Goal: Task Accomplishment & Management: Manage account settings

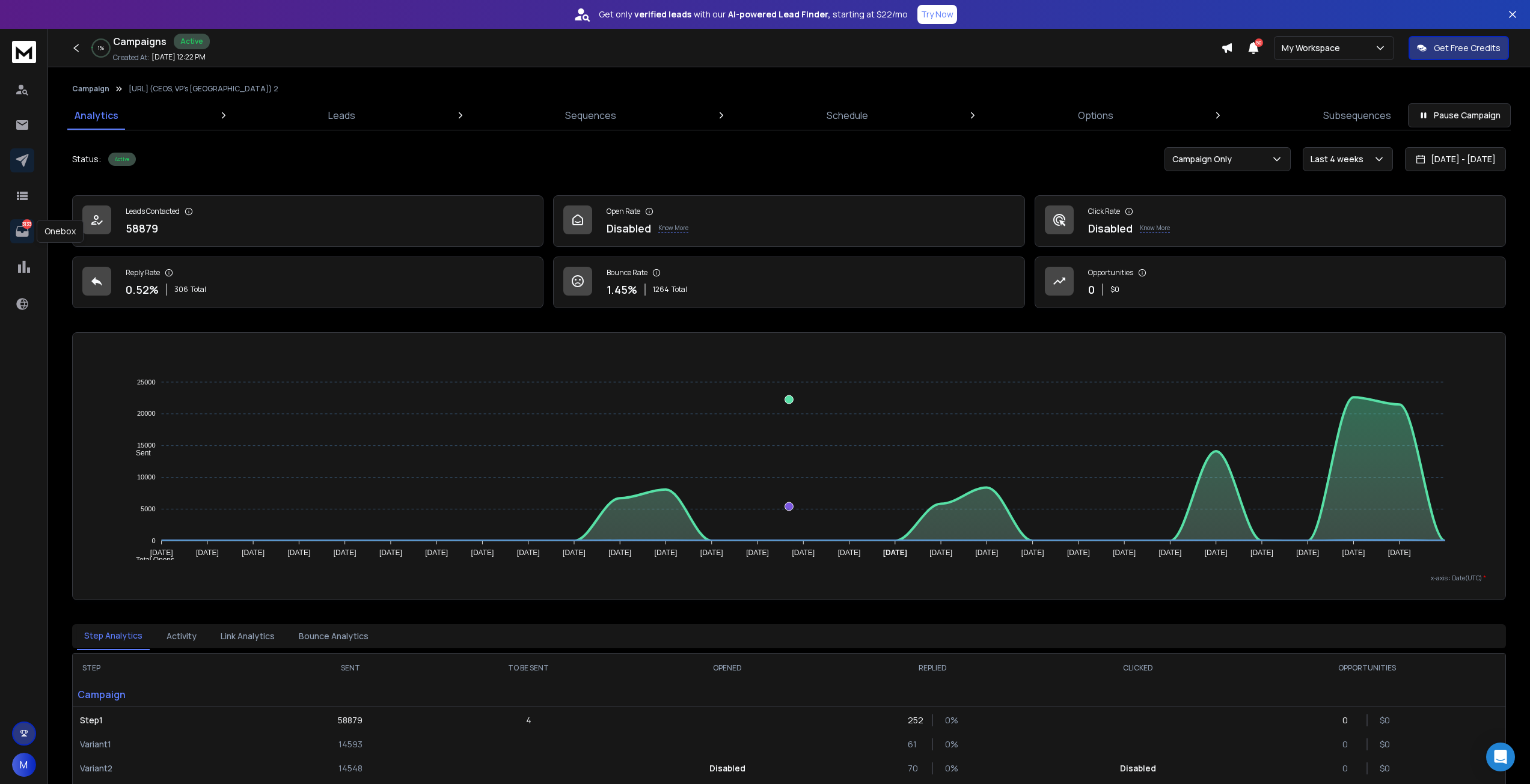
click at [22, 235] on icon at bounding box center [22, 231] width 13 height 11
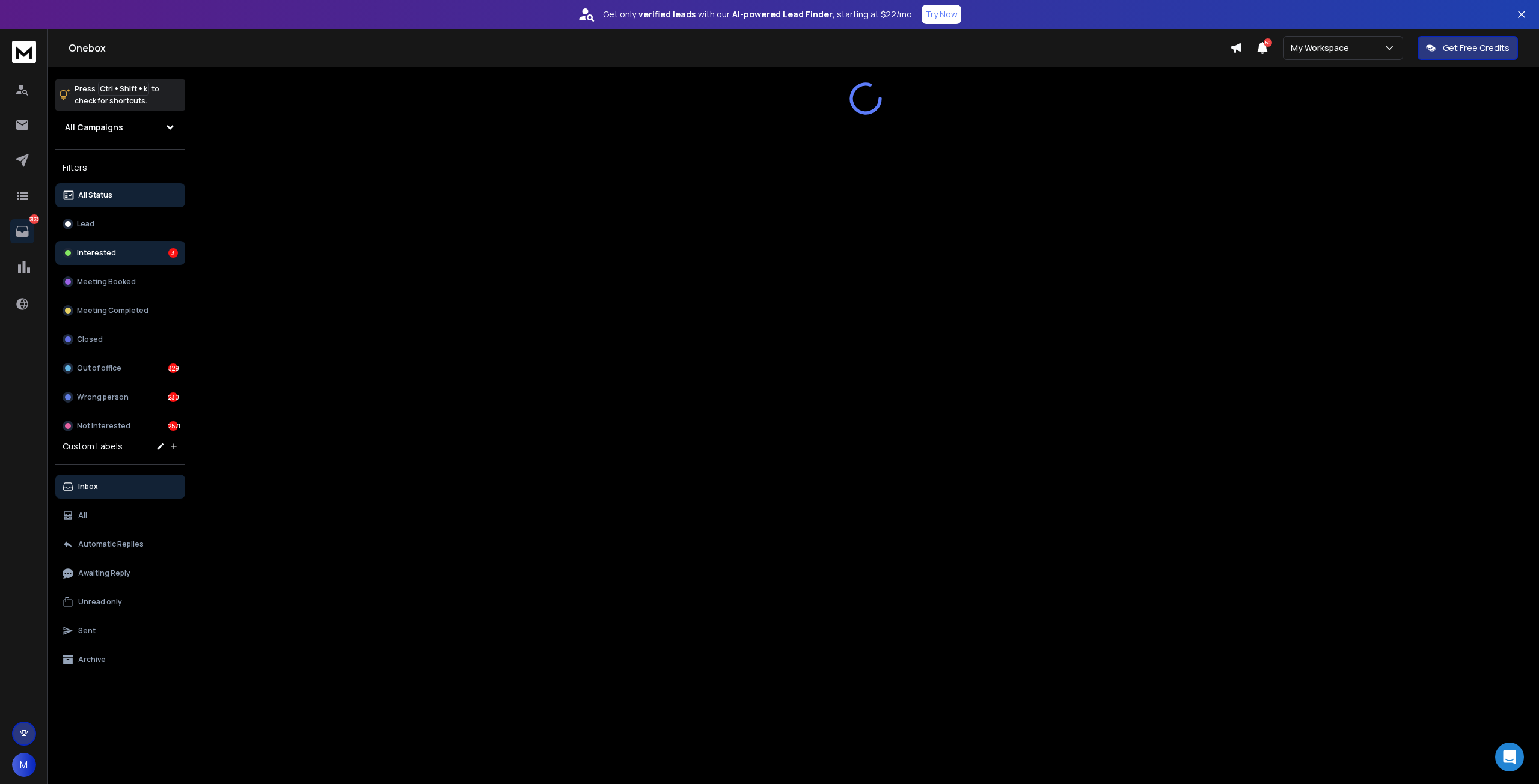
click at [131, 251] on button "Interested 3" at bounding box center [120, 253] width 130 height 24
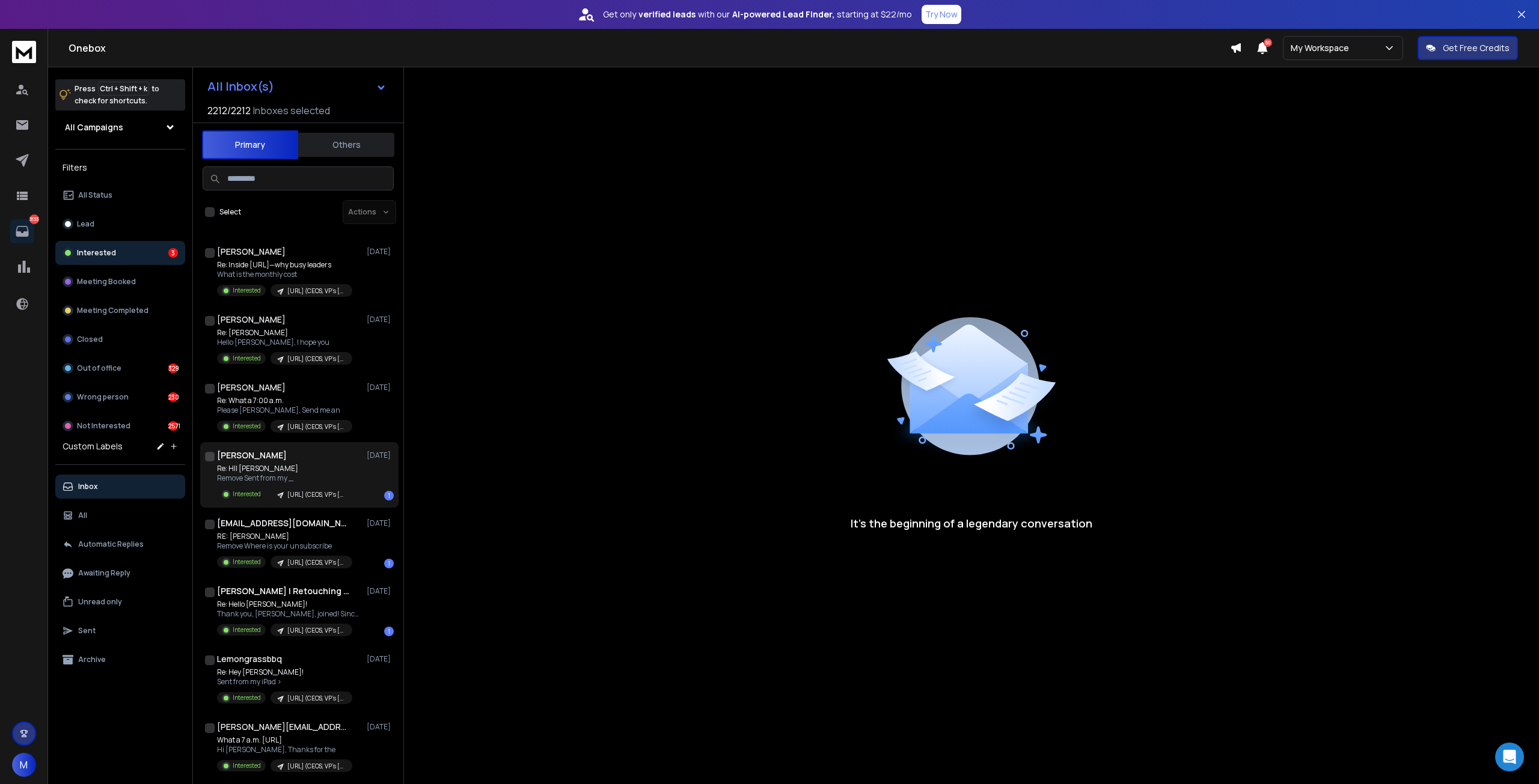
click at [290, 470] on p "Re: HII [PERSON_NAME]" at bounding box center [284, 469] width 135 height 10
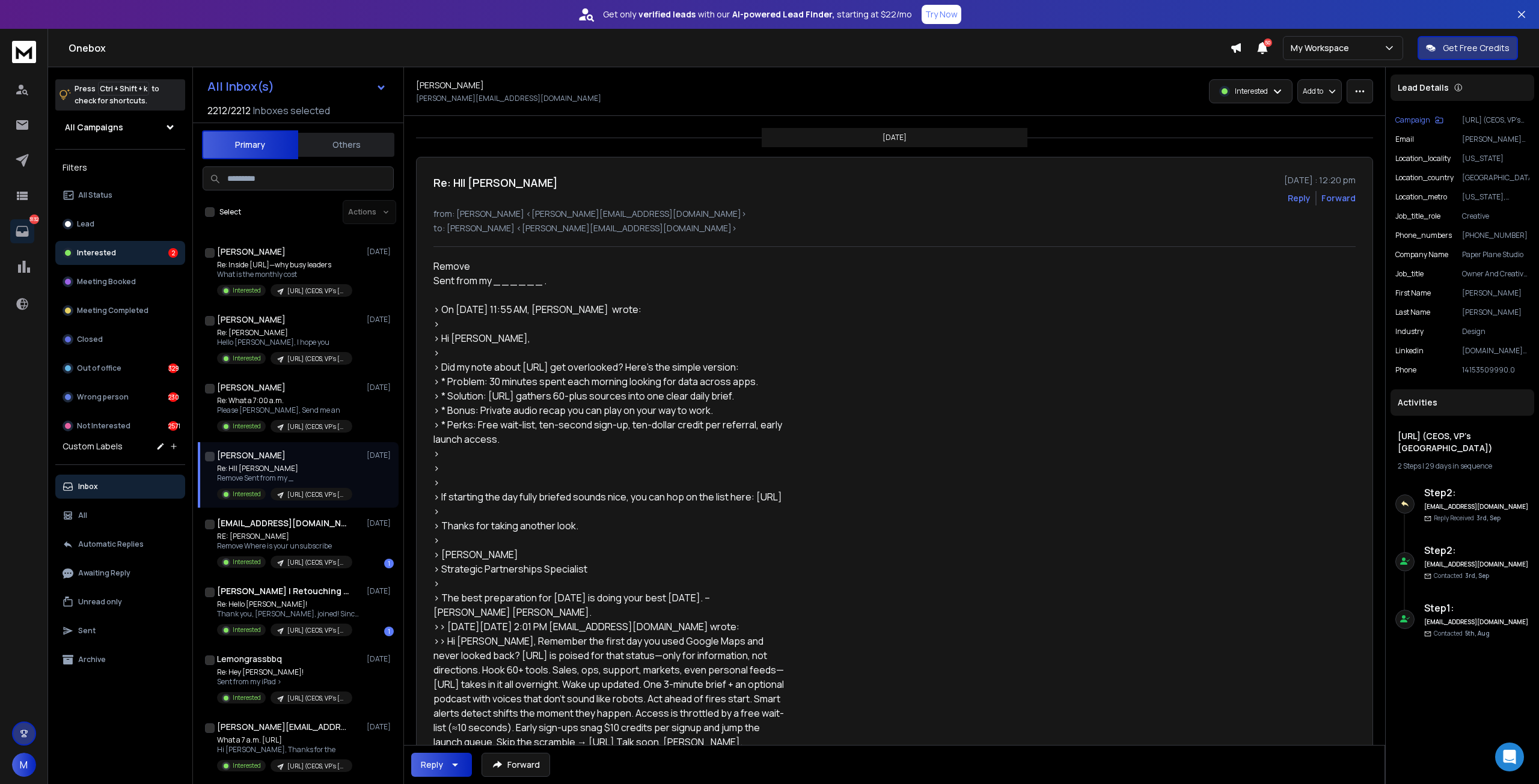
click at [1230, 98] on div "Interested" at bounding box center [1251, 91] width 82 height 23
click at [1244, 250] on p "Not Interested" at bounding box center [1259, 253] width 60 height 12
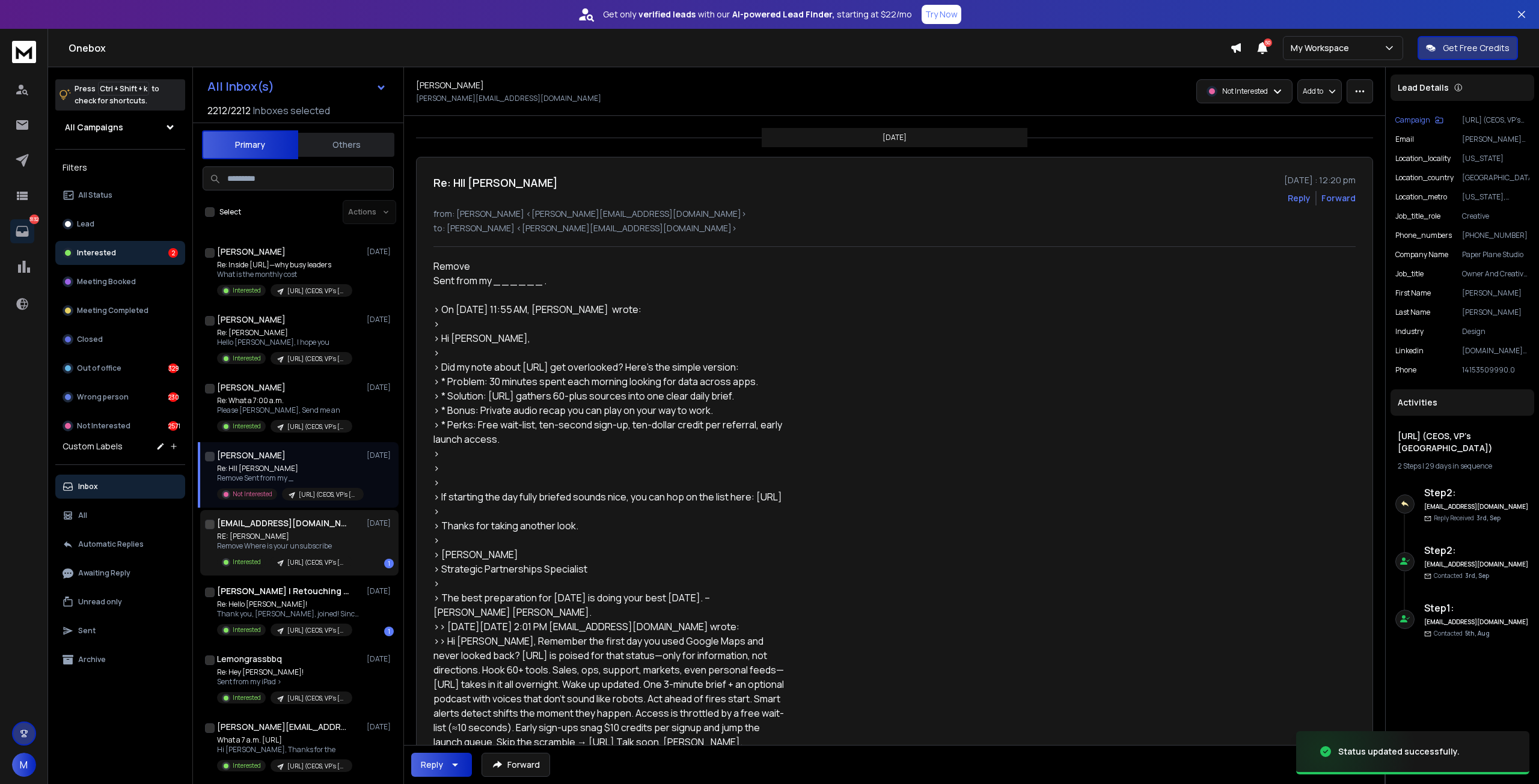
click at [318, 548] on p "Remove Where is your unsubscribe" at bounding box center [284, 547] width 135 height 10
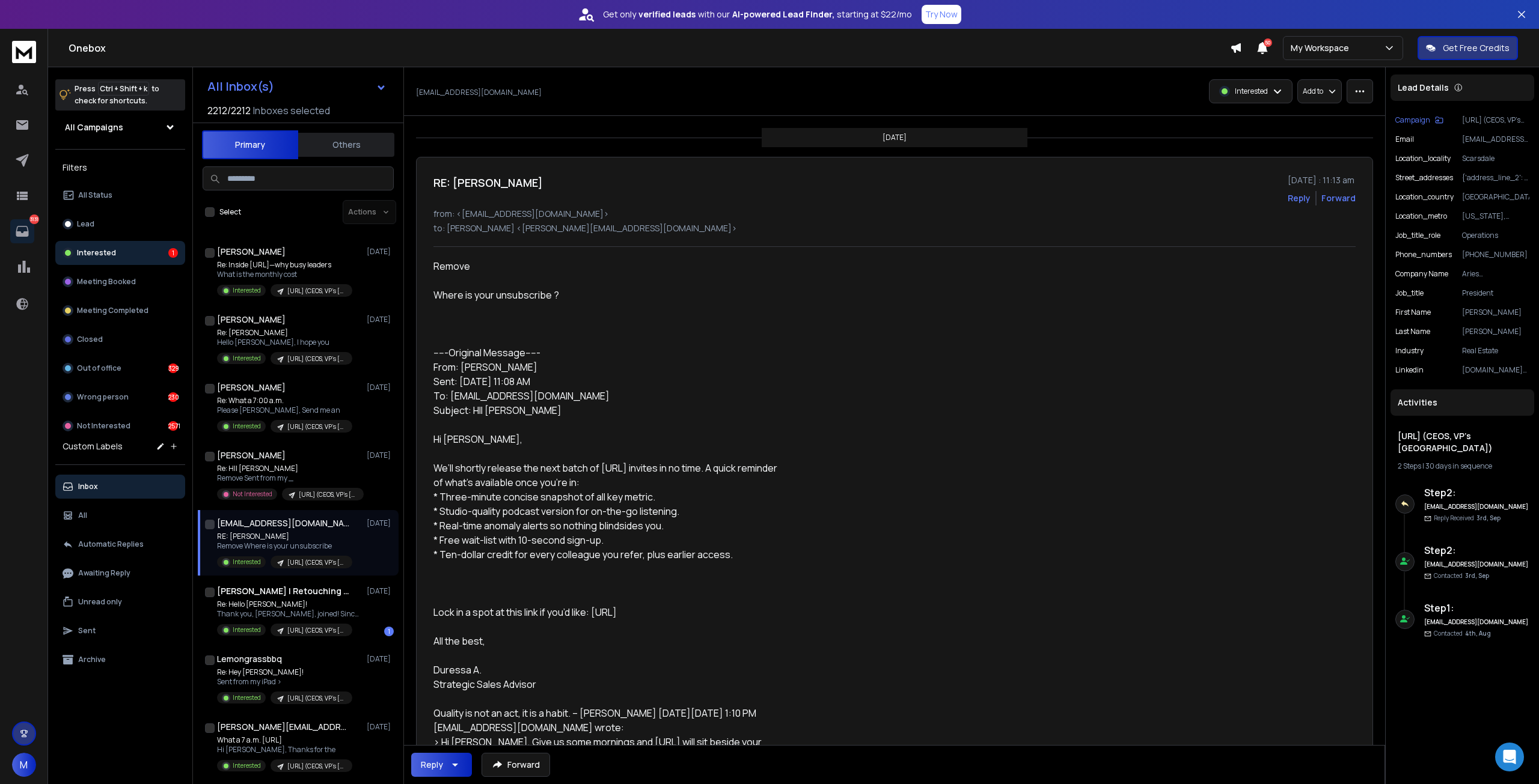
click at [1238, 88] on p "Interested" at bounding box center [1251, 92] width 33 height 10
click at [1258, 244] on div "Not Interested" at bounding box center [1262, 253] width 106 height 19
click at [314, 536] on p "RE: [PERSON_NAME]" at bounding box center [289, 537] width 145 height 10
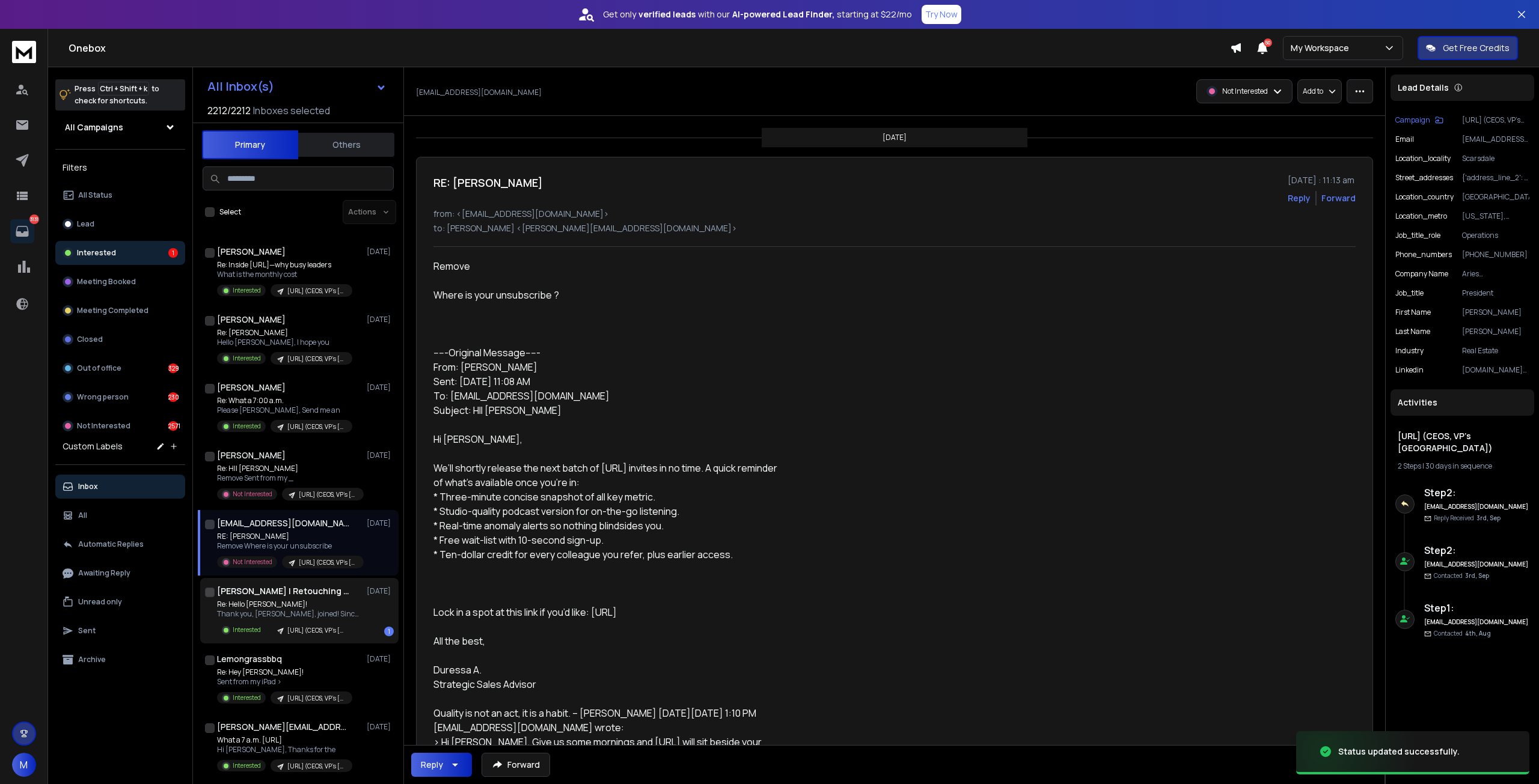
click at [313, 596] on h1 "[PERSON_NAME] | Retouching Academy" at bounding box center [283, 591] width 132 height 12
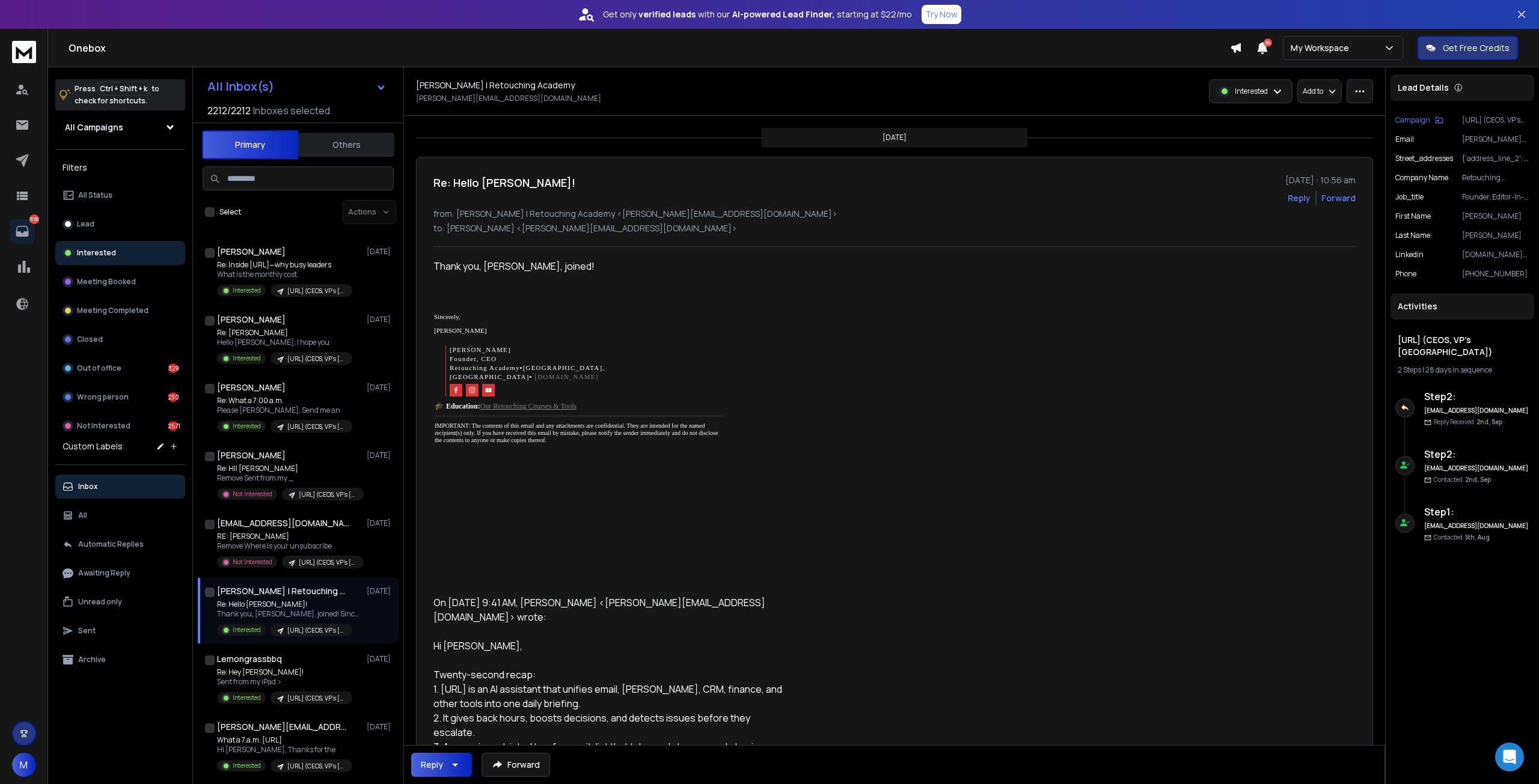
click at [979, 279] on div "Re: Hello [PERSON_NAME]! [DATE] : 10:56 am Reply Forward from: [PERSON_NAME] | …" at bounding box center [894, 686] width 922 height 1022
click at [989, 310] on div "Re: Hello [PERSON_NAME]! [DATE] : 10:56 am Reply Forward from: [PERSON_NAME] | …" at bounding box center [894, 686] width 922 height 1022
click at [982, 318] on div "Re: Hello [PERSON_NAME]! [DATE] : 10:56 am Reply Forward from: [PERSON_NAME] | …" at bounding box center [894, 686] width 922 height 1022
click at [962, 309] on div "Re: Hello [PERSON_NAME]! [DATE] : 10:56 am Reply Forward from: [PERSON_NAME] | …" at bounding box center [894, 686] width 922 height 1022
click at [27, 158] on icon at bounding box center [22, 160] width 13 height 13
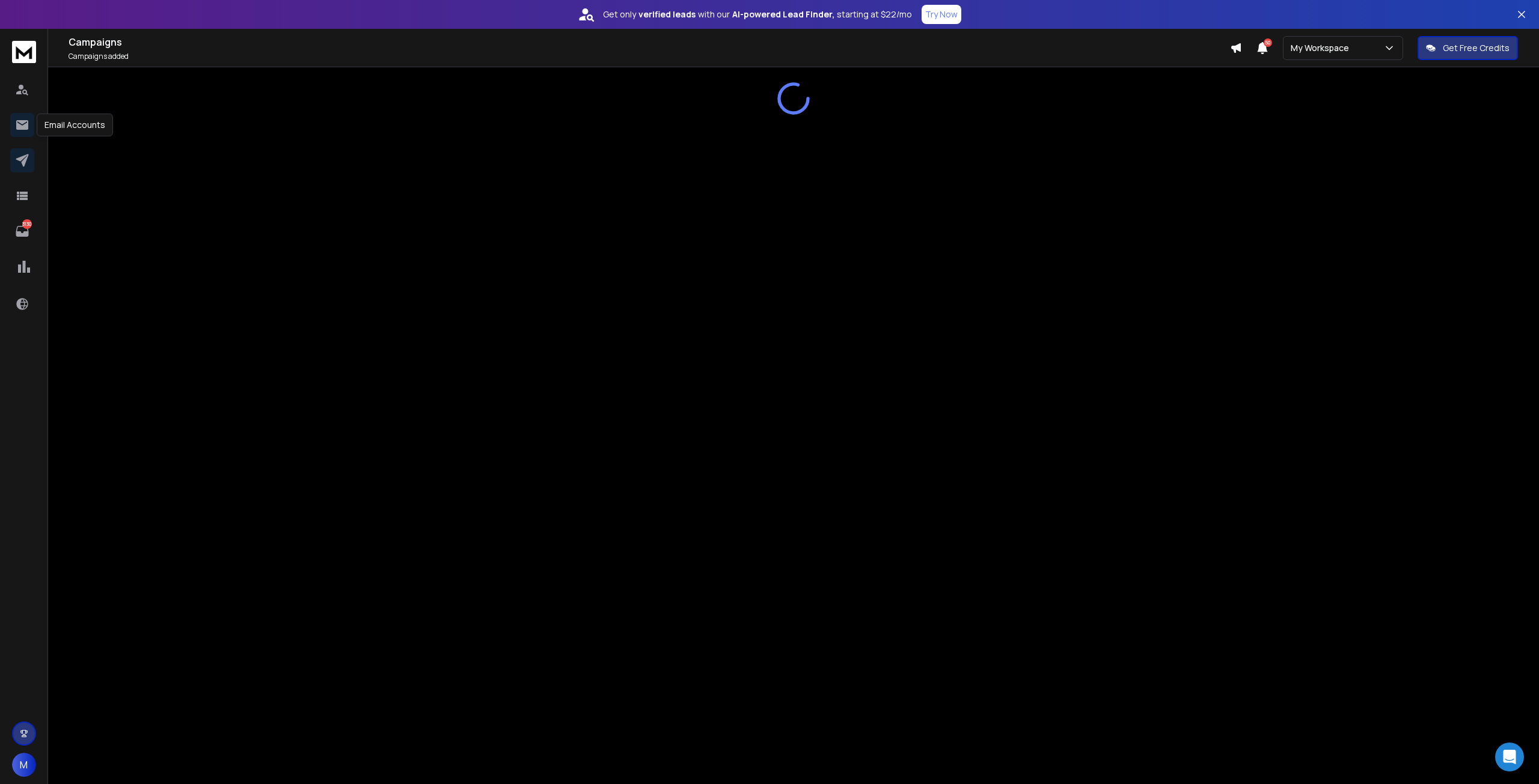
click at [21, 119] on icon at bounding box center [22, 125] width 15 height 15
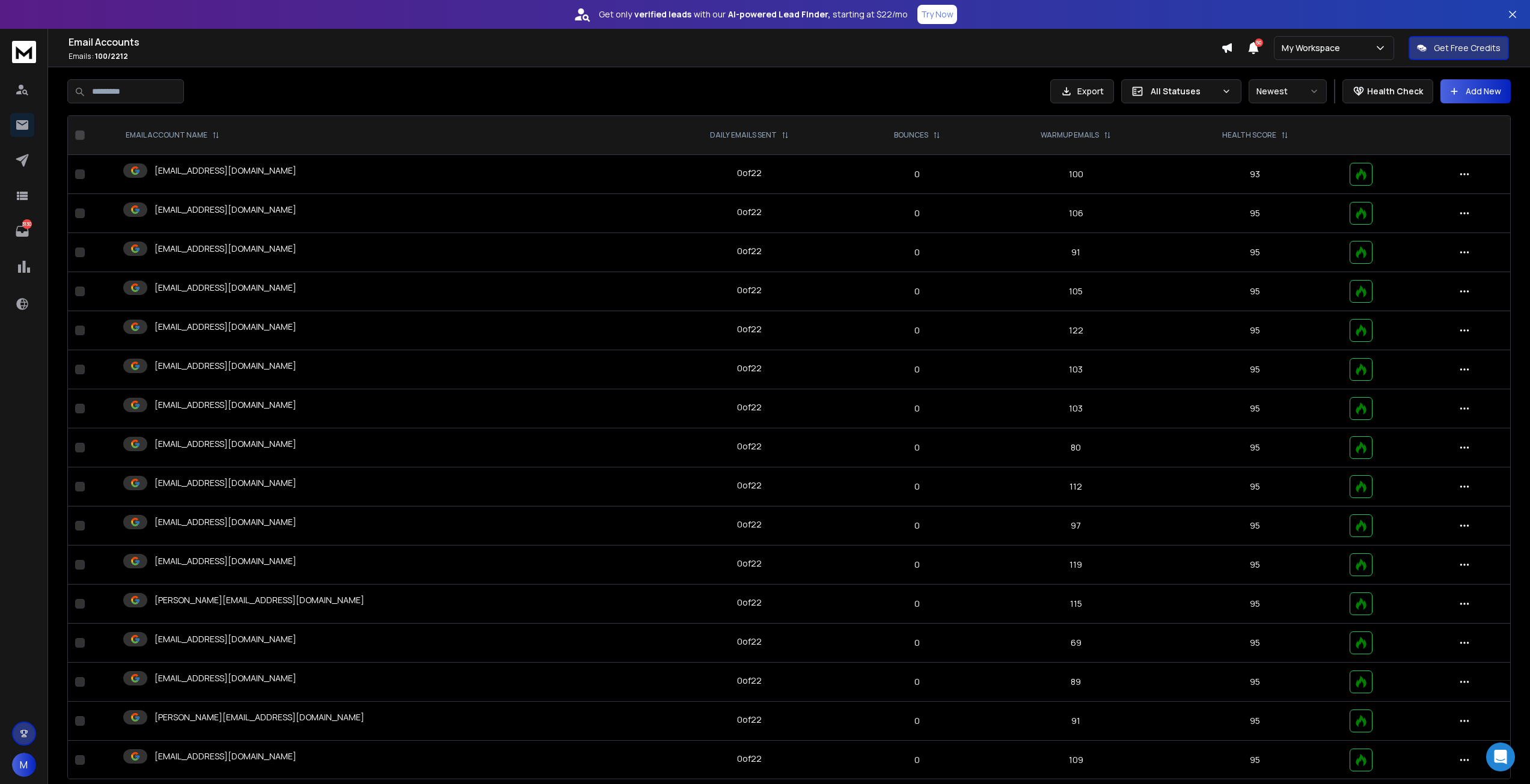
click at [1190, 87] on p "All Statuses" at bounding box center [1183, 91] width 66 height 12
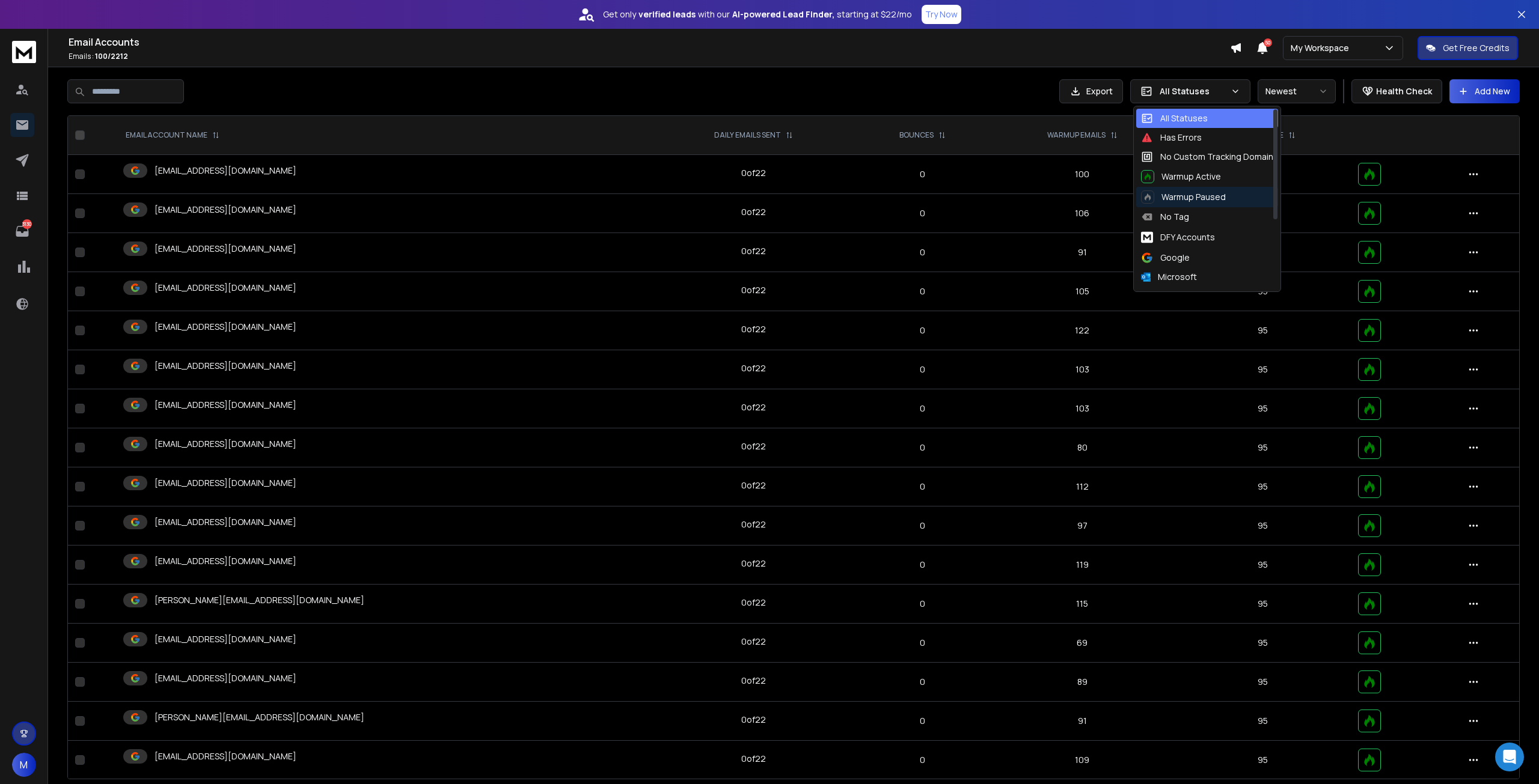
click at [1220, 193] on div "Warmup Paused" at bounding box center [1183, 197] width 85 height 13
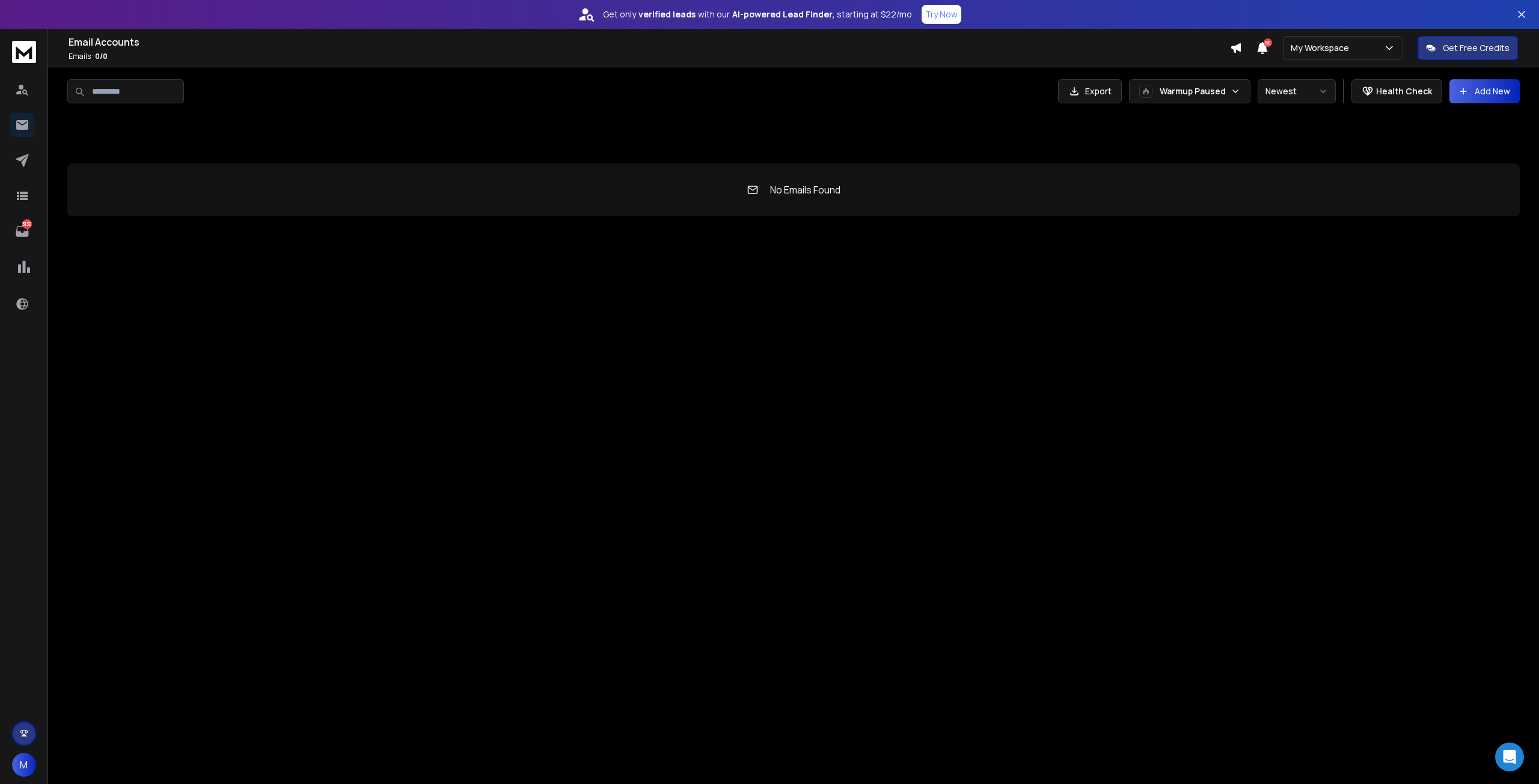
click at [1210, 93] on p "Warmup Paused" at bounding box center [1192, 91] width 66 height 12
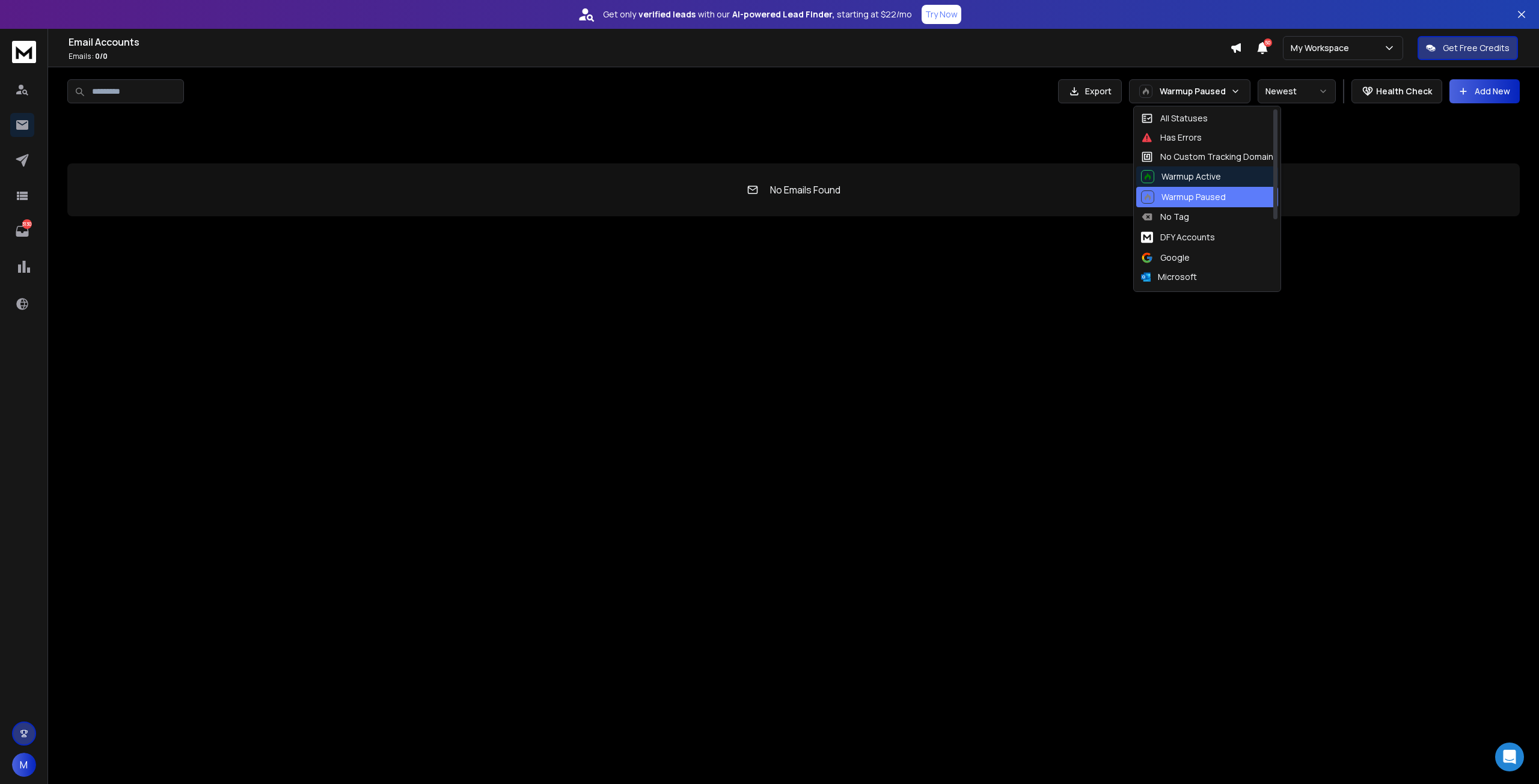
click at [1219, 176] on div "Warmup Active" at bounding box center [1181, 176] width 80 height 13
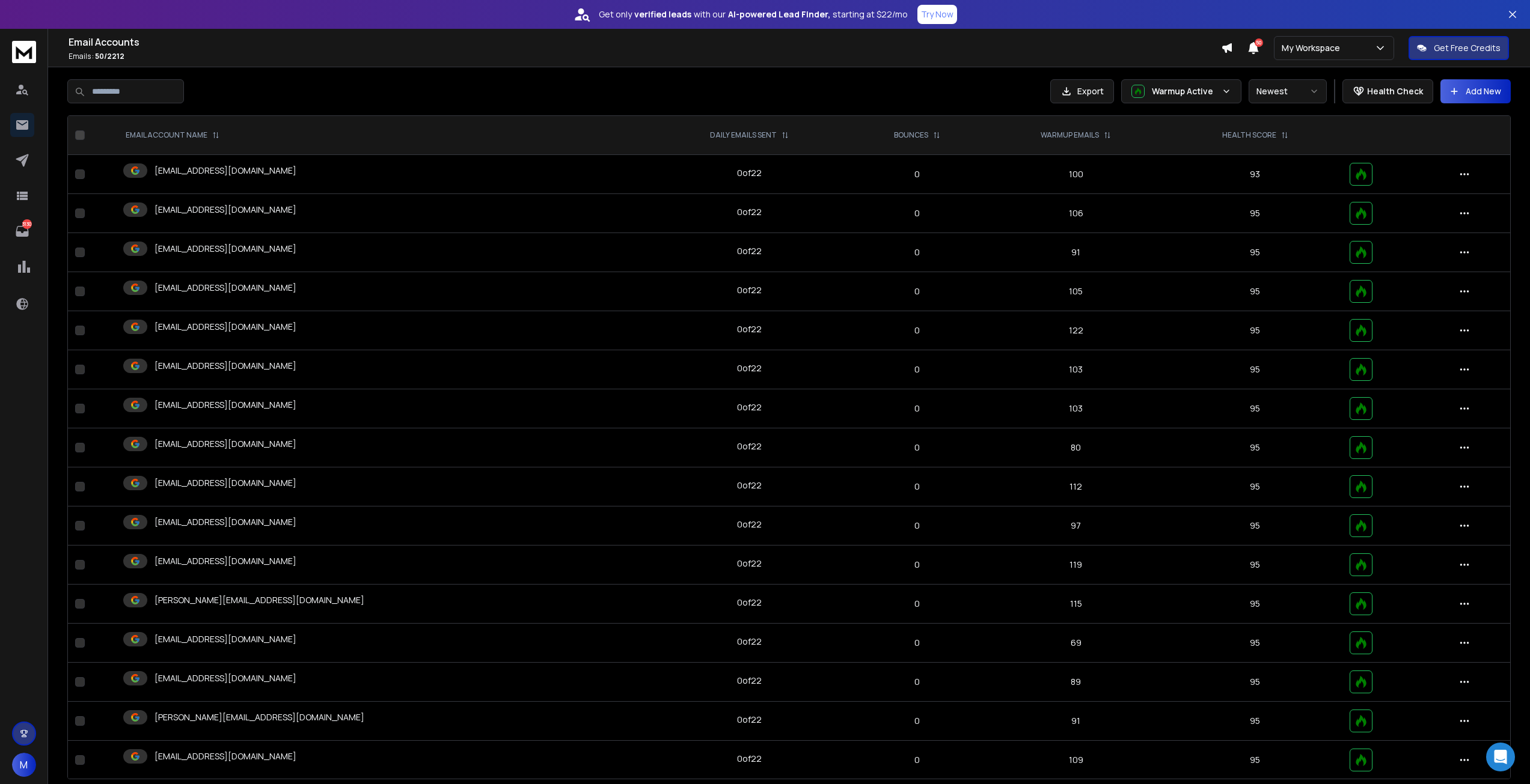
click at [587, 105] on div "Export Warmup Active Newest Health Check Add New EMAIL ACCOUNT NAME DAILY EMAIL…" at bounding box center [789, 430] width 1443 height 700
click at [25, 165] on icon at bounding box center [22, 161] width 15 height 15
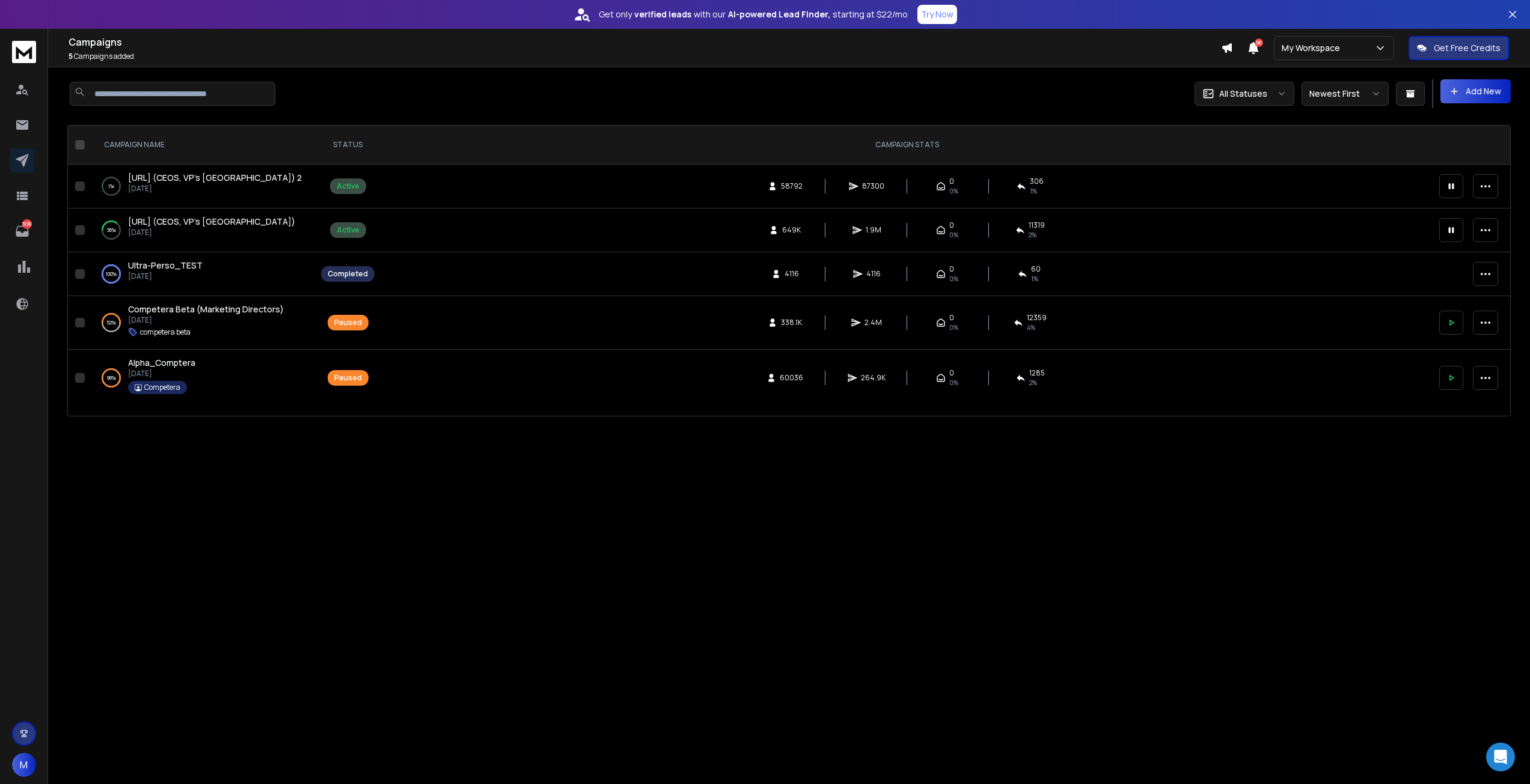
click at [1485, 188] on icon "button" at bounding box center [1485, 186] width 12 height 12
click at [1489, 270] on div "Duplicate Campaign" at bounding box center [1450, 271] width 98 height 12
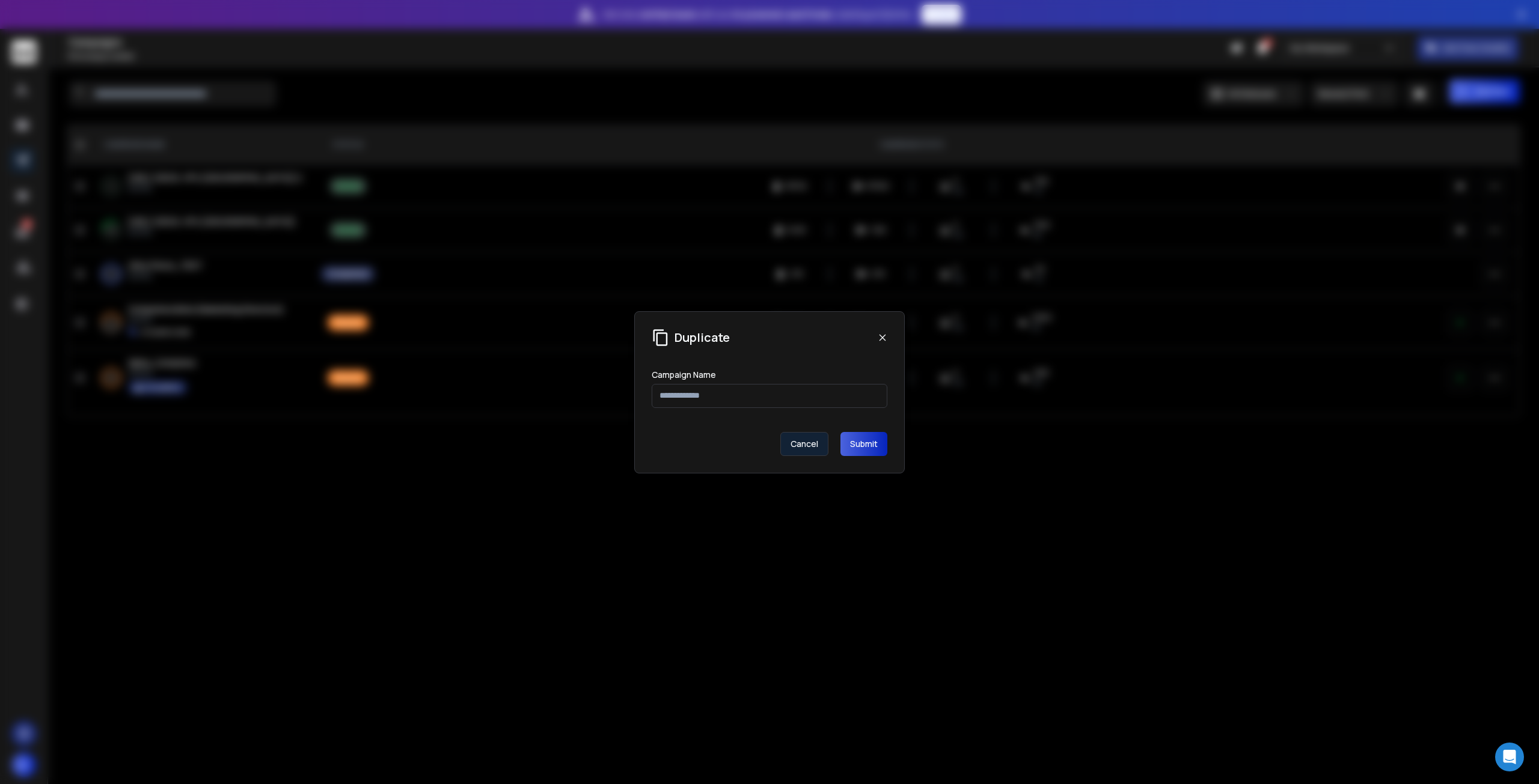
click at [805, 450] on p "Cancel" at bounding box center [804, 444] width 48 height 24
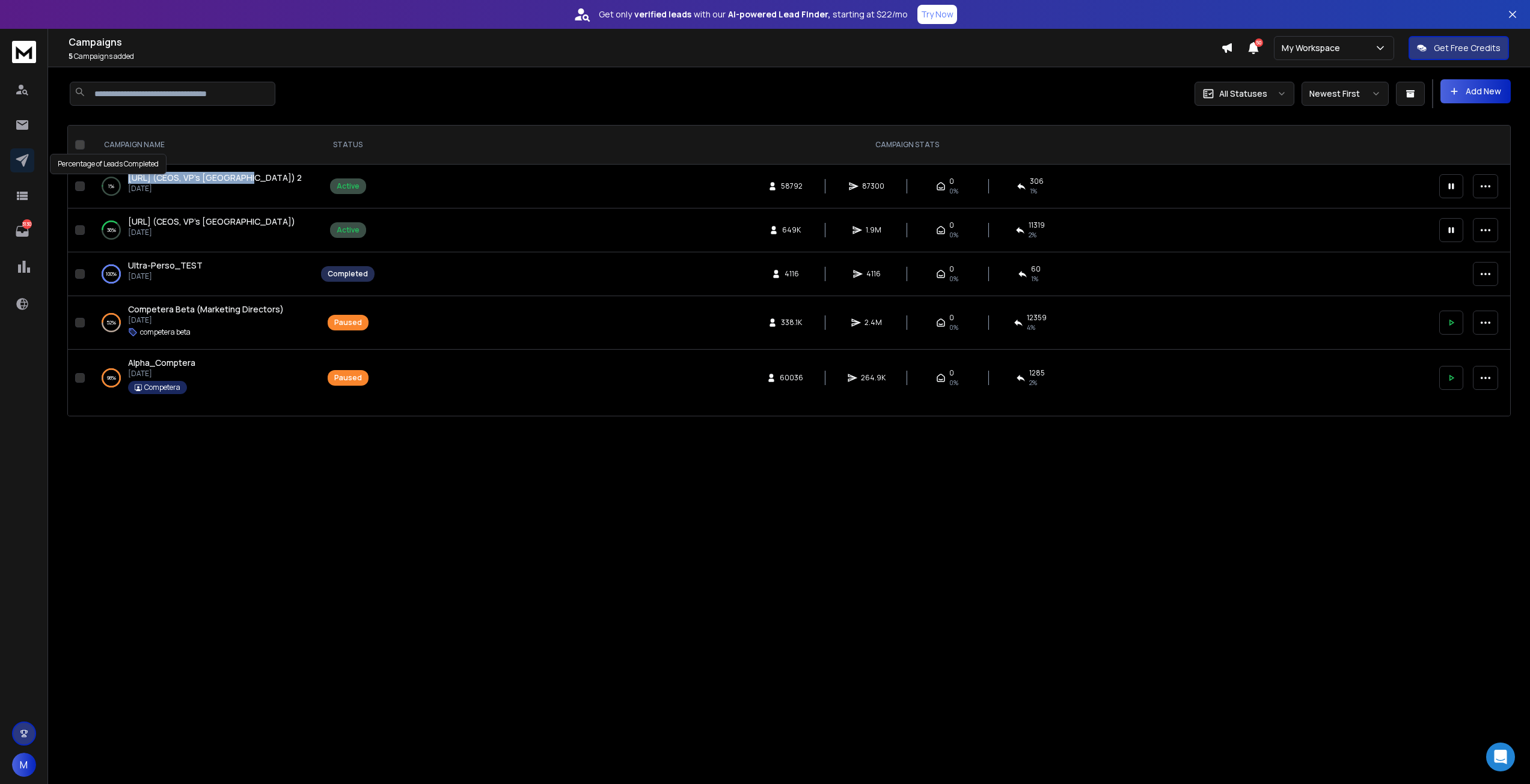
drag, startPoint x: 258, startPoint y: 179, endPoint x: 117, endPoint y: 184, distance: 141.1
click at [117, 182] on div "1 % [URL] (CEOS, VP's [GEOGRAPHIC_DATA]) 2 [DATE]" at bounding box center [202, 187] width 200 height 29
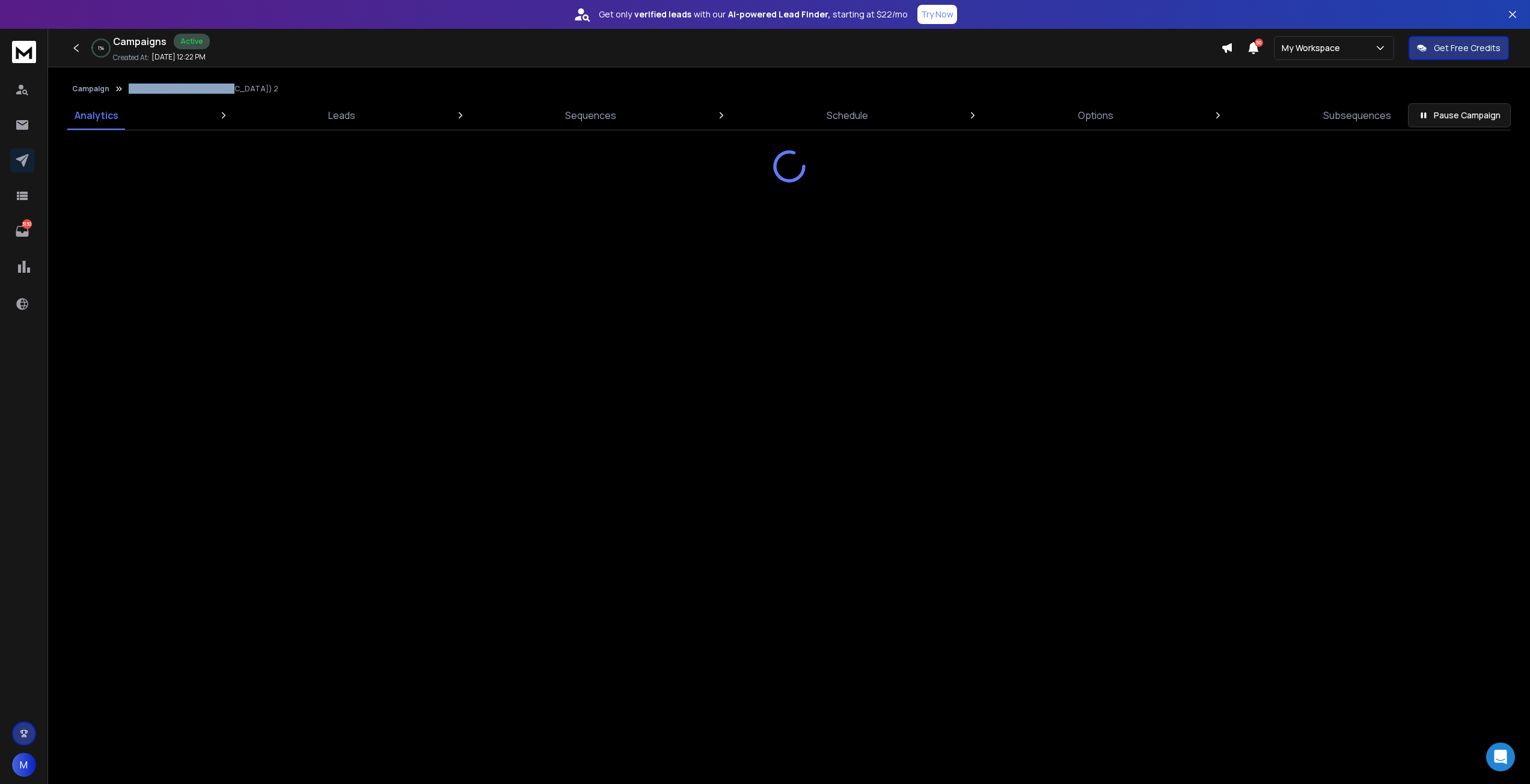
drag, startPoint x: 252, startPoint y: 87, endPoint x: 123, endPoint y: 95, distance: 129.2
click at [123, 95] on div "Campaign [URL] (CEOS, VP's USA) 2" at bounding box center [789, 89] width 1443 height 19
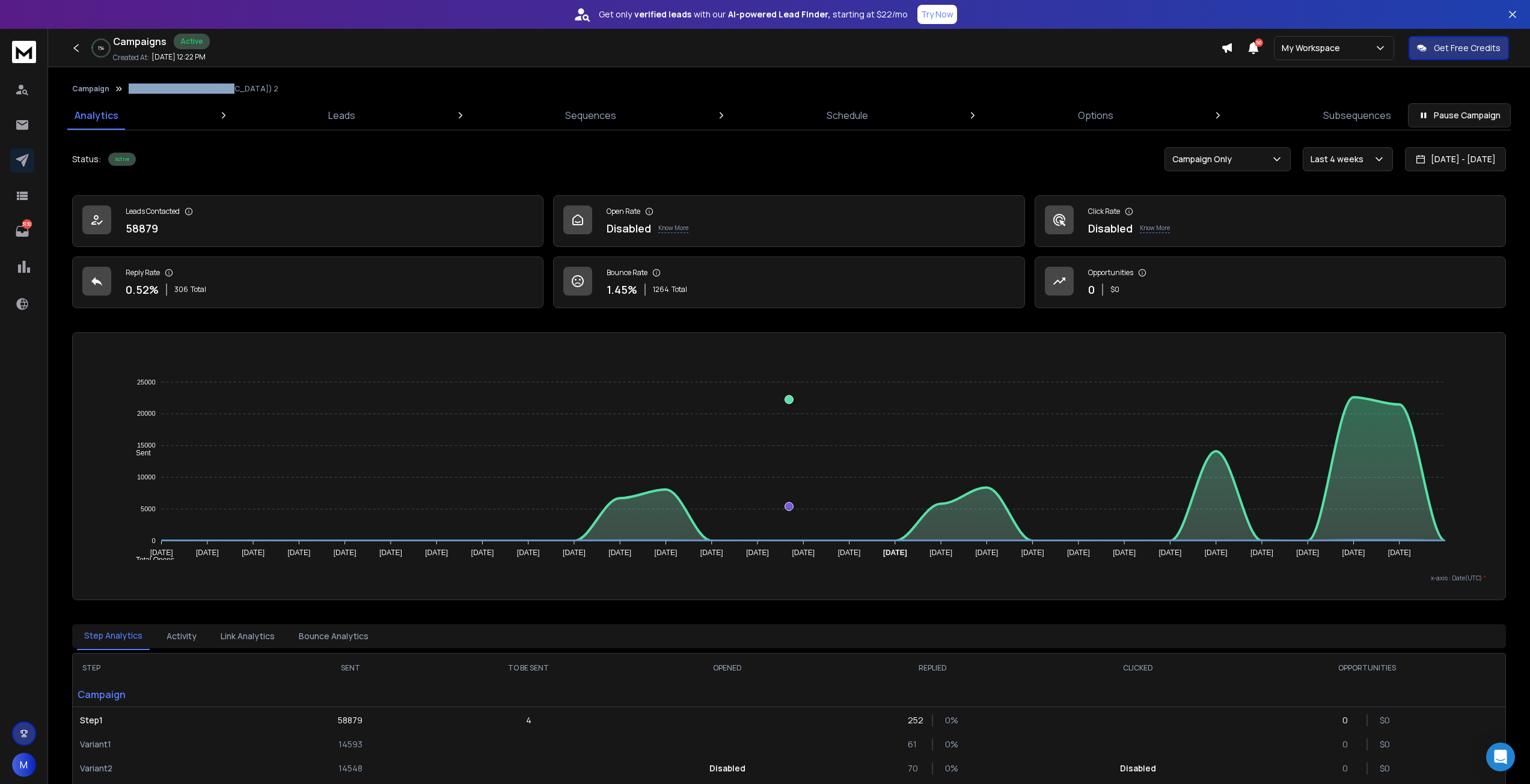
copy p "[URL] (CEOS, VP's [GEOGRAPHIC_DATA]) 2"
click at [22, 161] on icon at bounding box center [22, 160] width 13 height 13
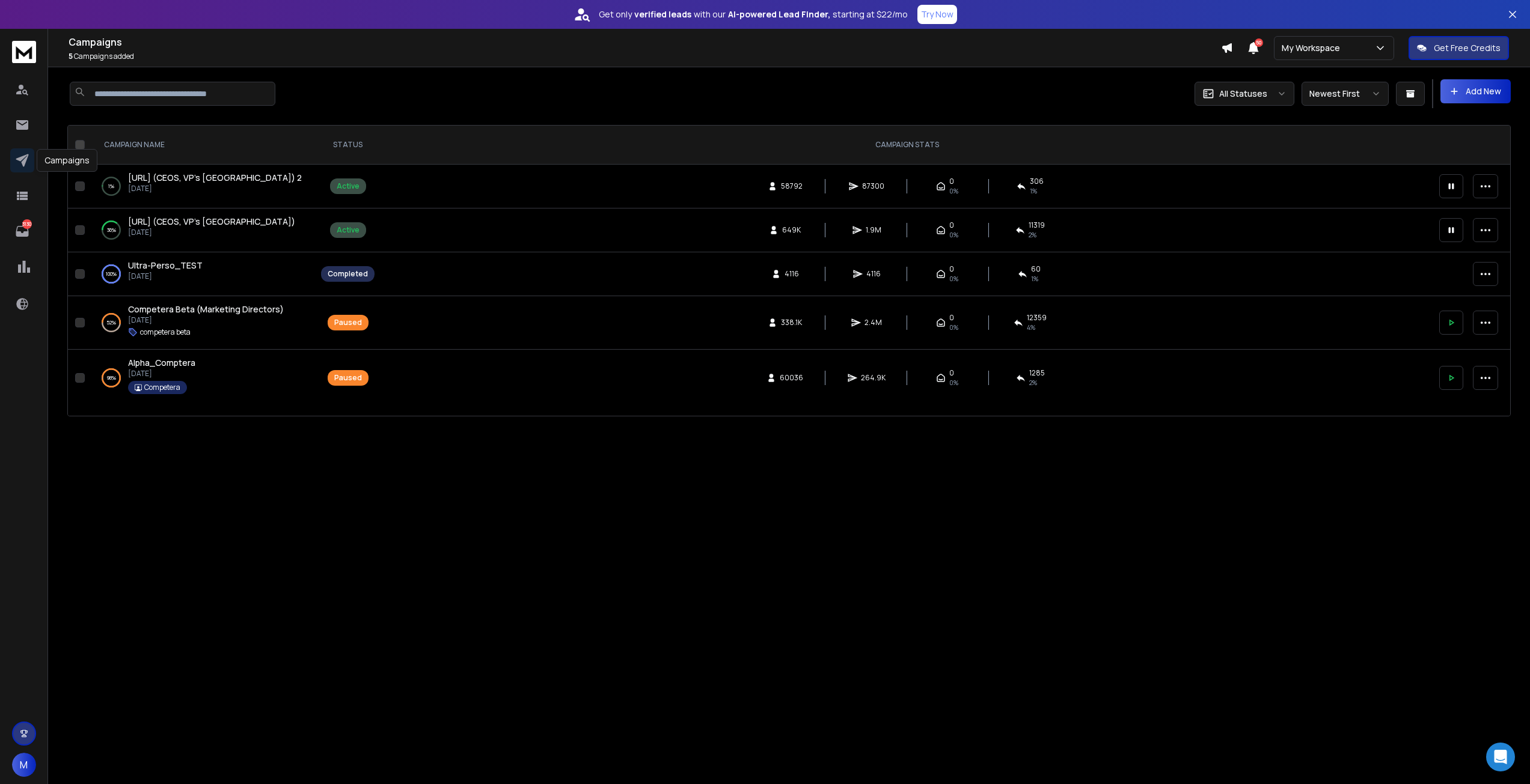
click at [1496, 184] on button "button" at bounding box center [1485, 187] width 25 height 24
click at [1464, 267] on div "Duplicate Campaign" at bounding box center [1450, 271] width 98 height 12
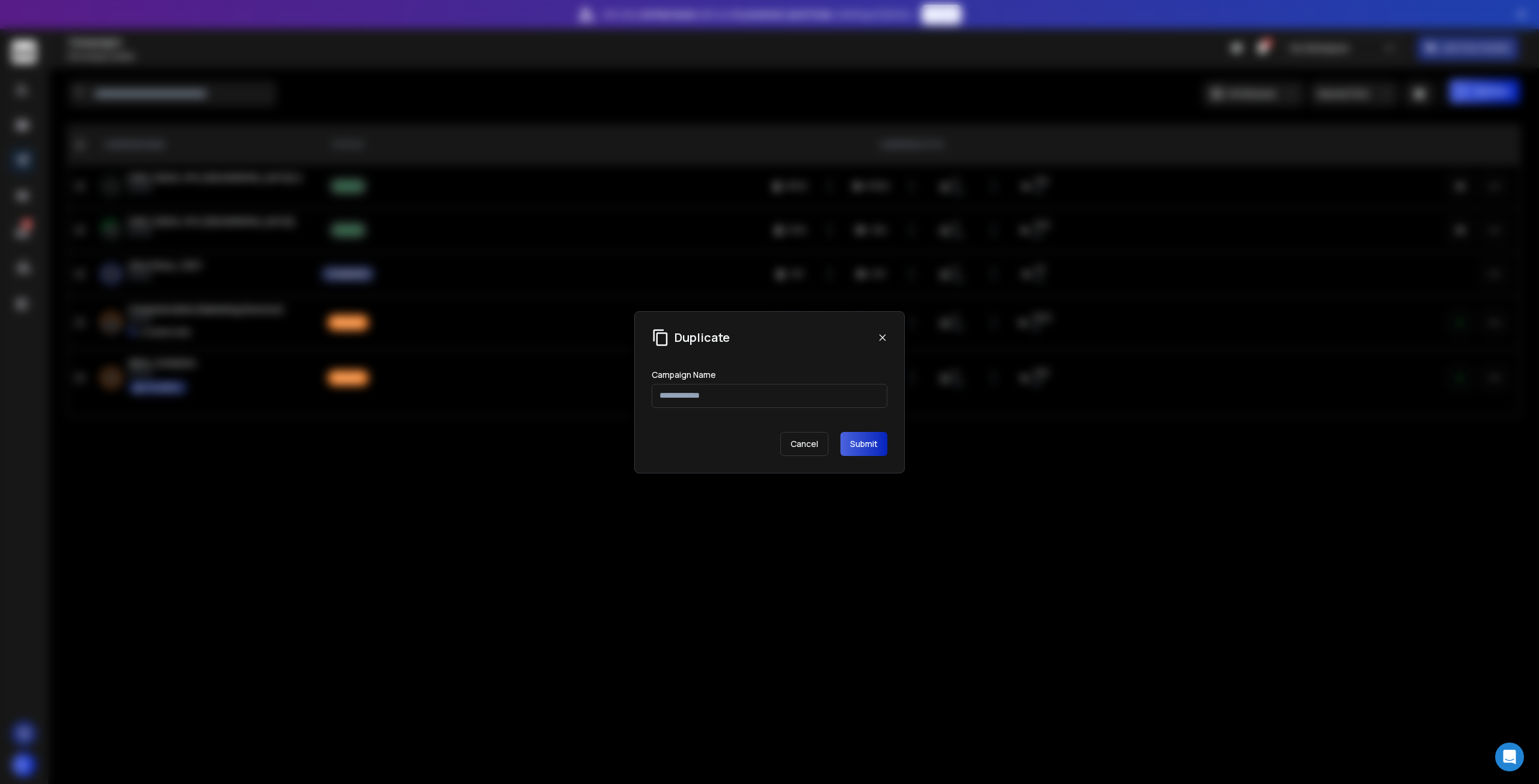
click at [736, 395] on input "text" at bounding box center [770, 396] width 236 height 24
paste input "**********"
type input "**********"
click at [876, 442] on button "Submit" at bounding box center [864, 444] width 47 height 24
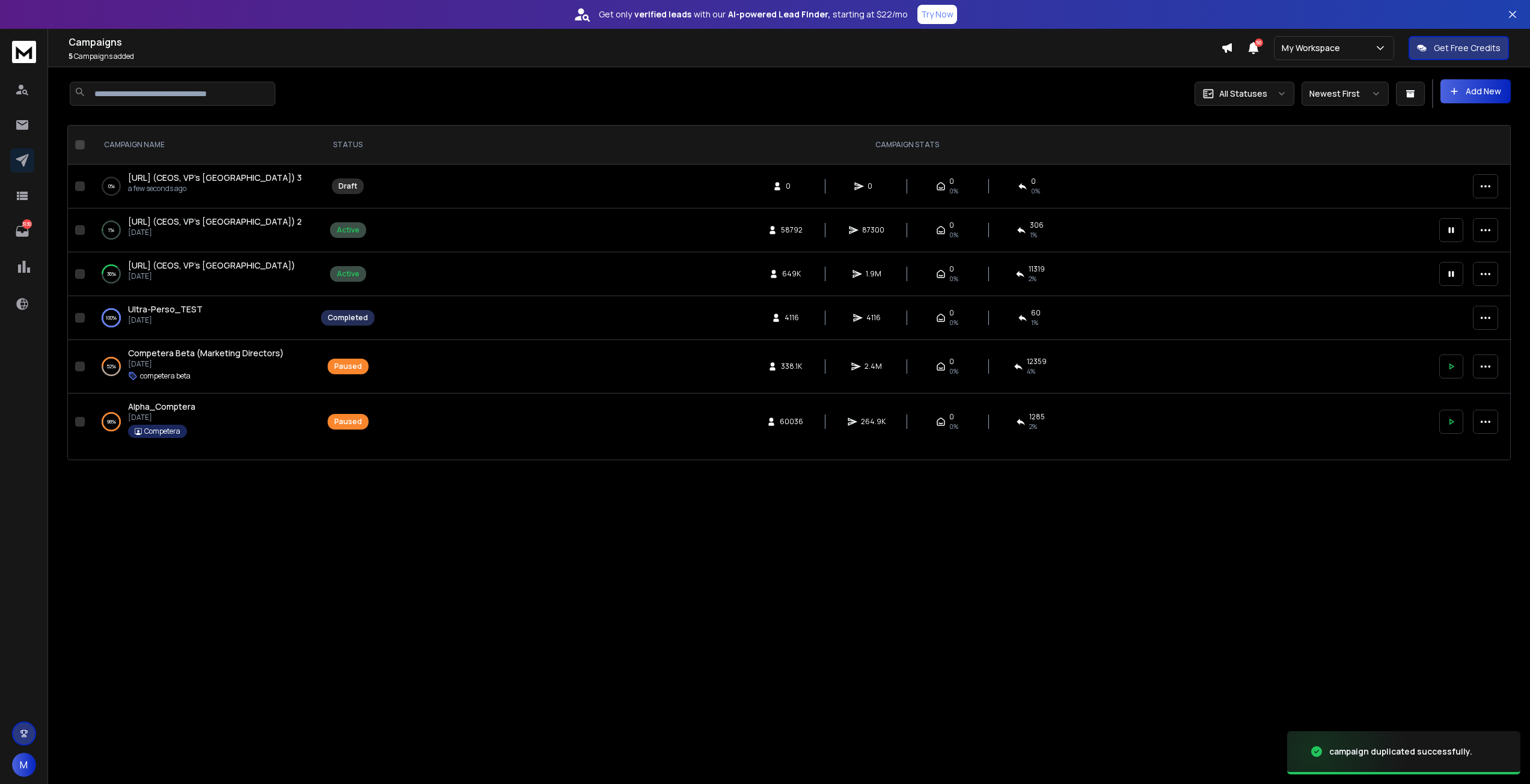
click at [202, 177] on span "[URL] (CEOS, VP's [GEOGRAPHIC_DATA]) 3" at bounding box center [215, 178] width 174 height 11
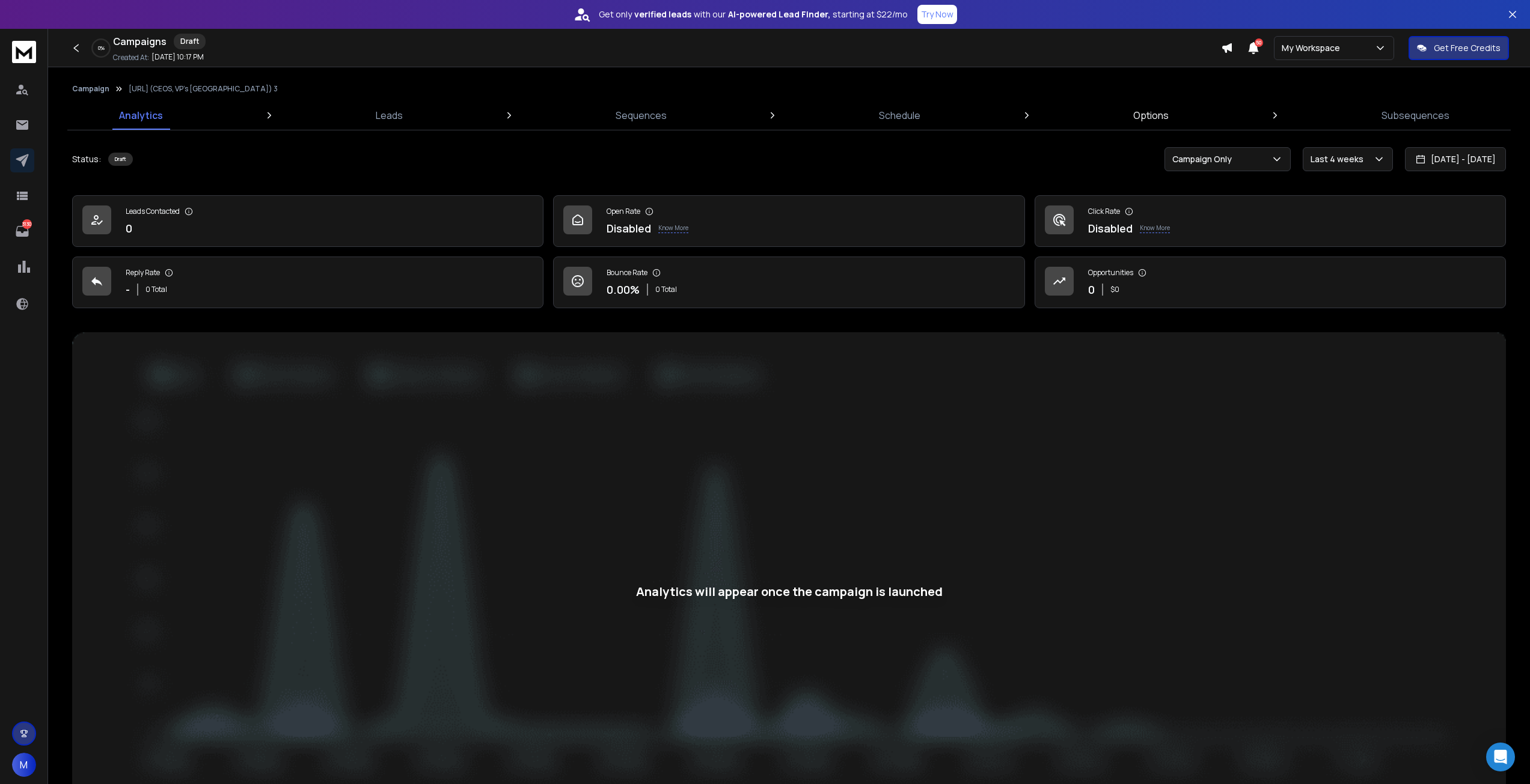
click at [1142, 119] on p "Options" at bounding box center [1151, 115] width 36 height 15
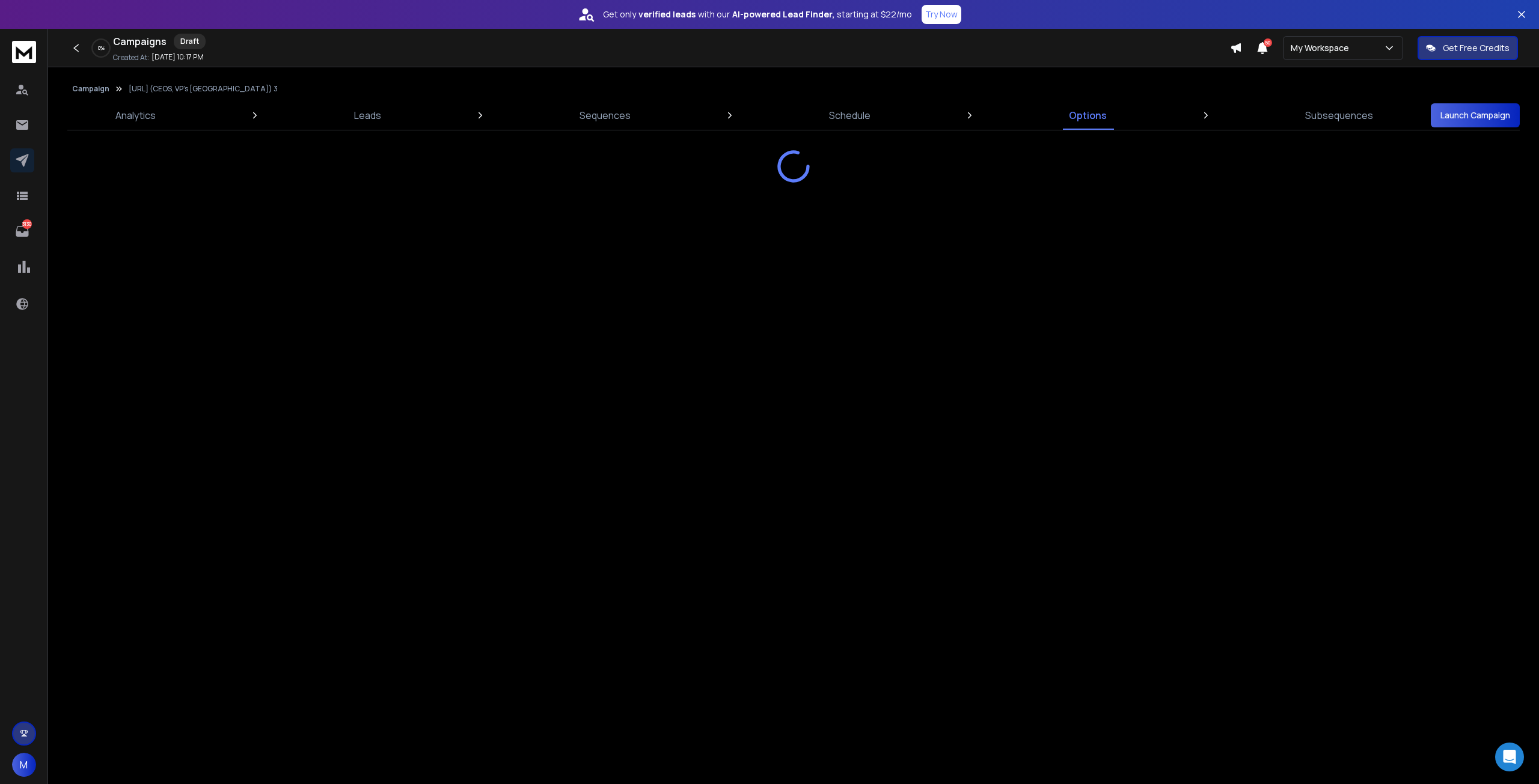
select select "**********"
select select "*"
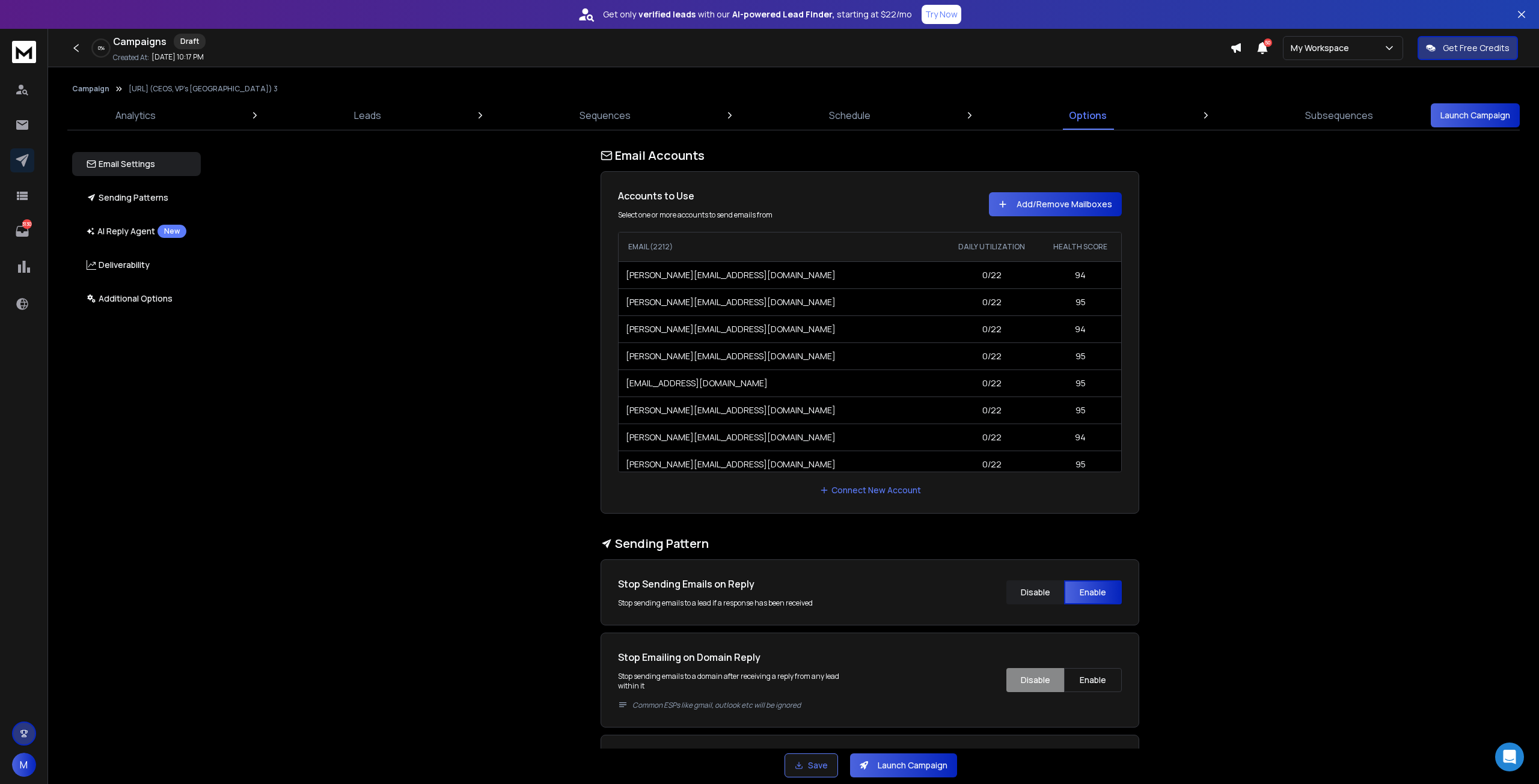
click at [1074, 209] on button "Add/Remove Mailboxes" at bounding box center [1056, 205] width 133 height 24
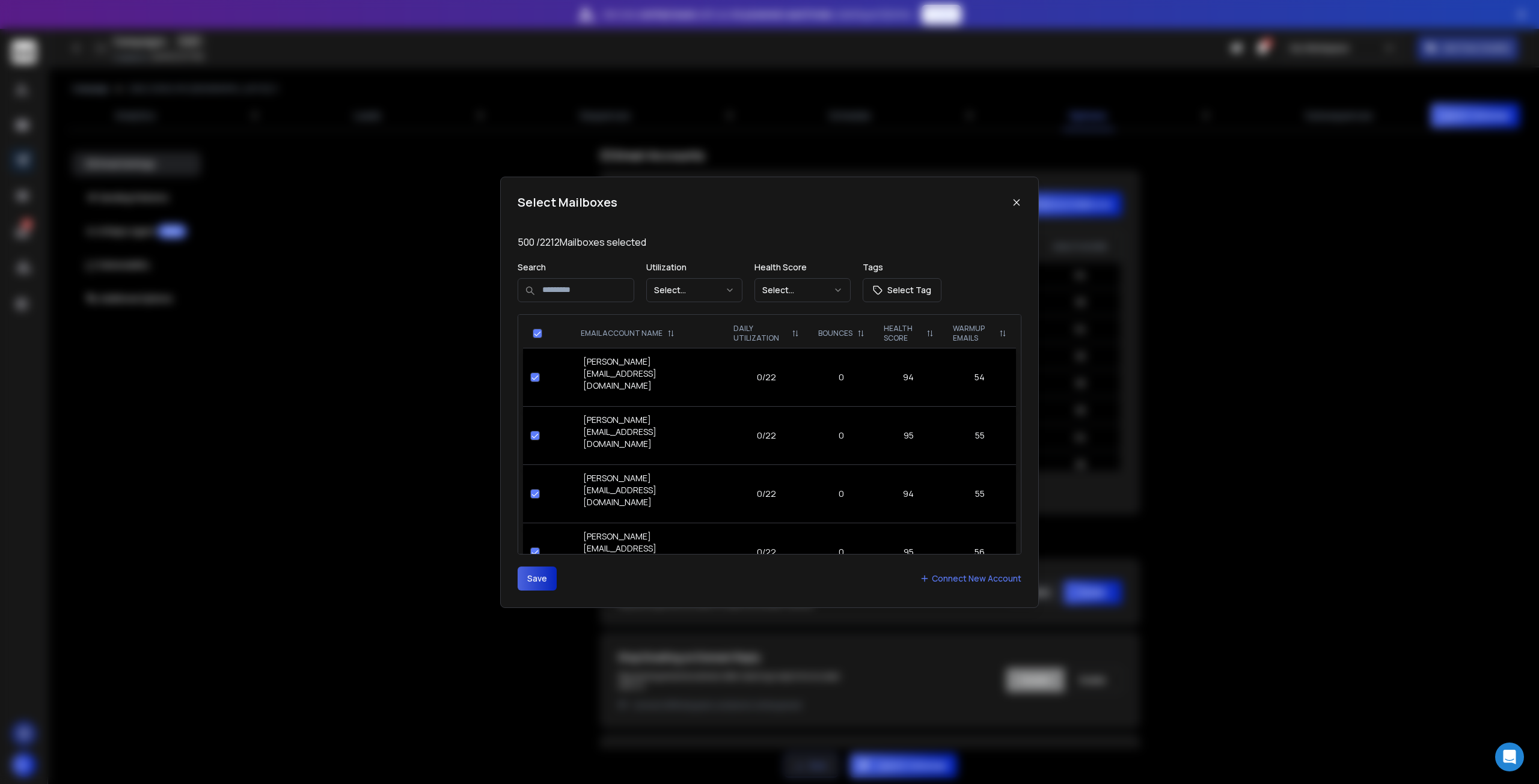
click at [1017, 205] on icon at bounding box center [1017, 202] width 10 height 10
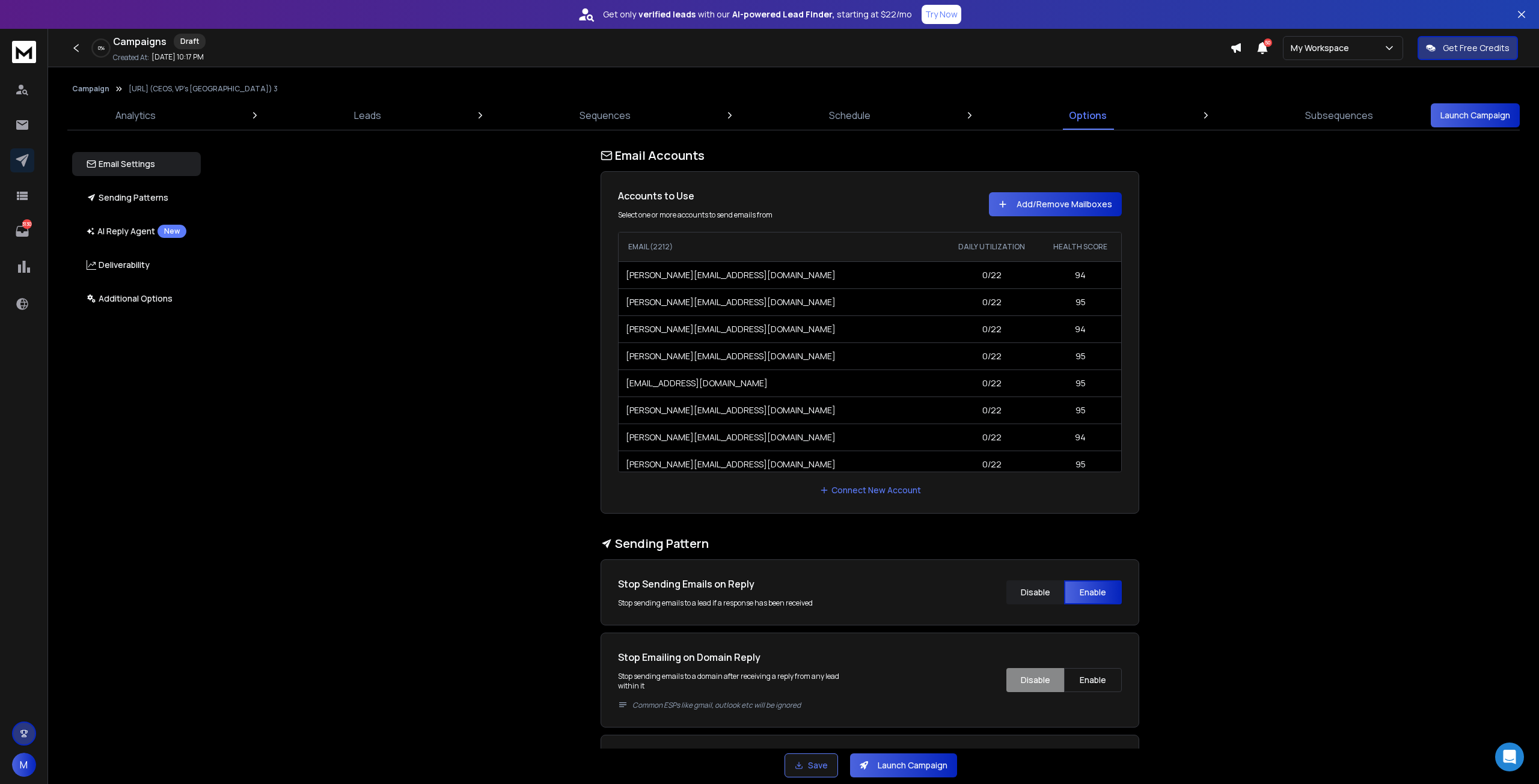
click at [1251, 258] on div "Email Accounts Accounts to Use Select one or more accounts to send emails from …" at bounding box center [877, 448] width 1314 height 602
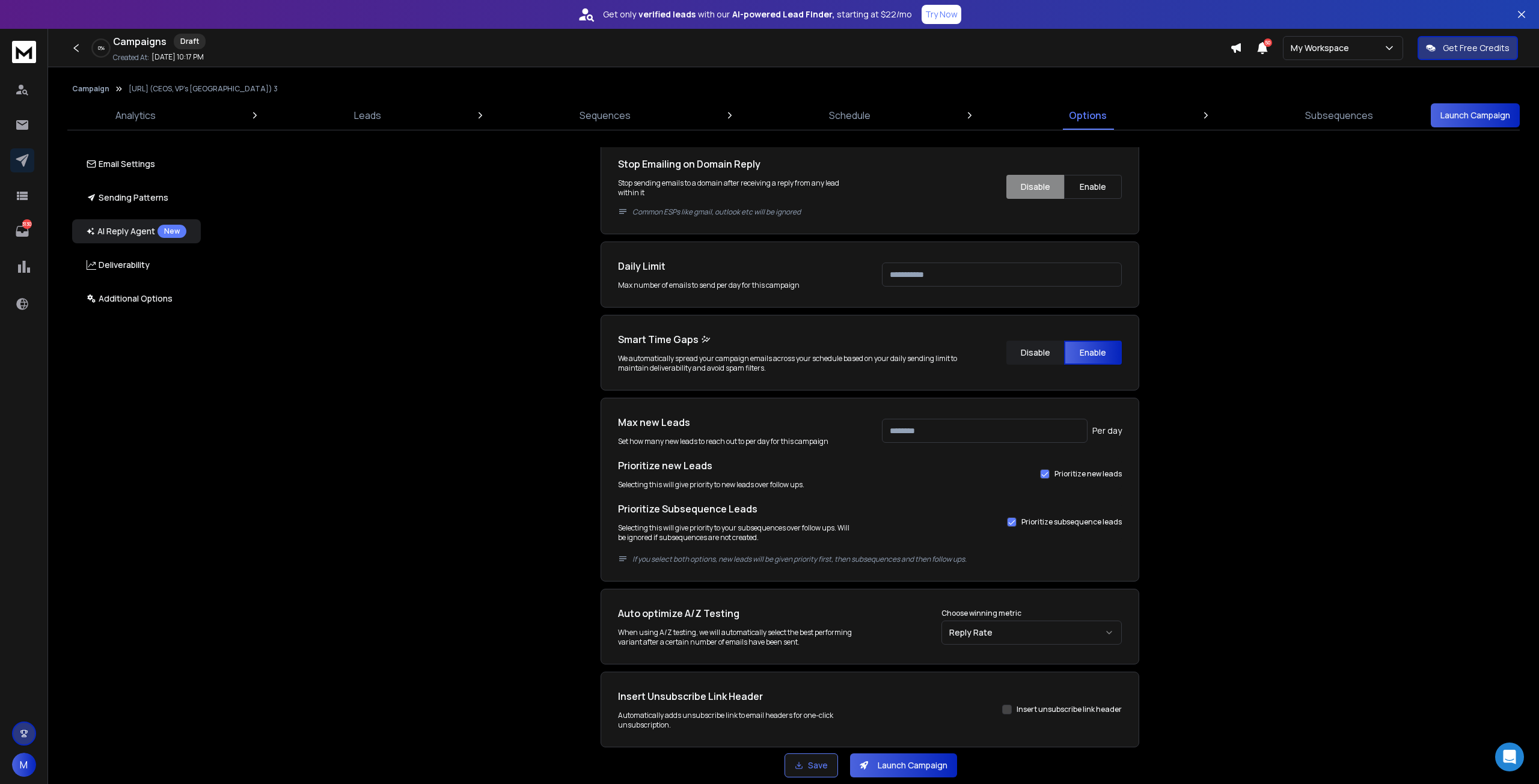
scroll to position [421, 0]
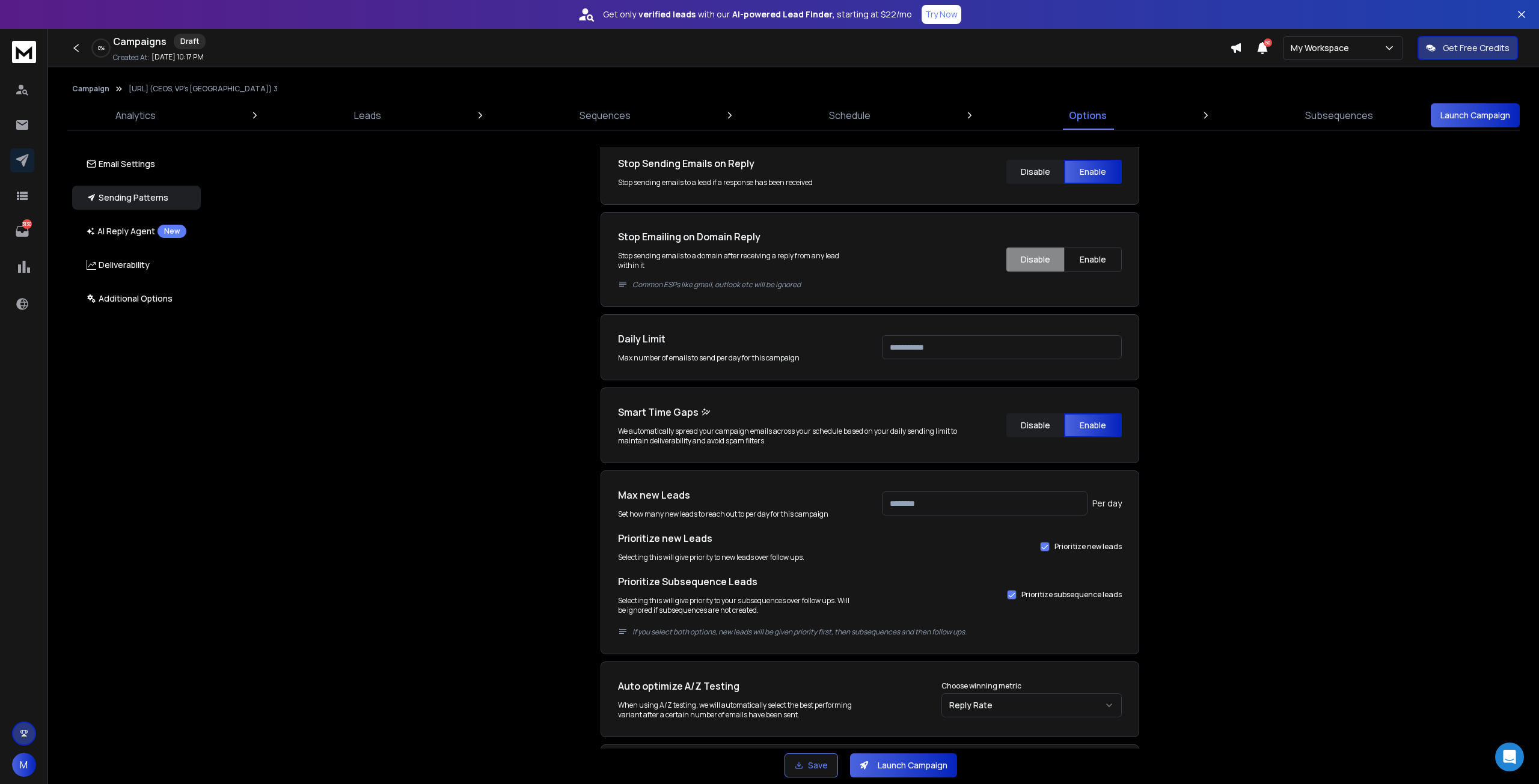
click at [1253, 537] on div "Email Accounts Accounts to Use Select one or more accounts to send emails from …" at bounding box center [877, 448] width 1314 height 602
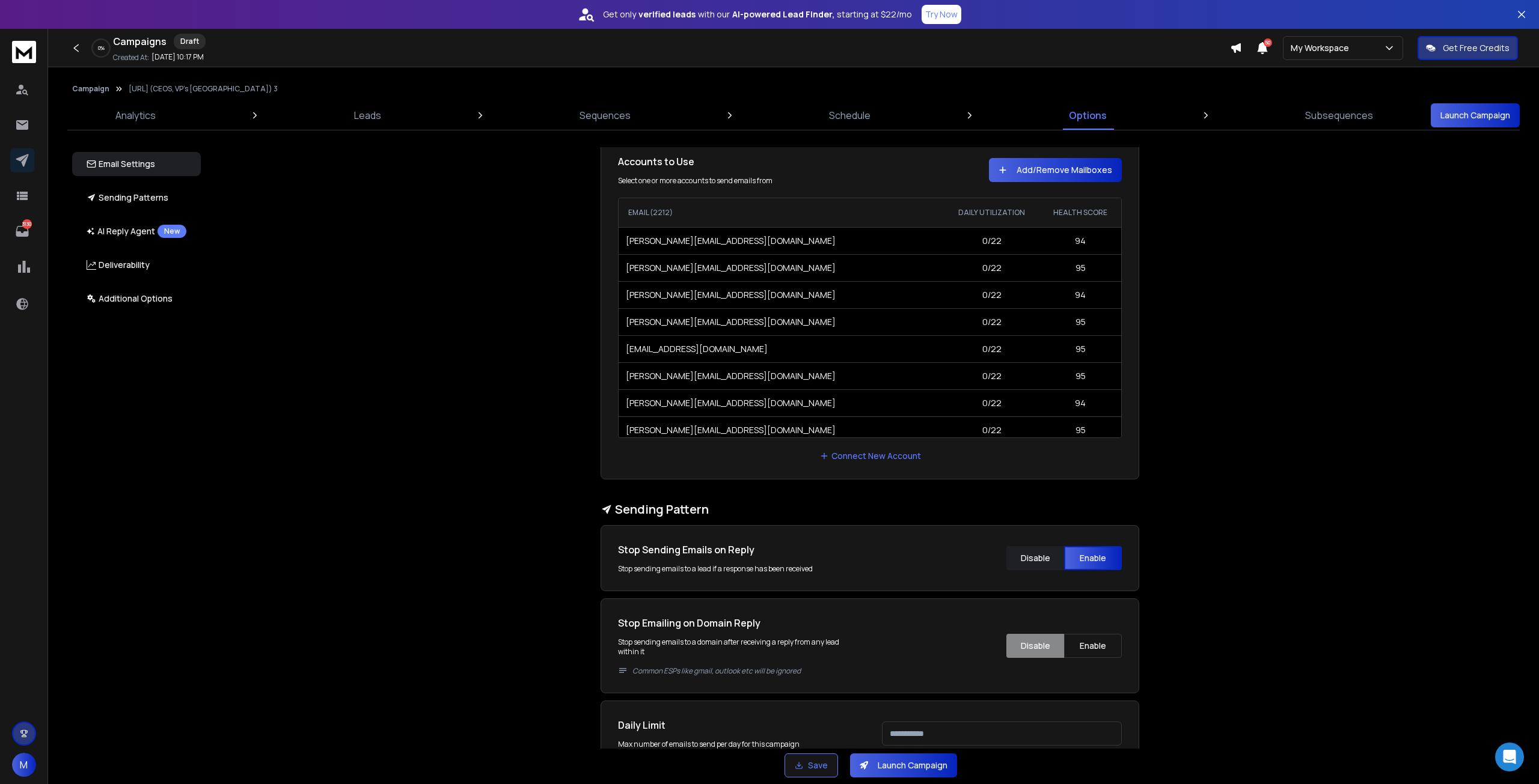
scroll to position [0, 0]
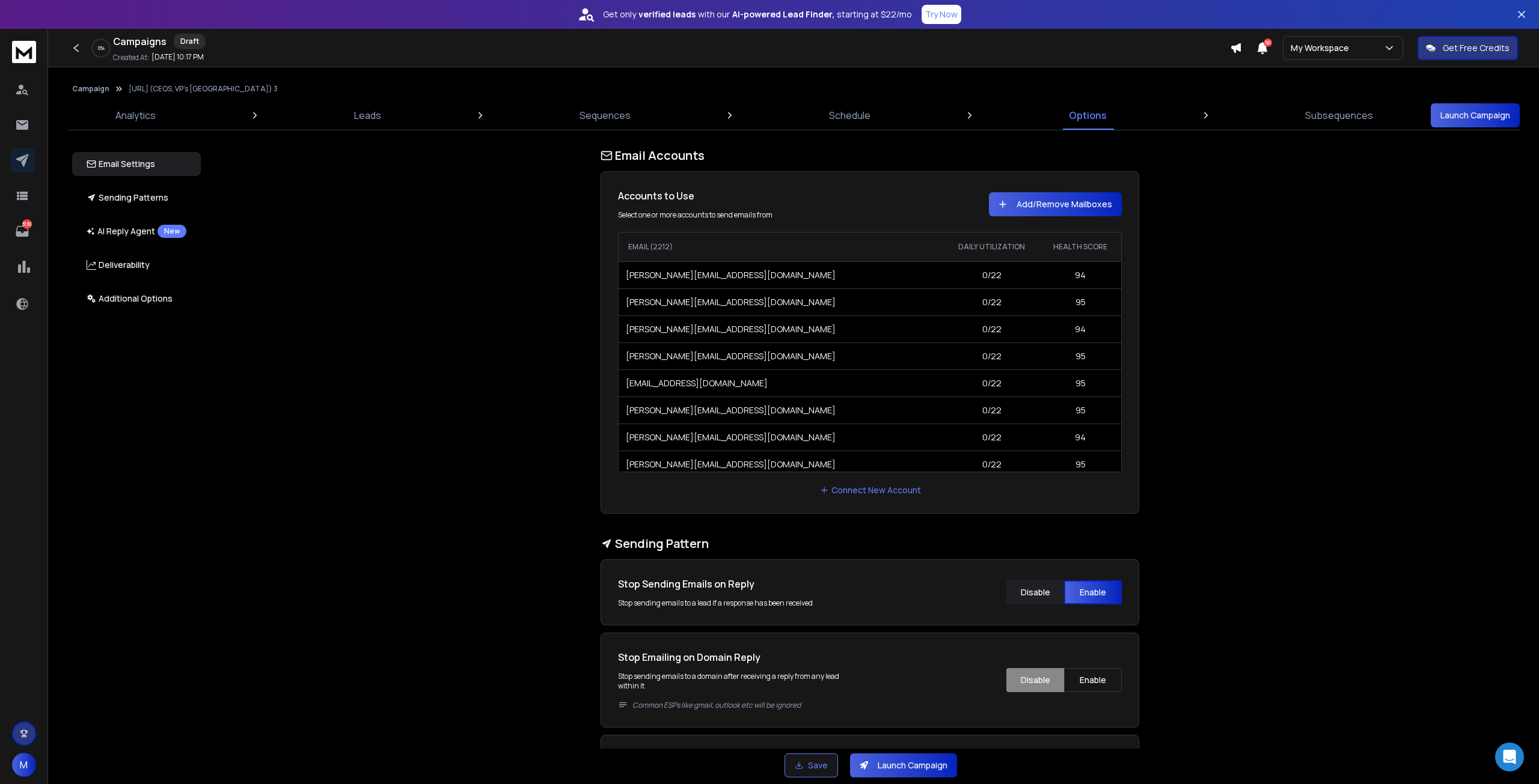
click at [1256, 482] on div "Email Accounts Accounts to Use Select one or more accounts to send emails from …" at bounding box center [877, 448] width 1314 height 602
click at [1266, 345] on div "Email Accounts Accounts to Use Select one or more accounts to send emails from …" at bounding box center [877, 448] width 1314 height 602
click at [149, 121] on p "Analytics" at bounding box center [136, 115] width 41 height 15
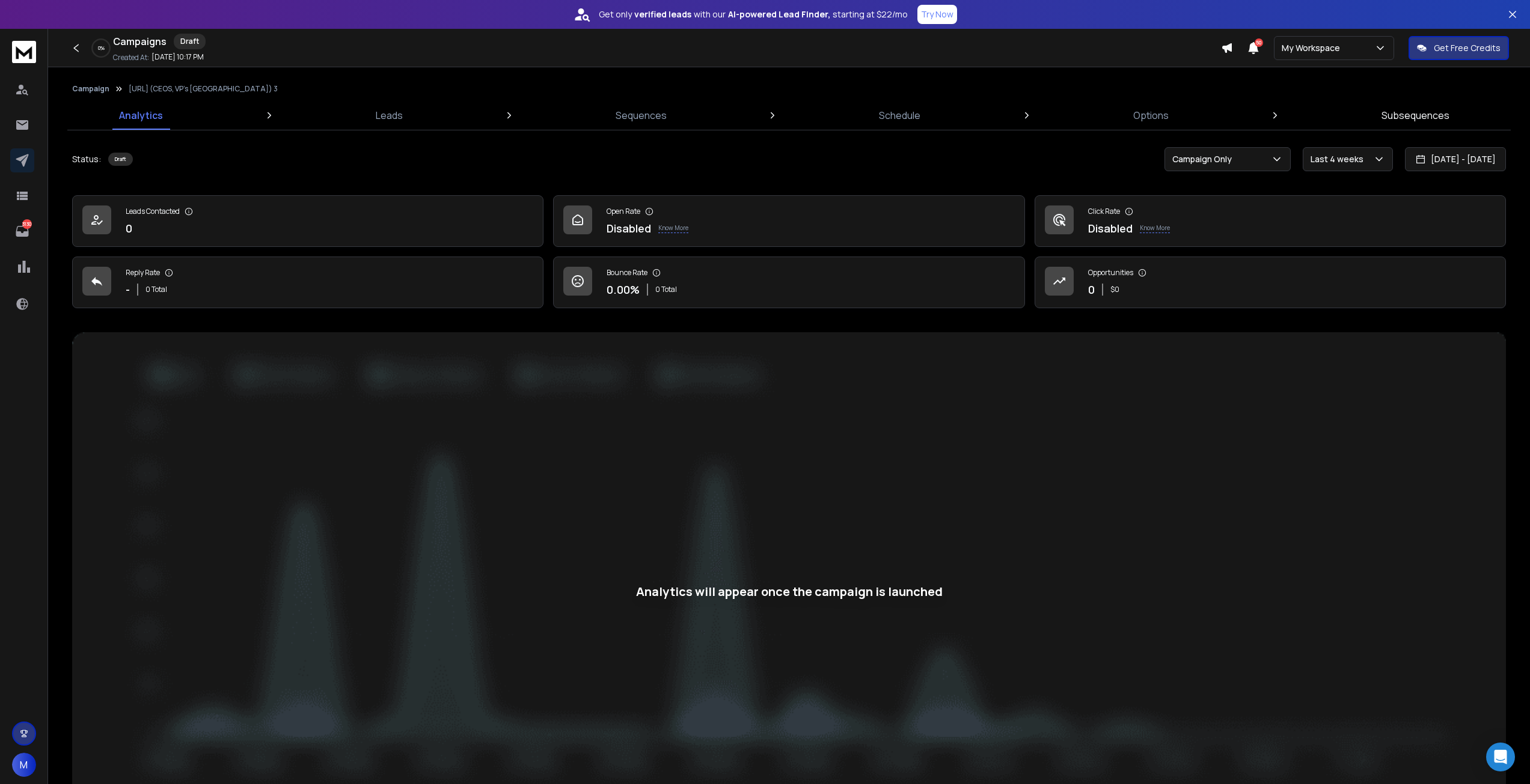
click at [1427, 122] on p "Subsequences" at bounding box center [1415, 115] width 68 height 15
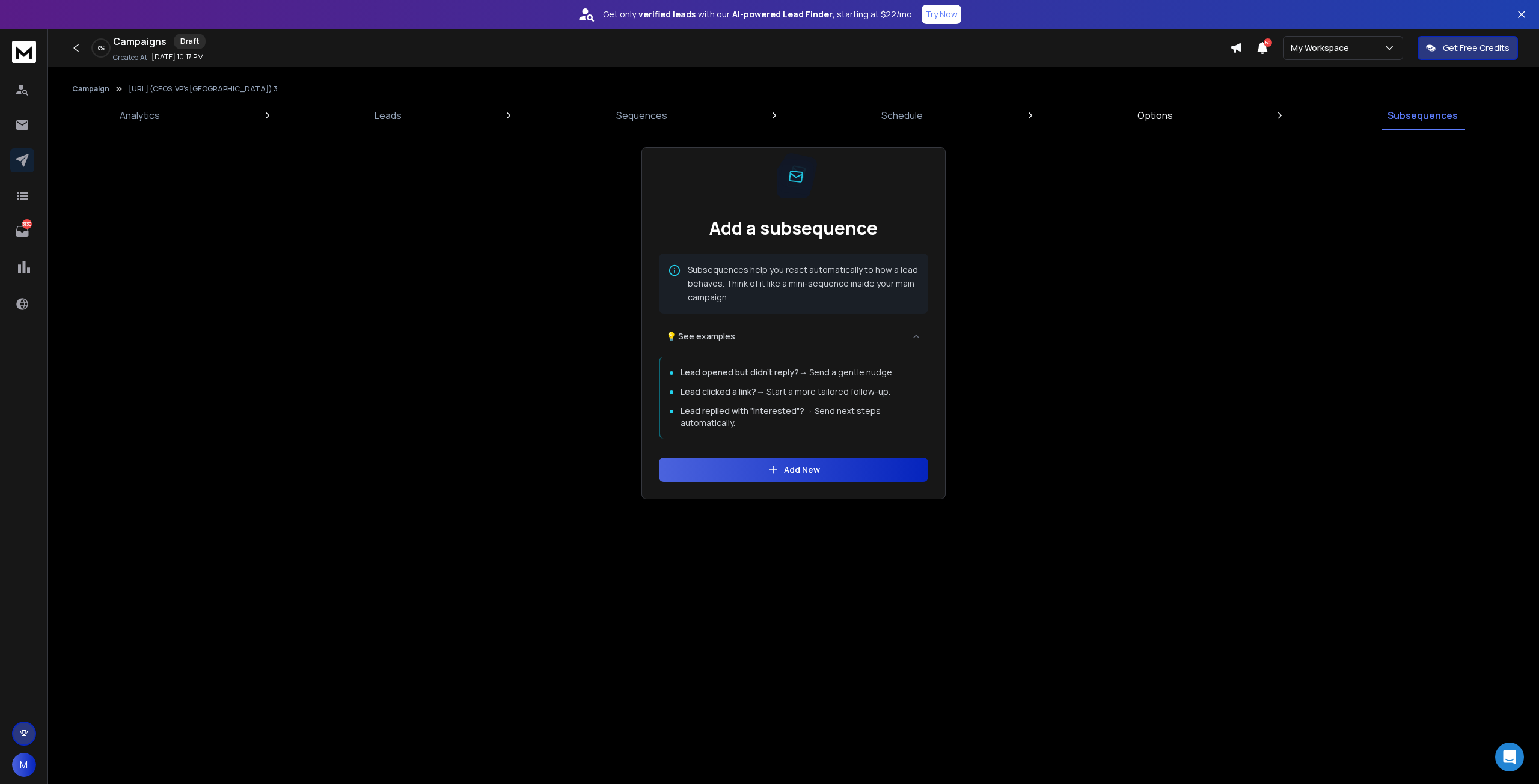
click at [1139, 119] on p "Options" at bounding box center [1155, 115] width 36 height 15
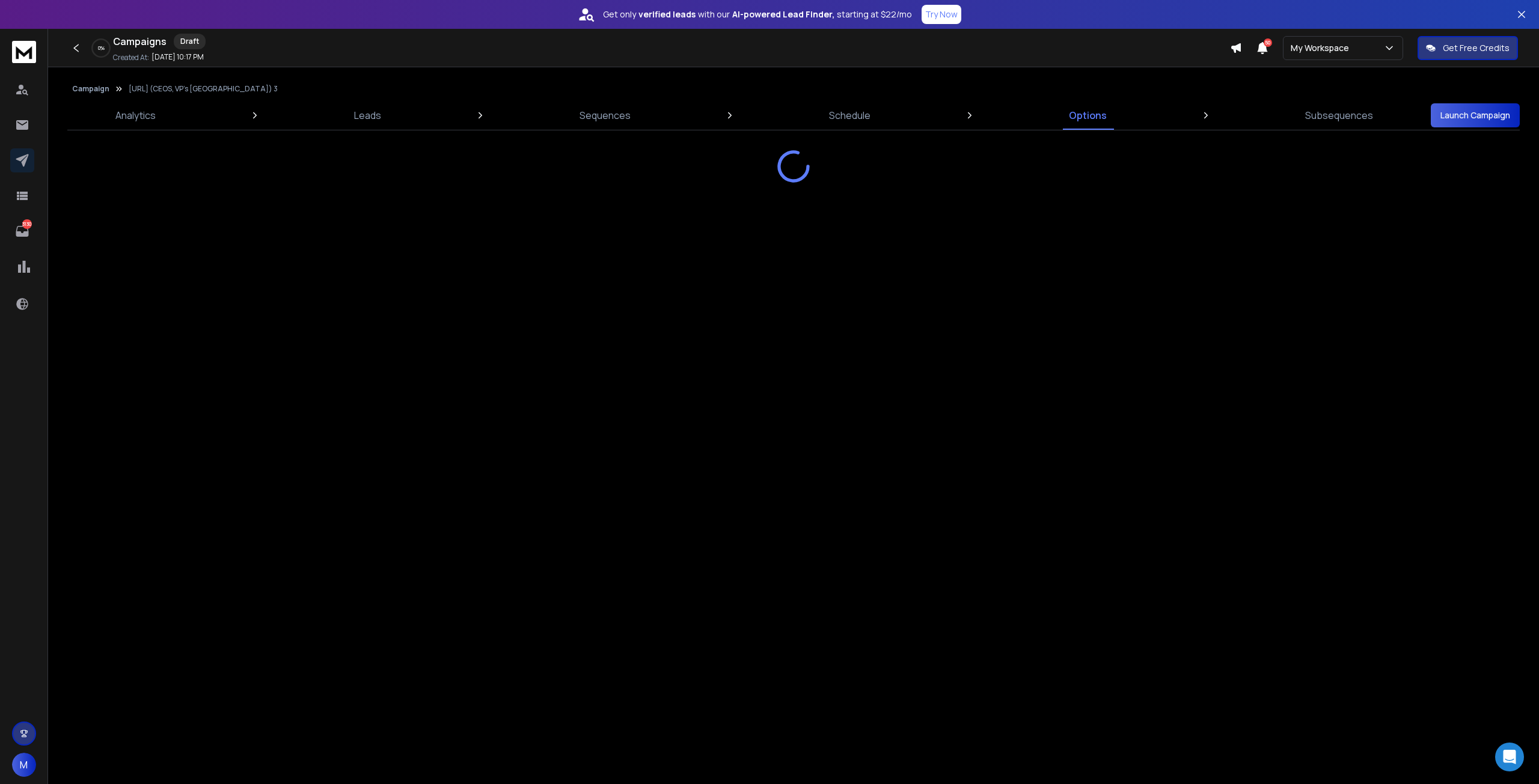
select select "**********"
select select "*"
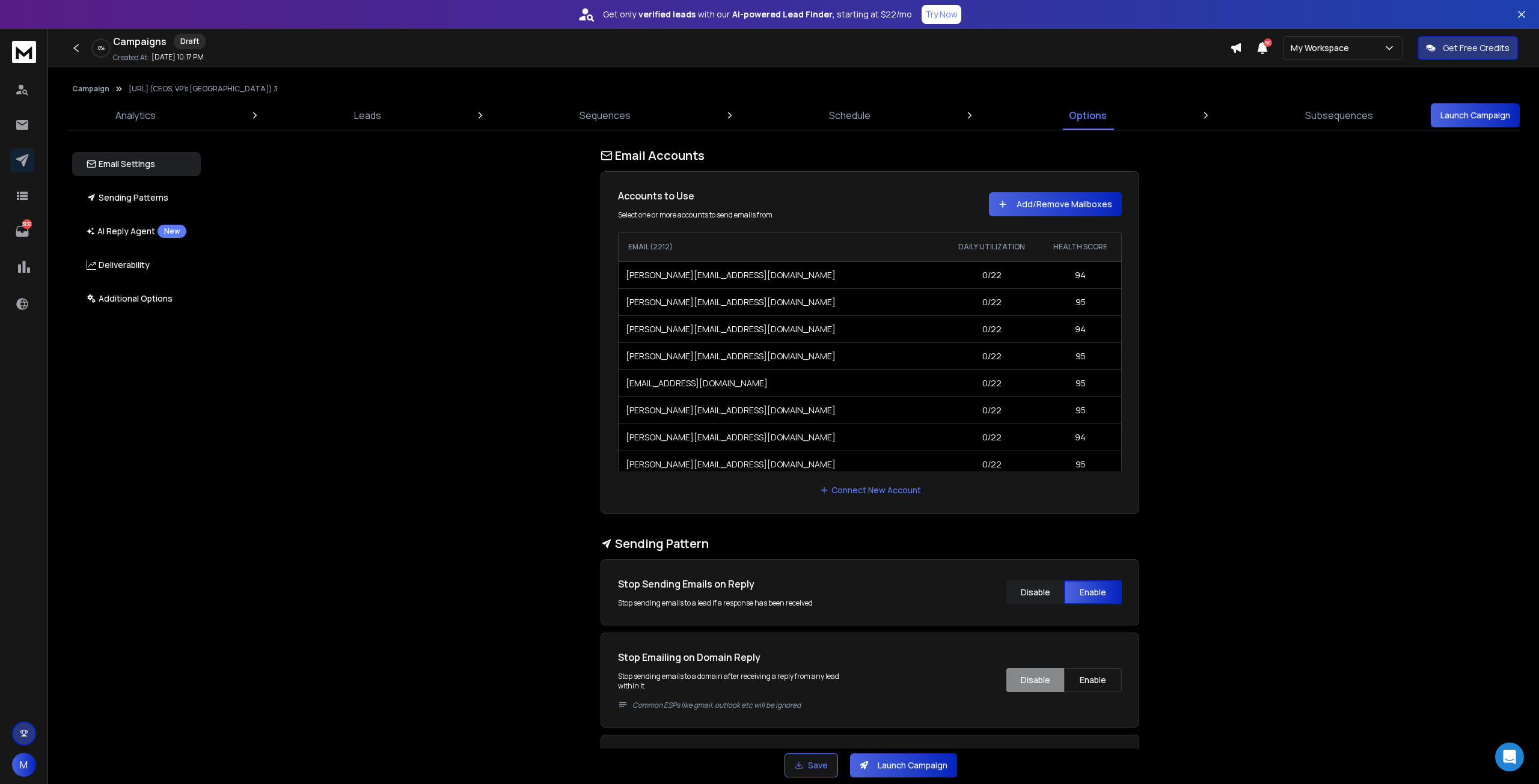
click at [1056, 205] on button "Add/Remove Mailboxes" at bounding box center [1056, 205] width 133 height 24
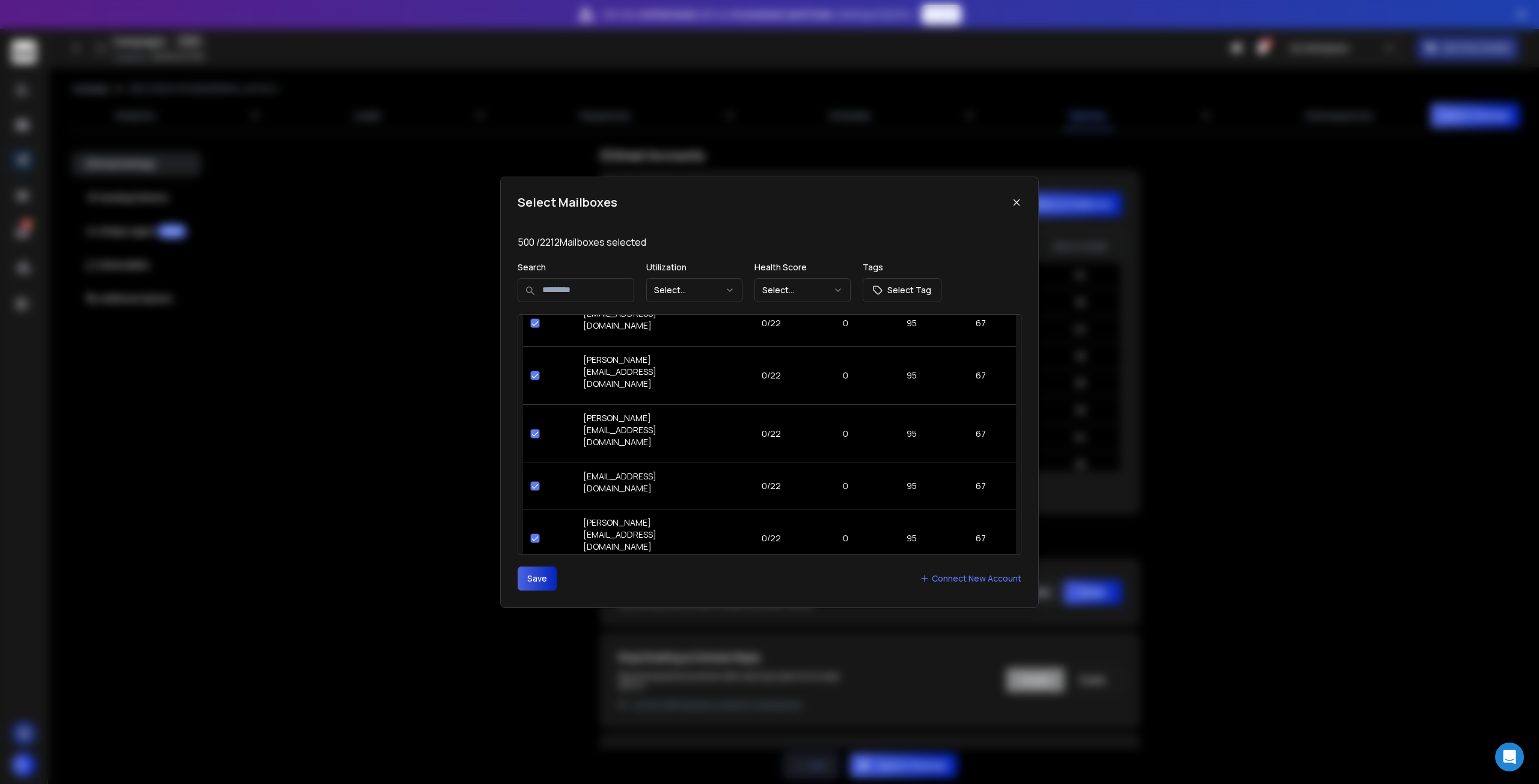
scroll to position [17398, 0]
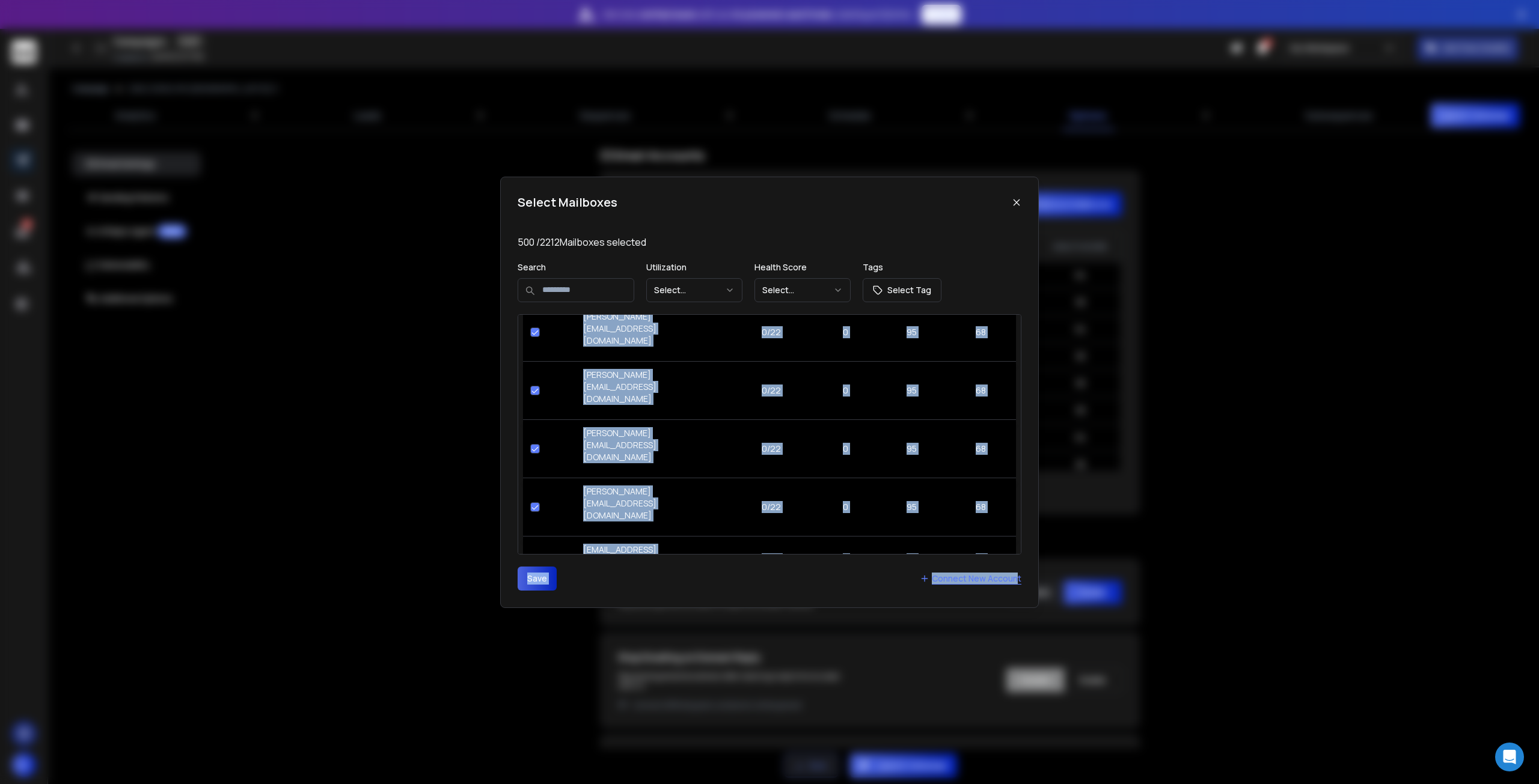
drag, startPoint x: 1021, startPoint y: 528, endPoint x: 1018, endPoint y: 574, distance: 46.1
click at [1018, 577] on div "500 / 2212 Mailboxes selected Search Utilization Select... Health Score Select.…" at bounding box center [770, 413] width 504 height 356
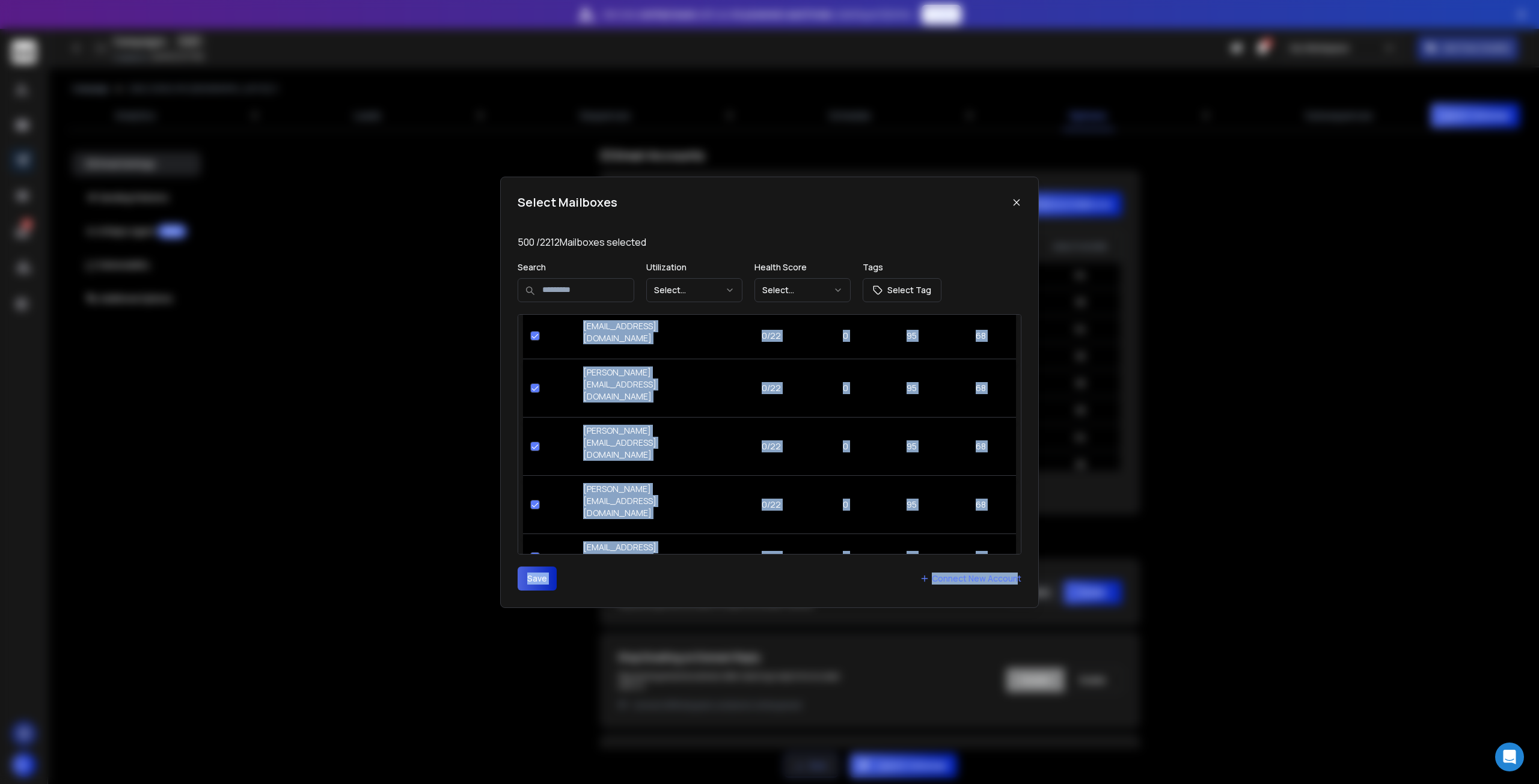
scroll to position [19772, 0]
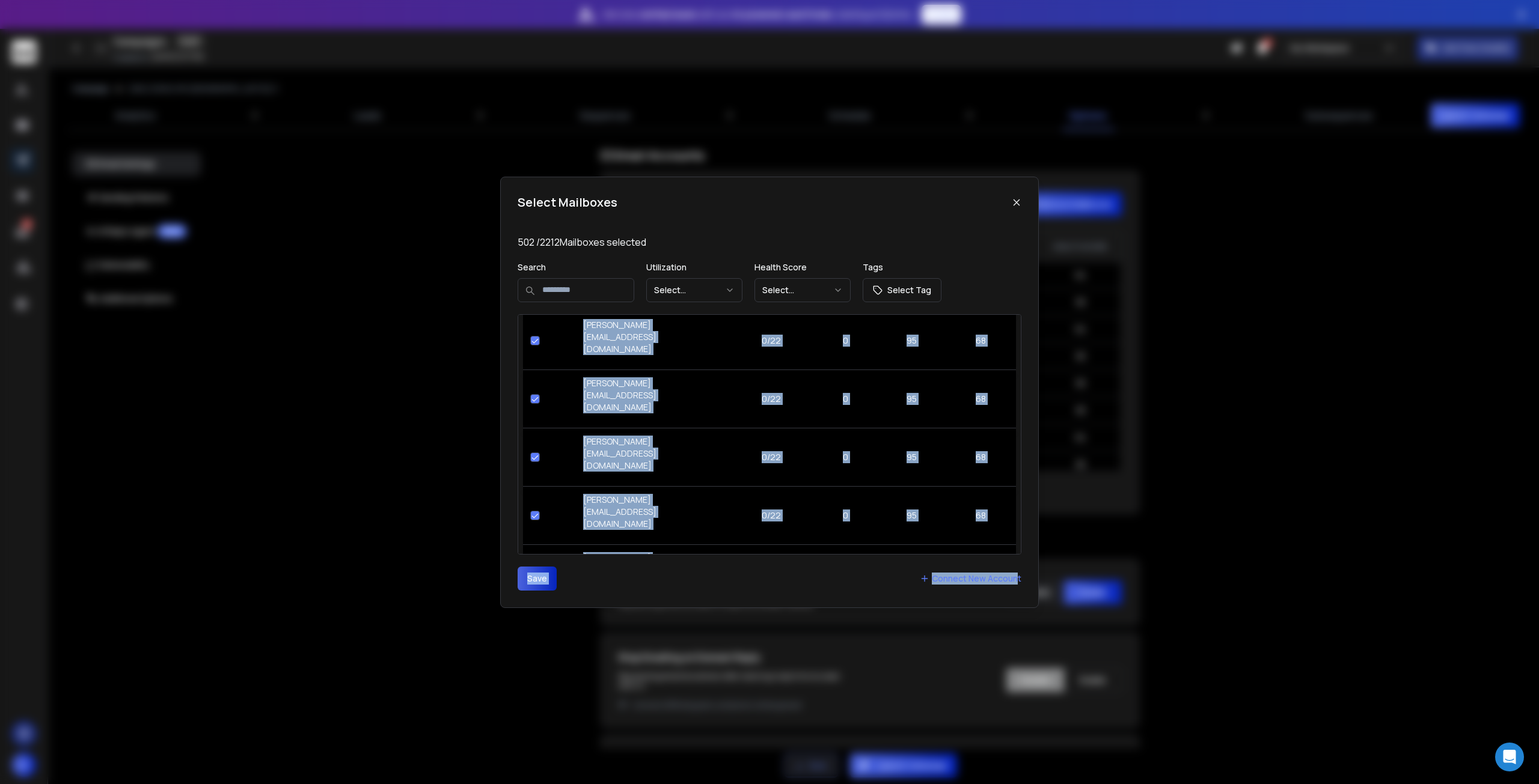
scroll to position [19491, 0]
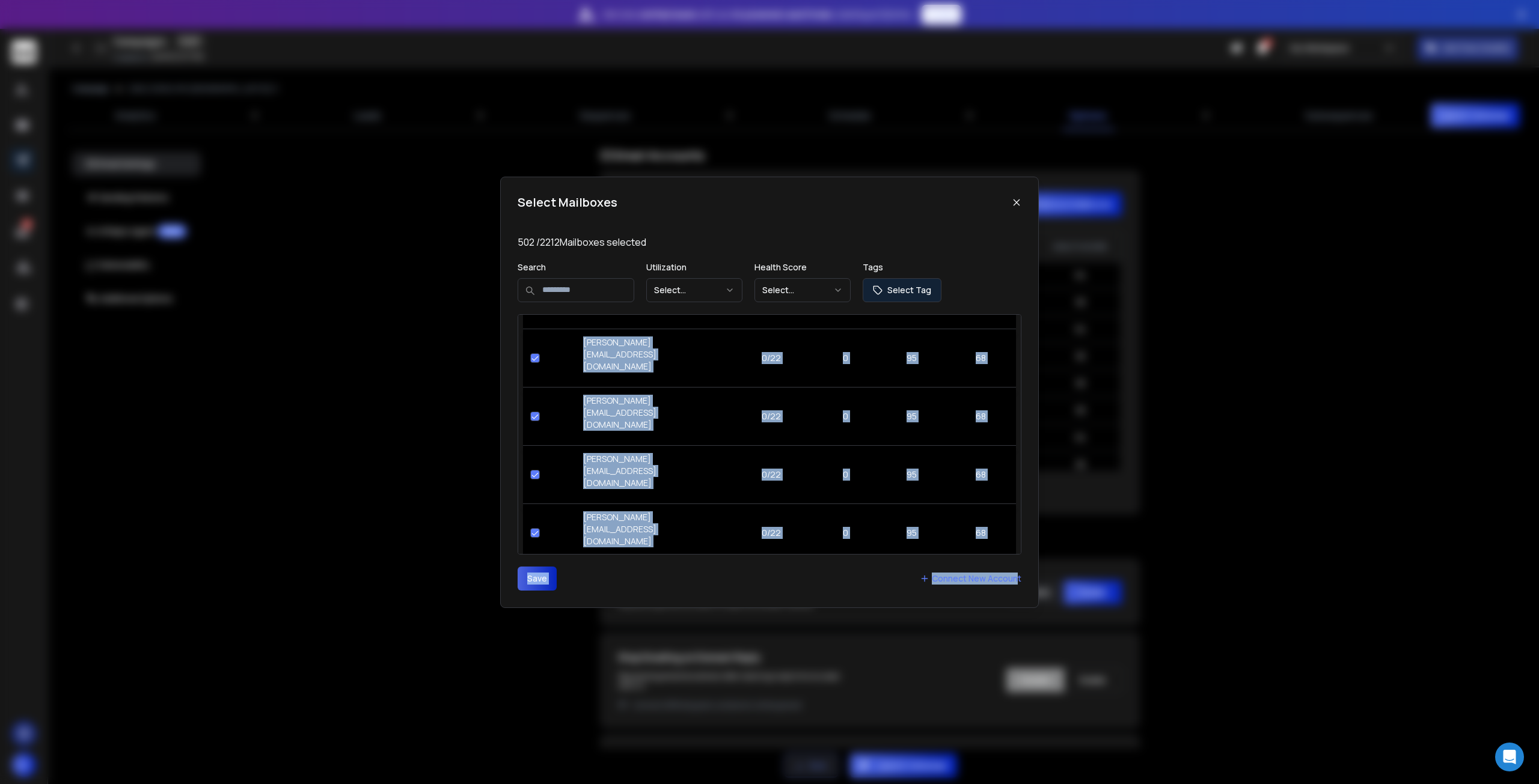
click at [930, 288] on button "Select Tag" at bounding box center [902, 291] width 79 height 24
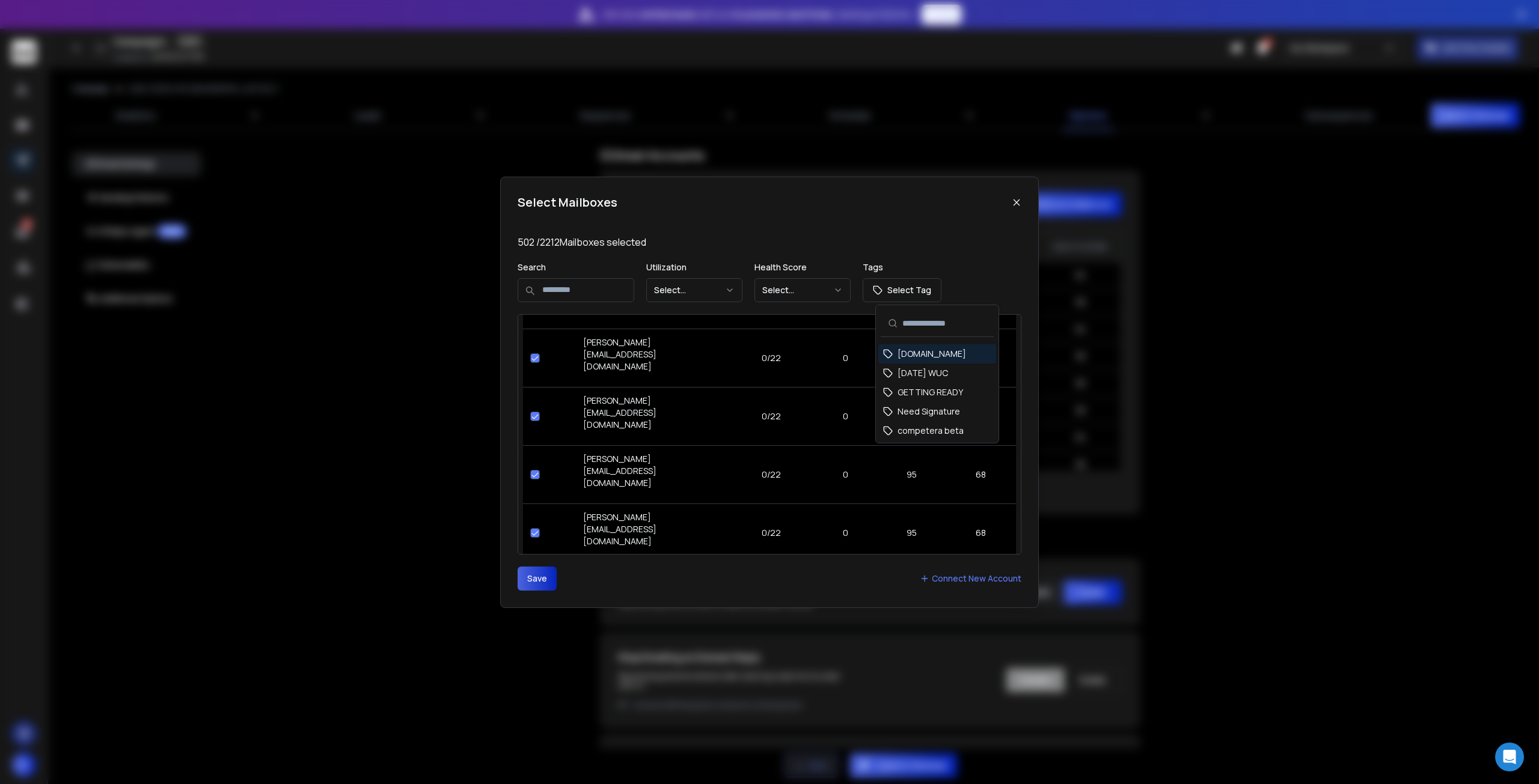
click at [944, 247] on p "502 / 2212 Mailboxes selected" at bounding box center [770, 242] width 504 height 15
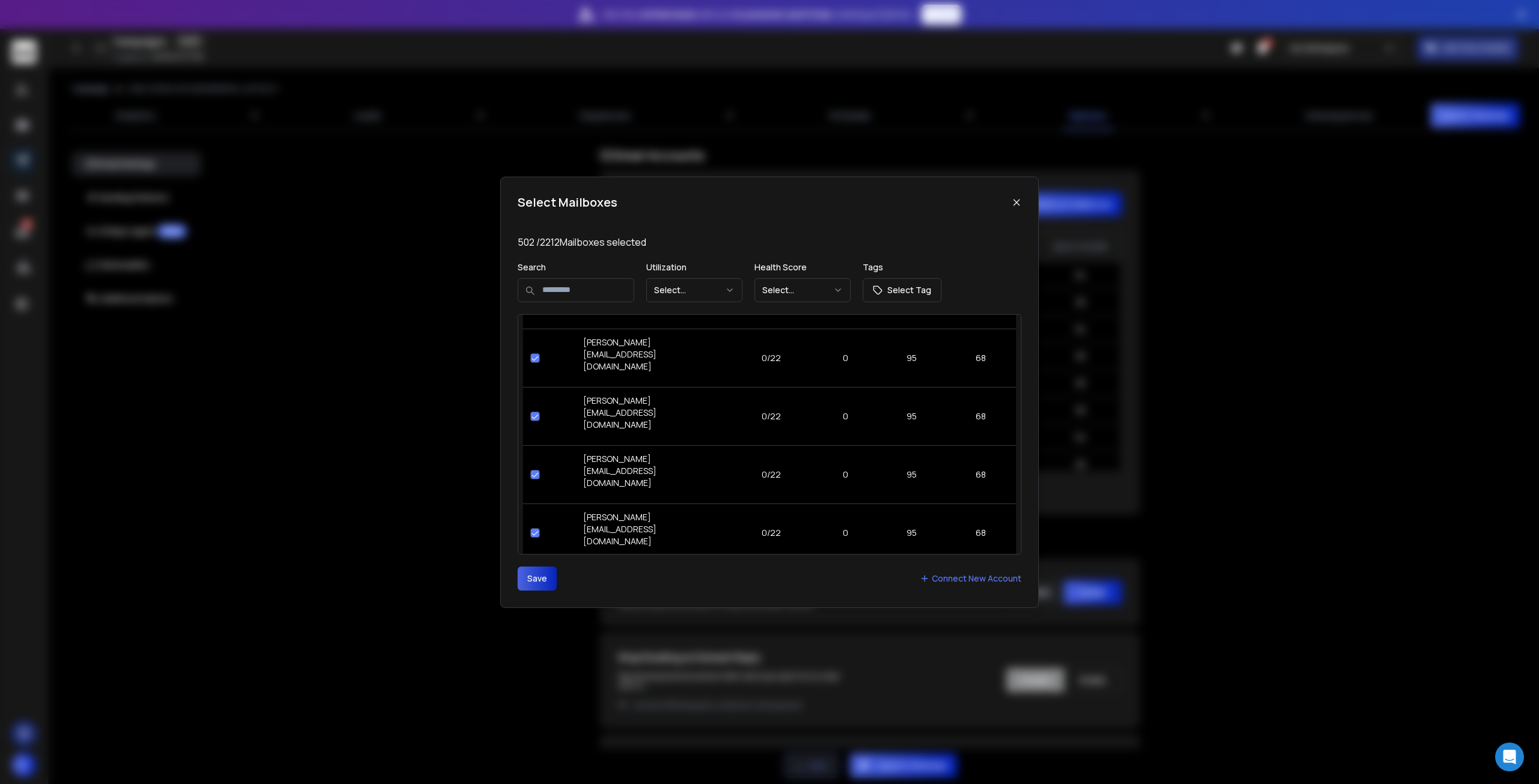
click at [530, 588] on button "Save" at bounding box center [537, 579] width 39 height 24
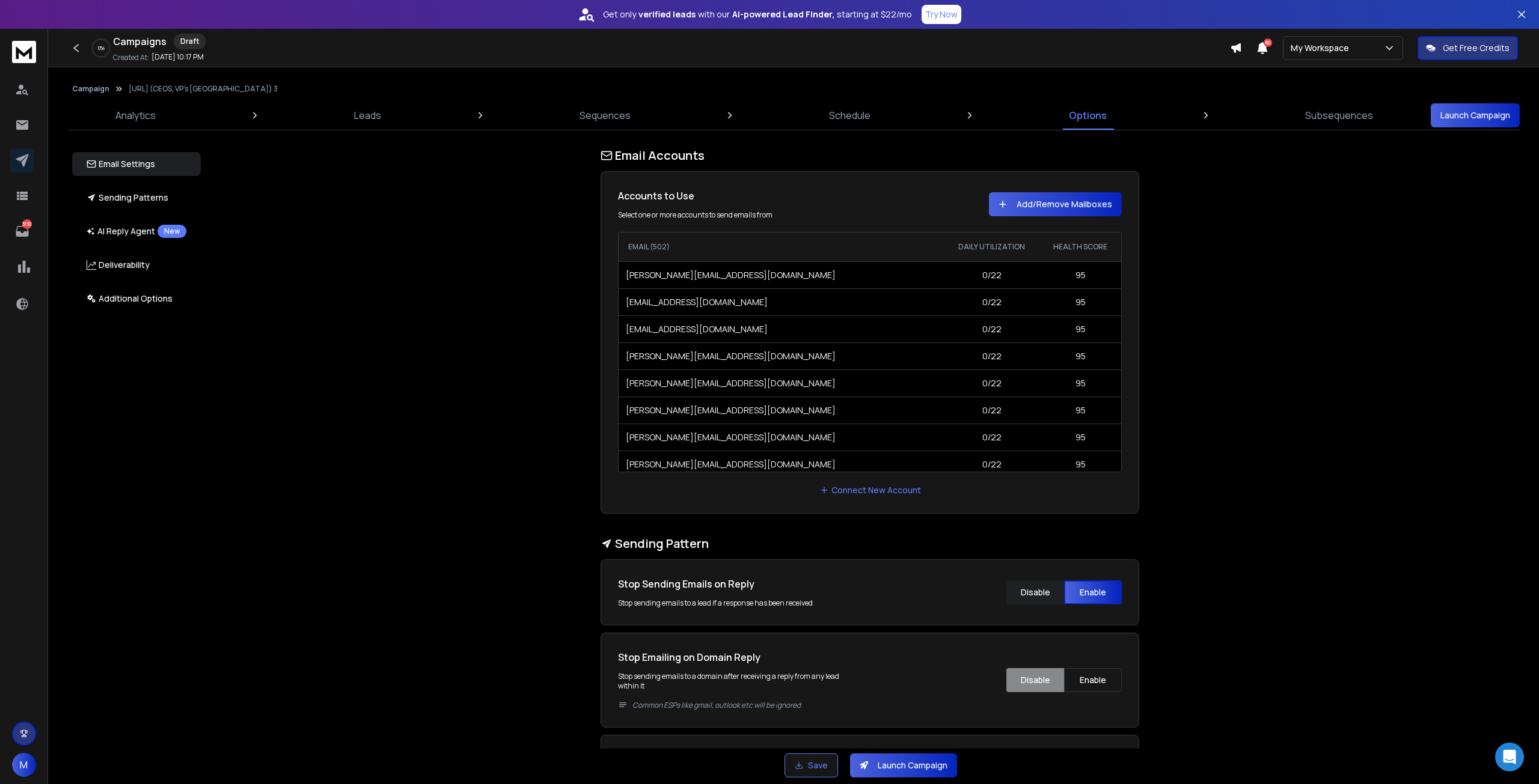
click at [861, 483] on div "EMAIL (502) DAILY UTILIZATION HEALTH SCORE [PERSON_NAME][EMAIL_ADDRESS][DOMAIN_…" at bounding box center [870, 365] width 504 height 265
click at [858, 491] on link "Connect New Account" at bounding box center [869, 490] width 102 height 12
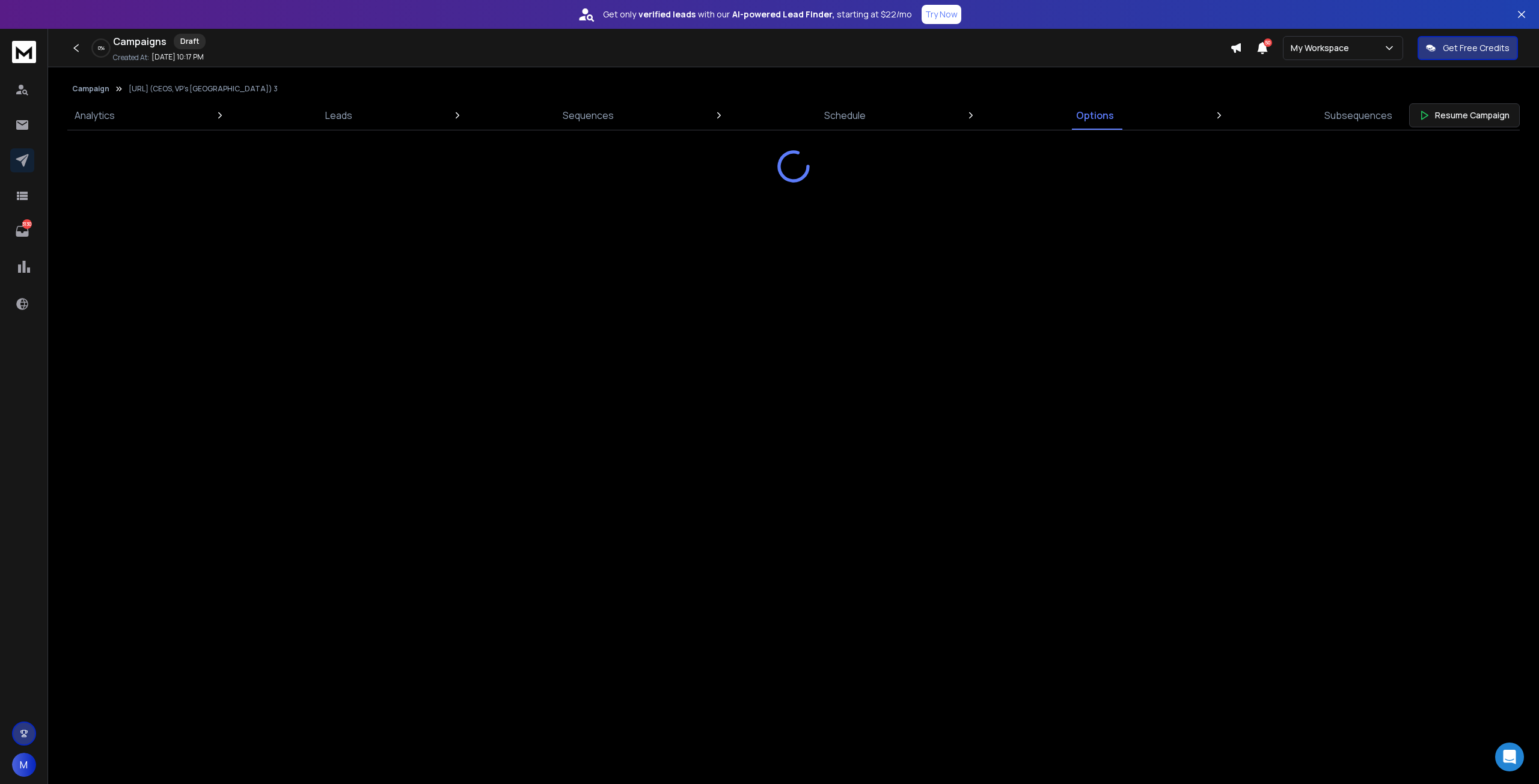
select select "**********"
select select "*"
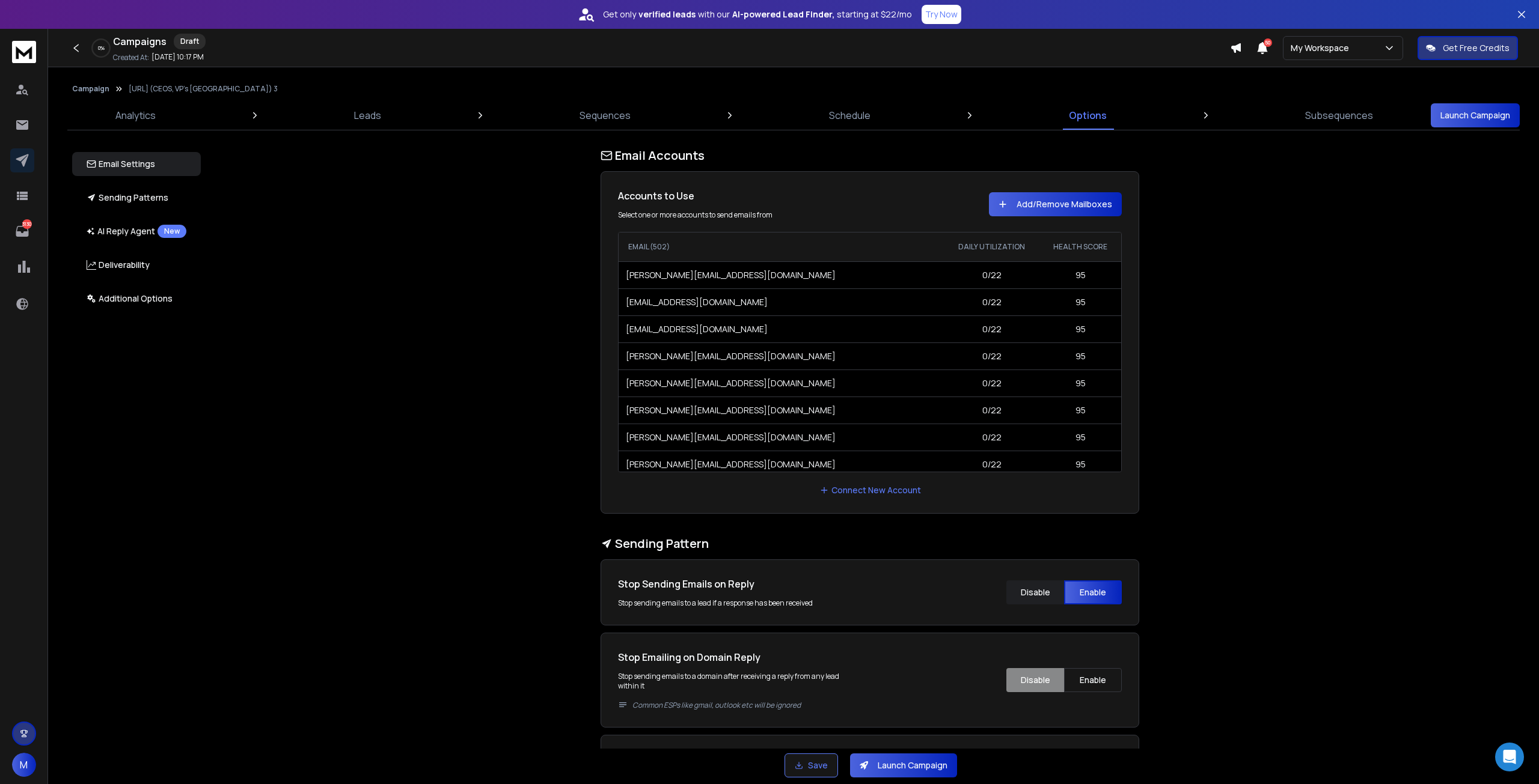
click at [1071, 206] on button "Add/Remove Mailboxes" at bounding box center [1056, 205] width 133 height 24
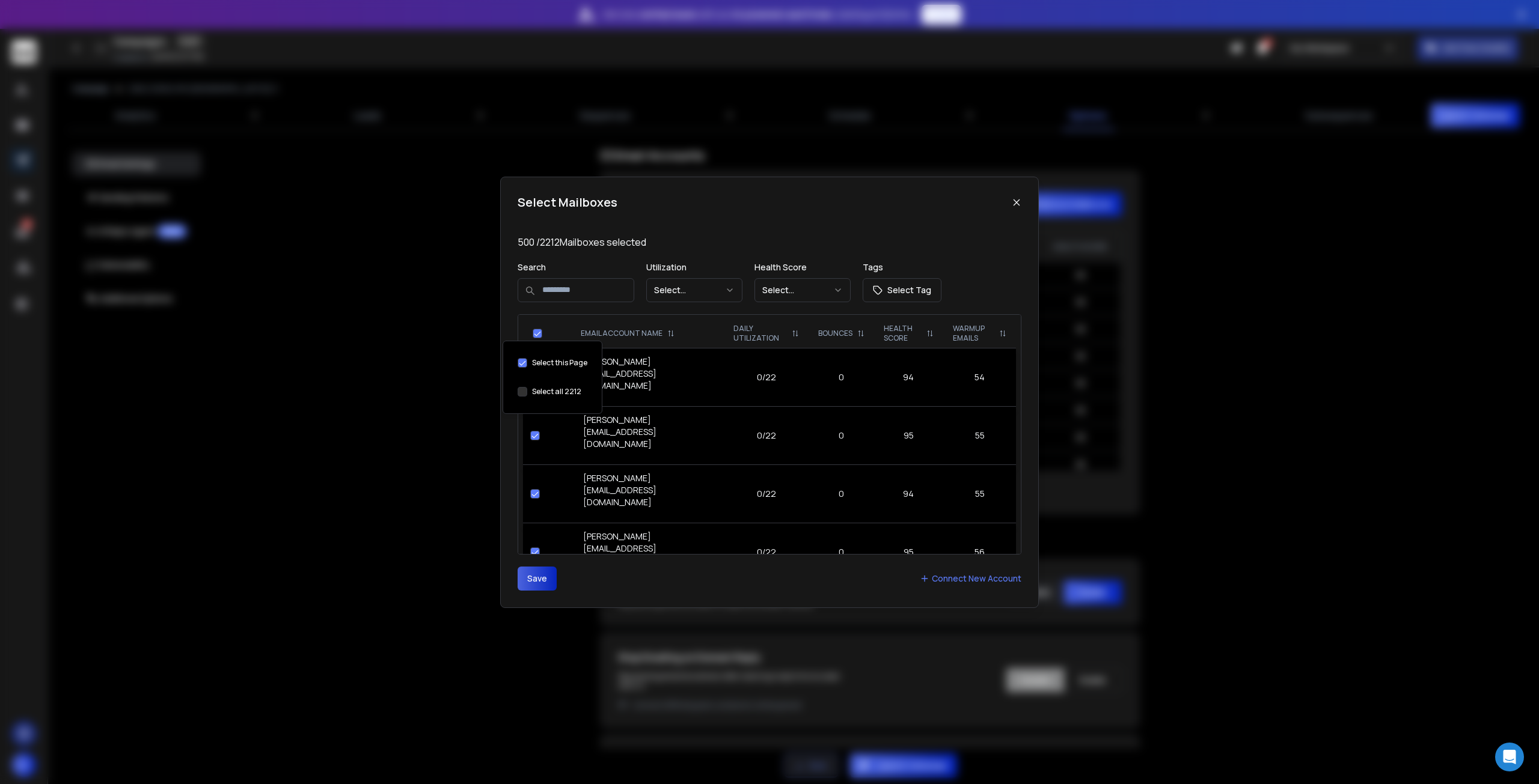
click at [551, 394] on label "Select all 2212" at bounding box center [557, 392] width 50 height 10
click at [523, 393] on button "Select this Page" at bounding box center [522, 392] width 10 height 10
click at [533, 584] on button "Save" at bounding box center [537, 579] width 39 height 24
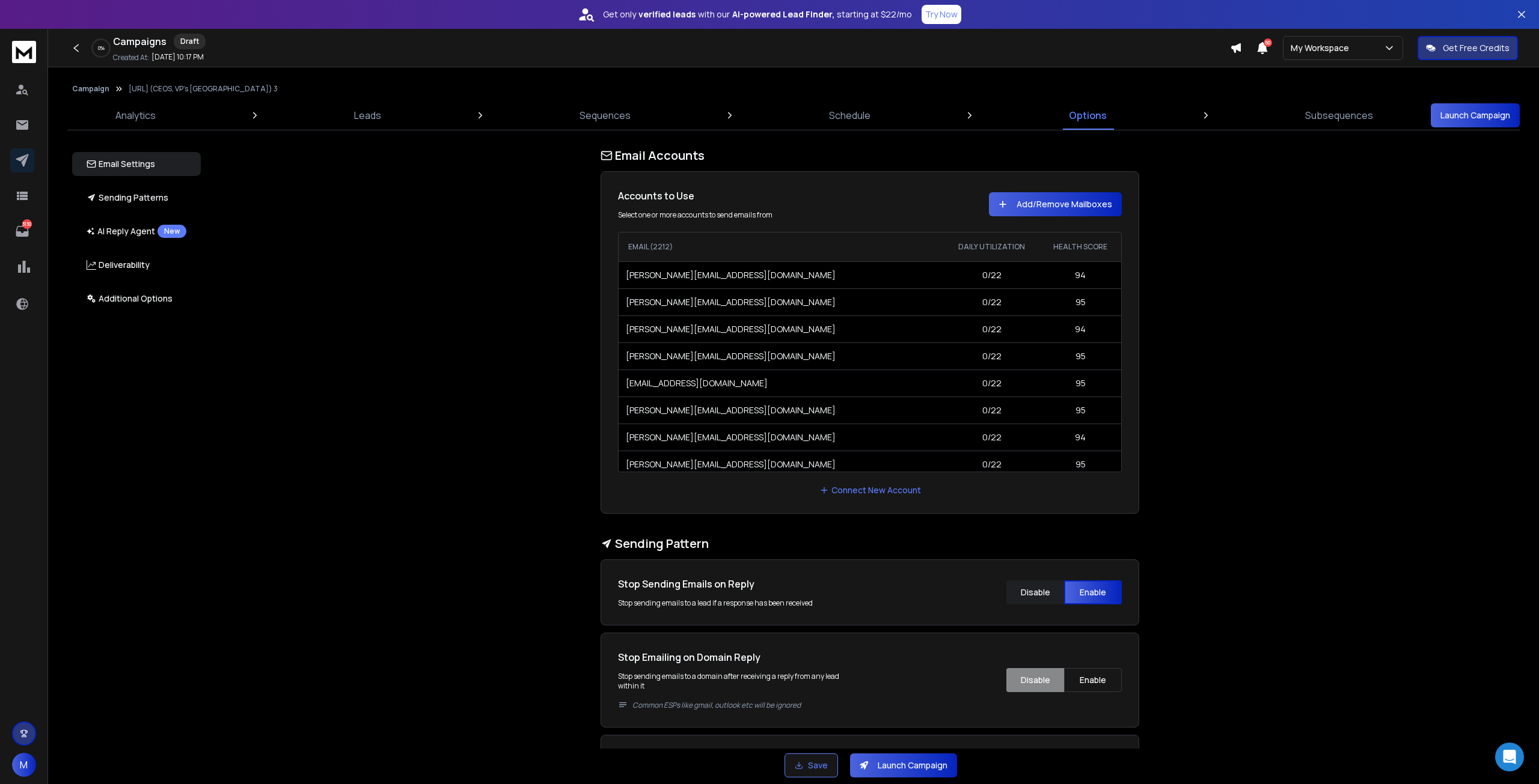
click at [1481, 112] on button "Launch Campaign" at bounding box center [1475, 115] width 89 height 24
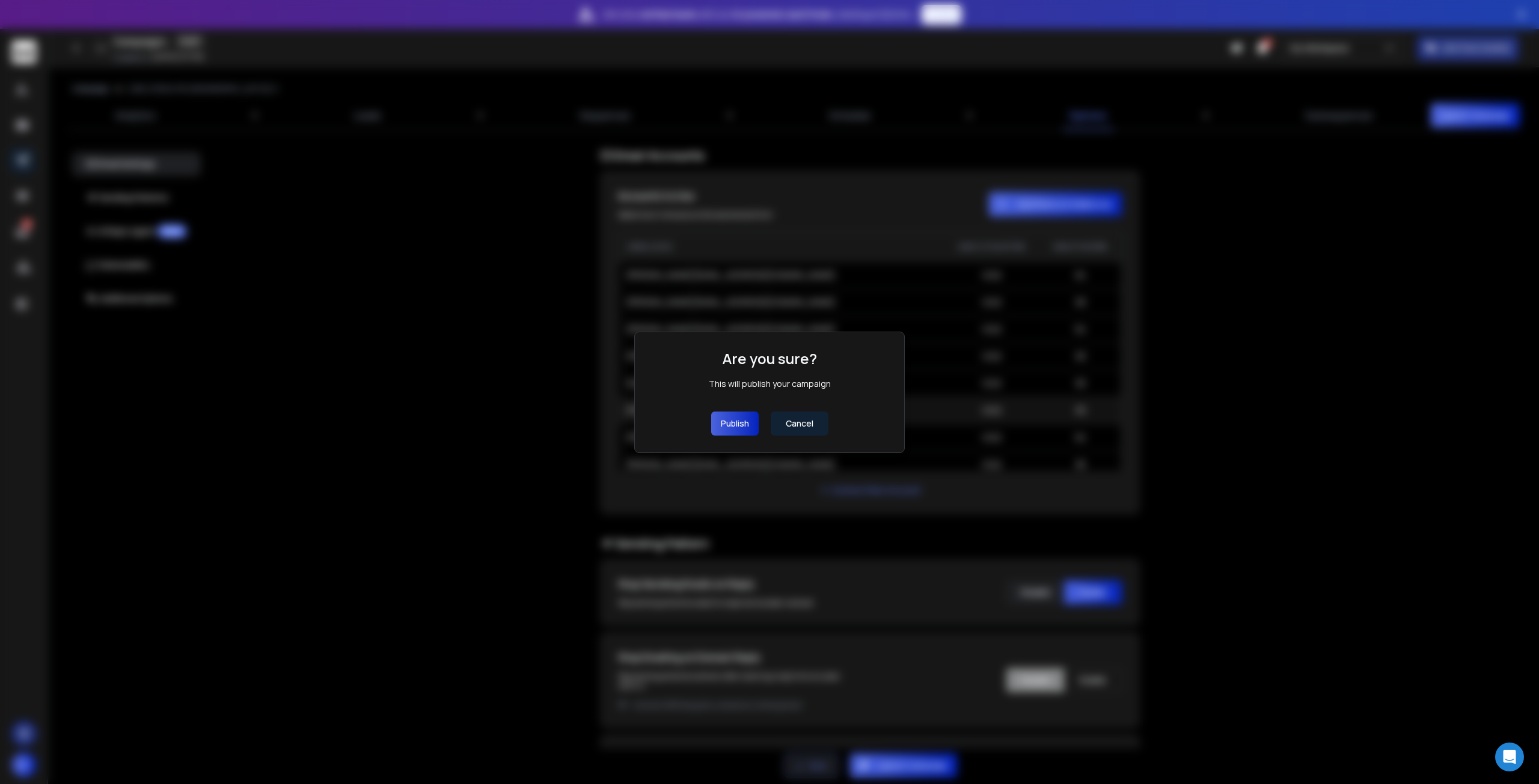
click at [731, 418] on button "Publish" at bounding box center [735, 424] width 47 height 24
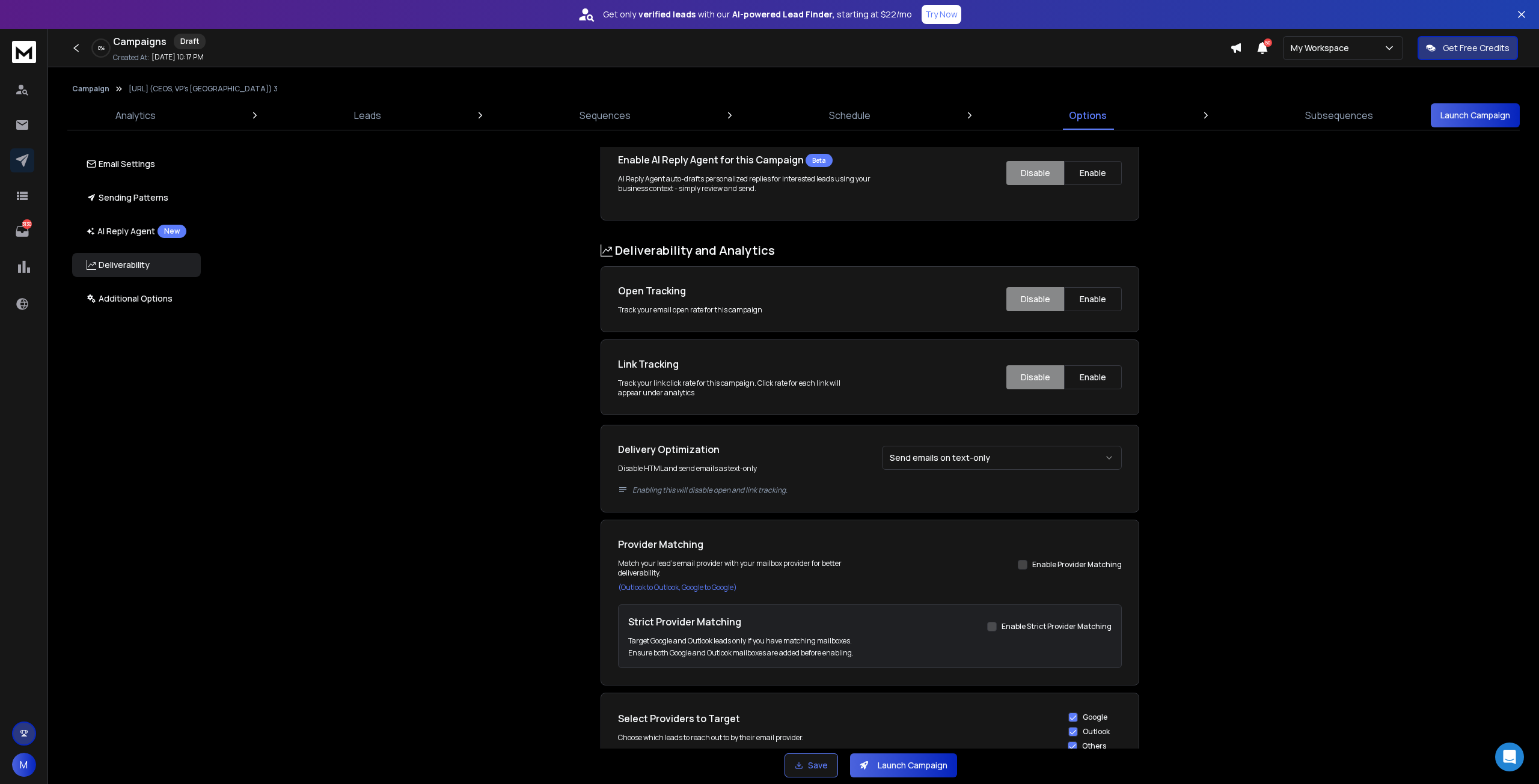
scroll to position [1263, 0]
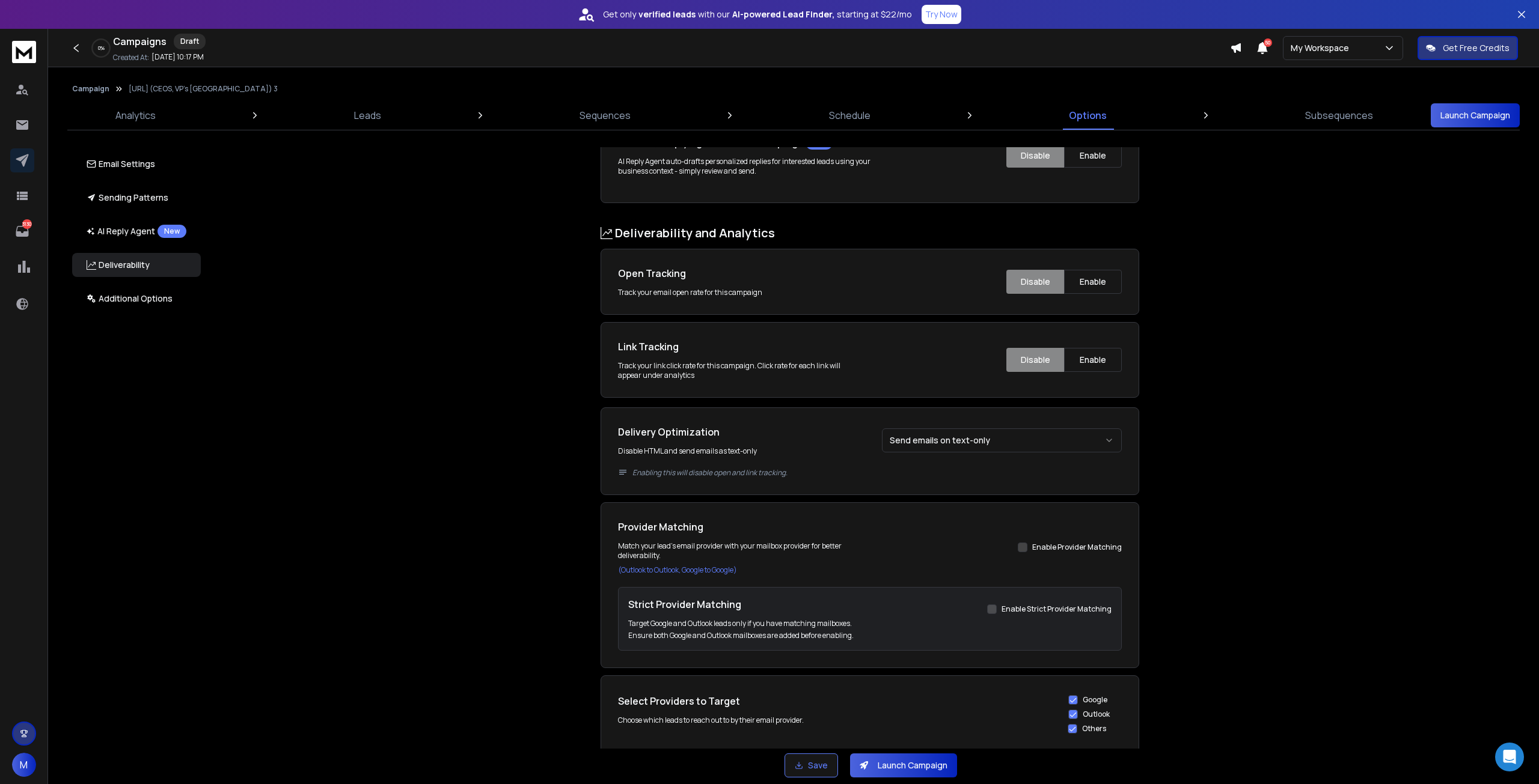
click at [926, 765] on button "Launch Campaign" at bounding box center [904, 766] width 107 height 24
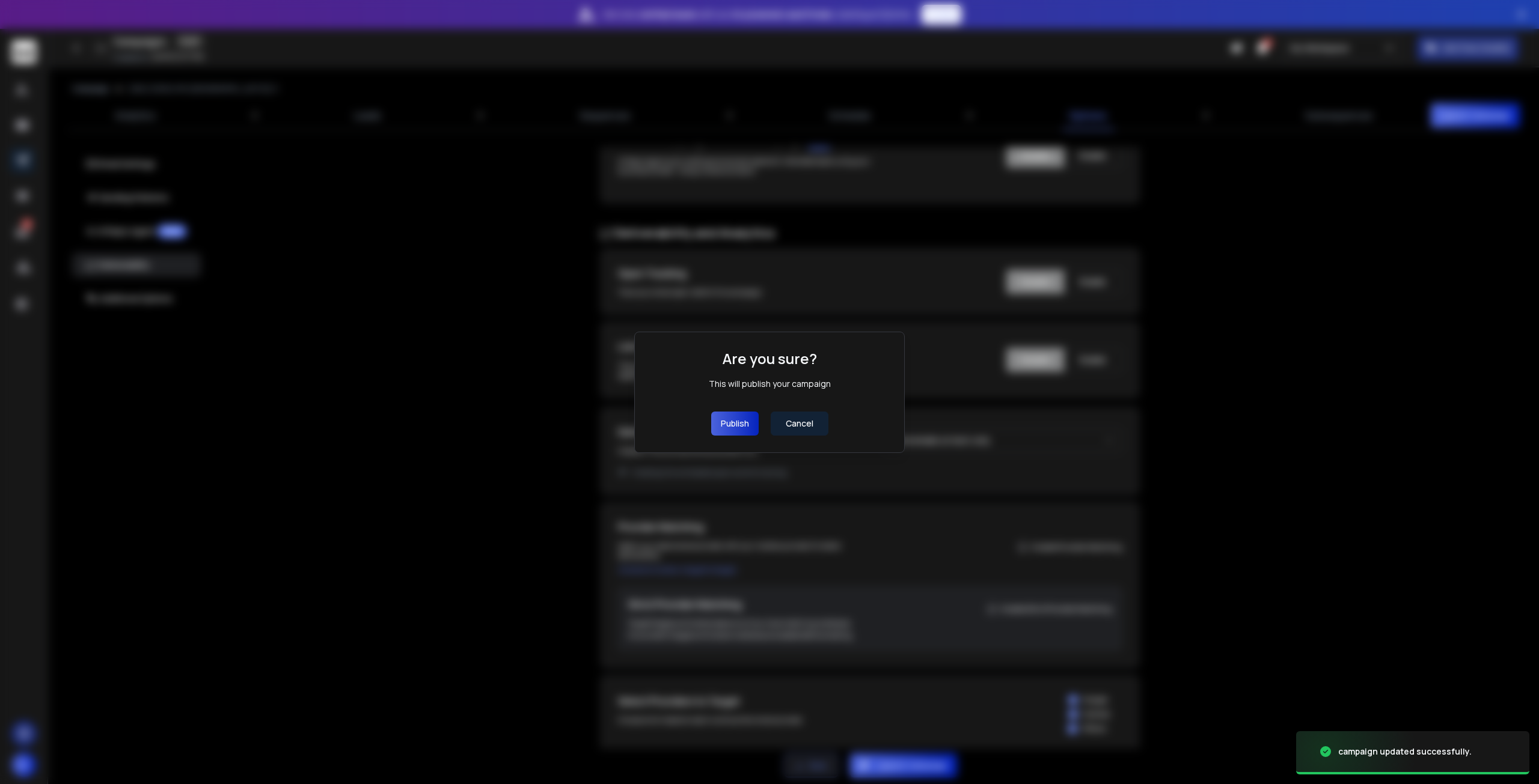
click at [736, 425] on button "Publish" at bounding box center [735, 424] width 47 height 24
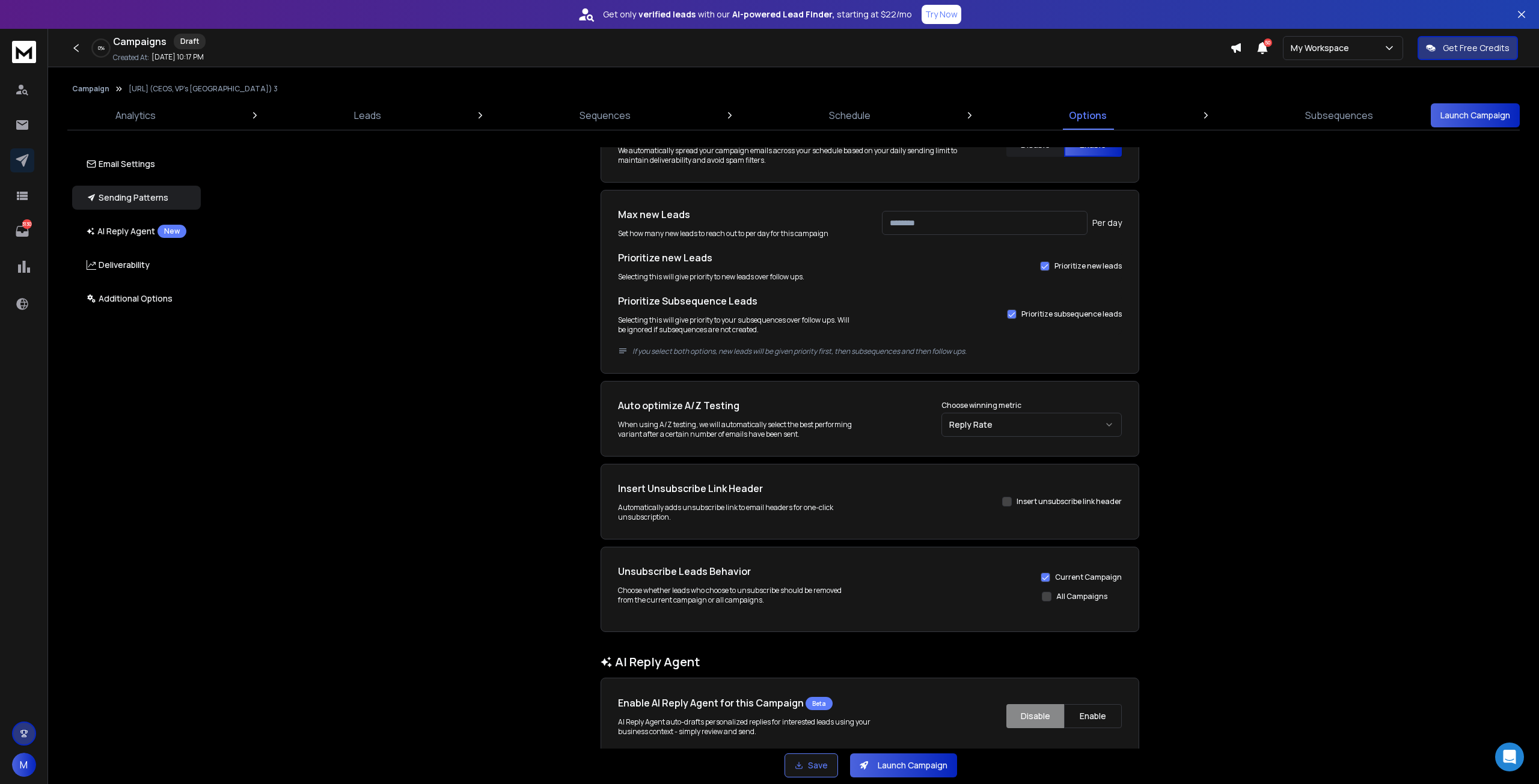
scroll to position [0, 0]
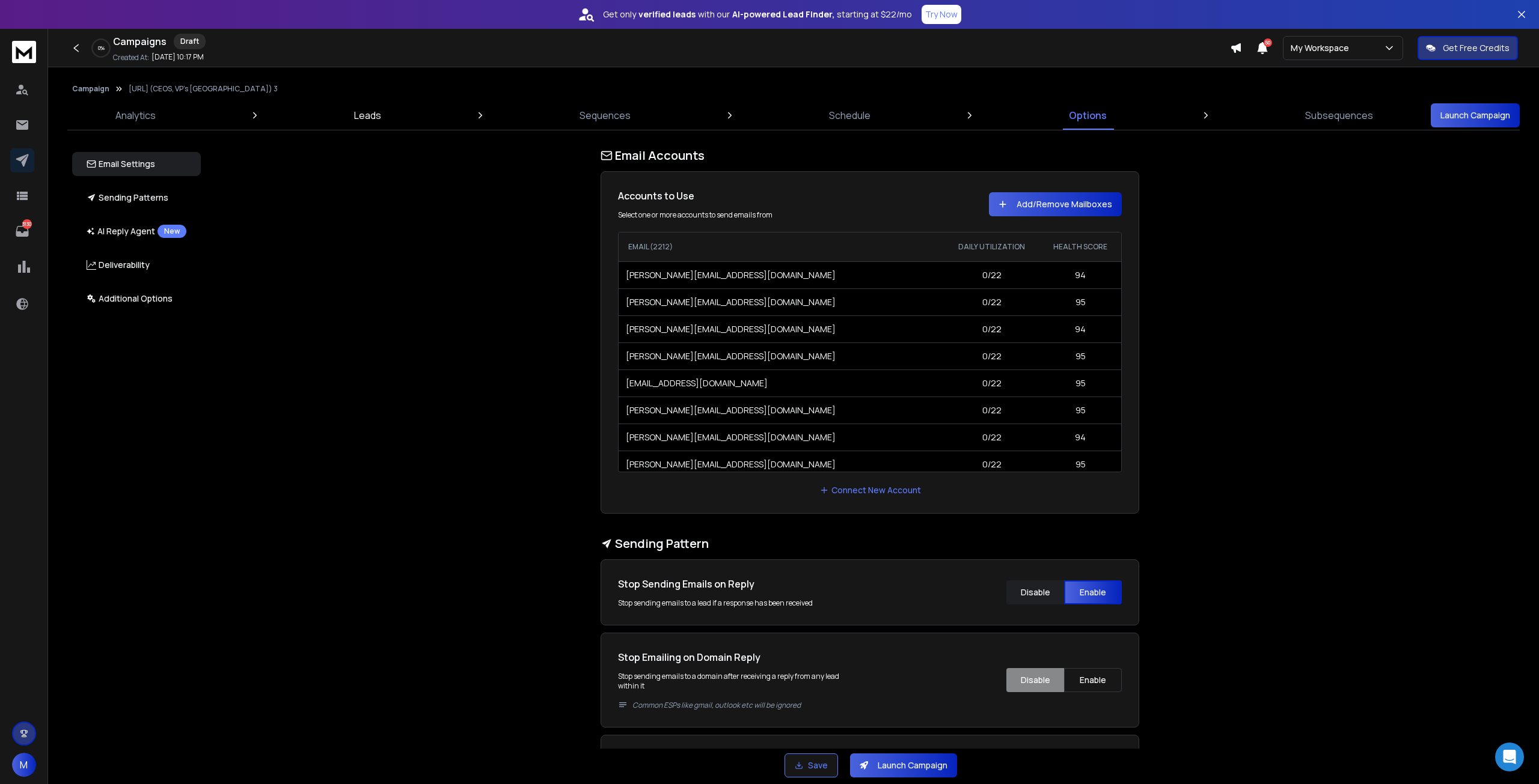
click at [371, 118] on p "Leads" at bounding box center [367, 115] width 27 height 15
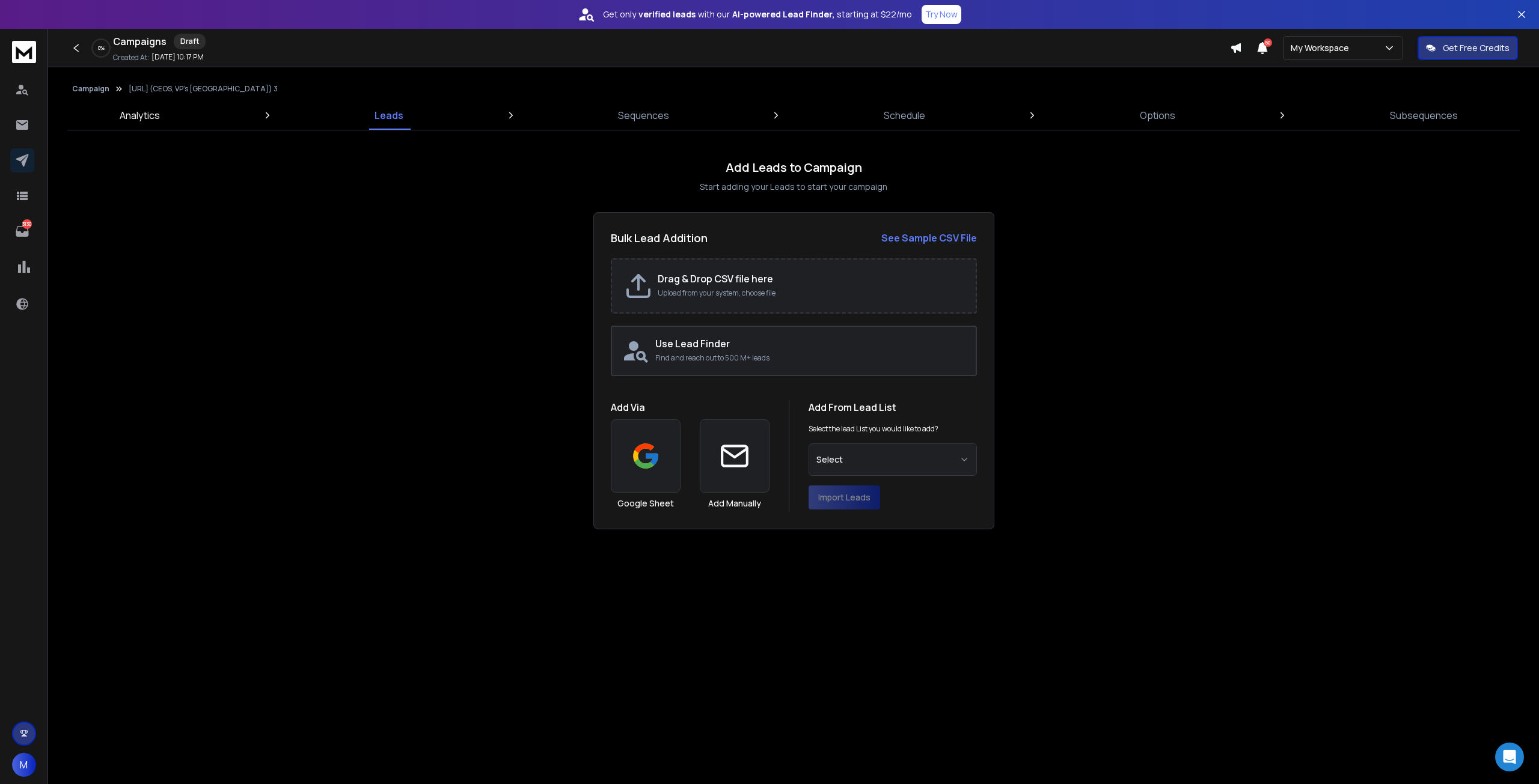
click at [154, 118] on p "Analytics" at bounding box center [140, 115] width 41 height 15
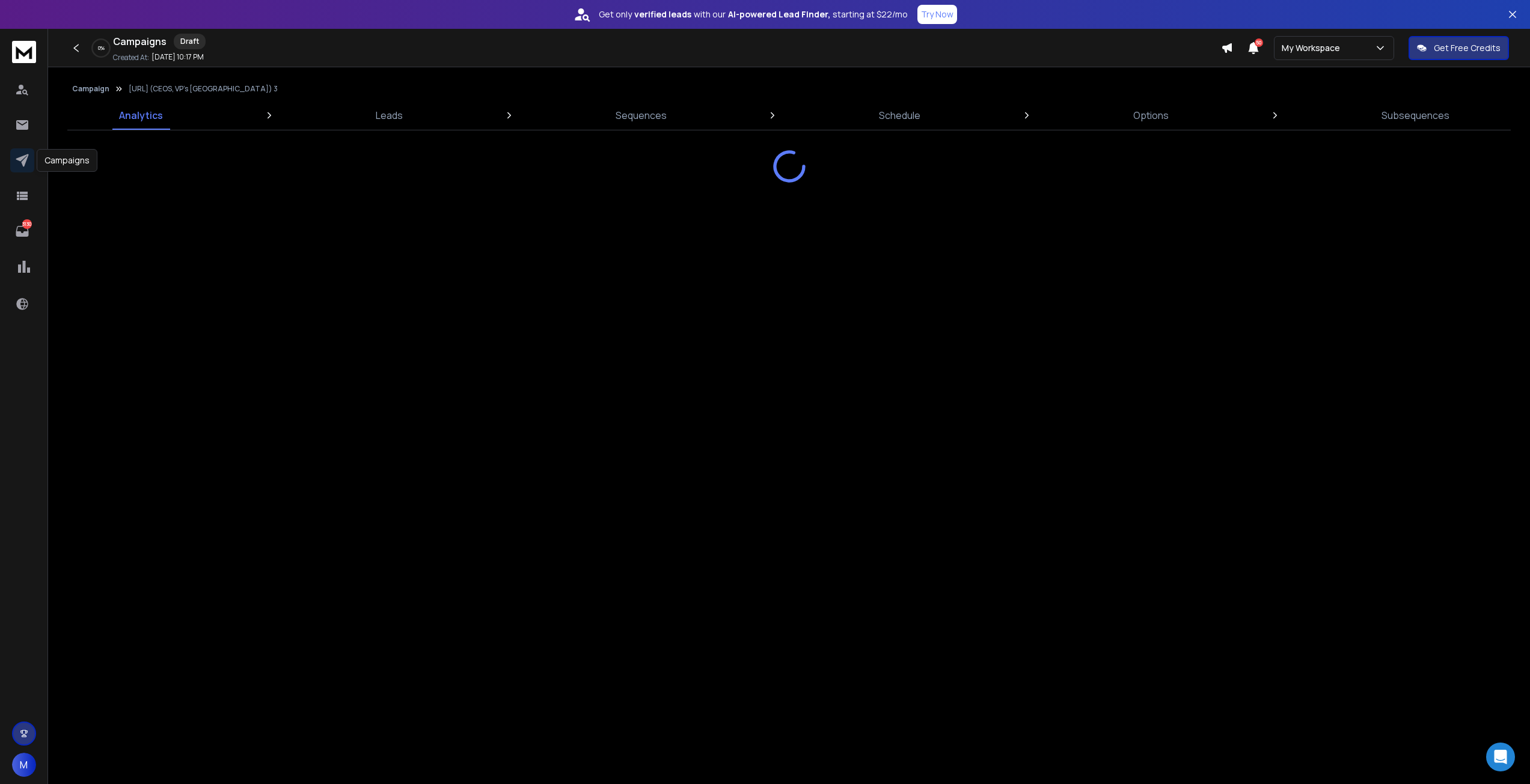
click at [20, 165] on icon at bounding box center [22, 161] width 15 height 15
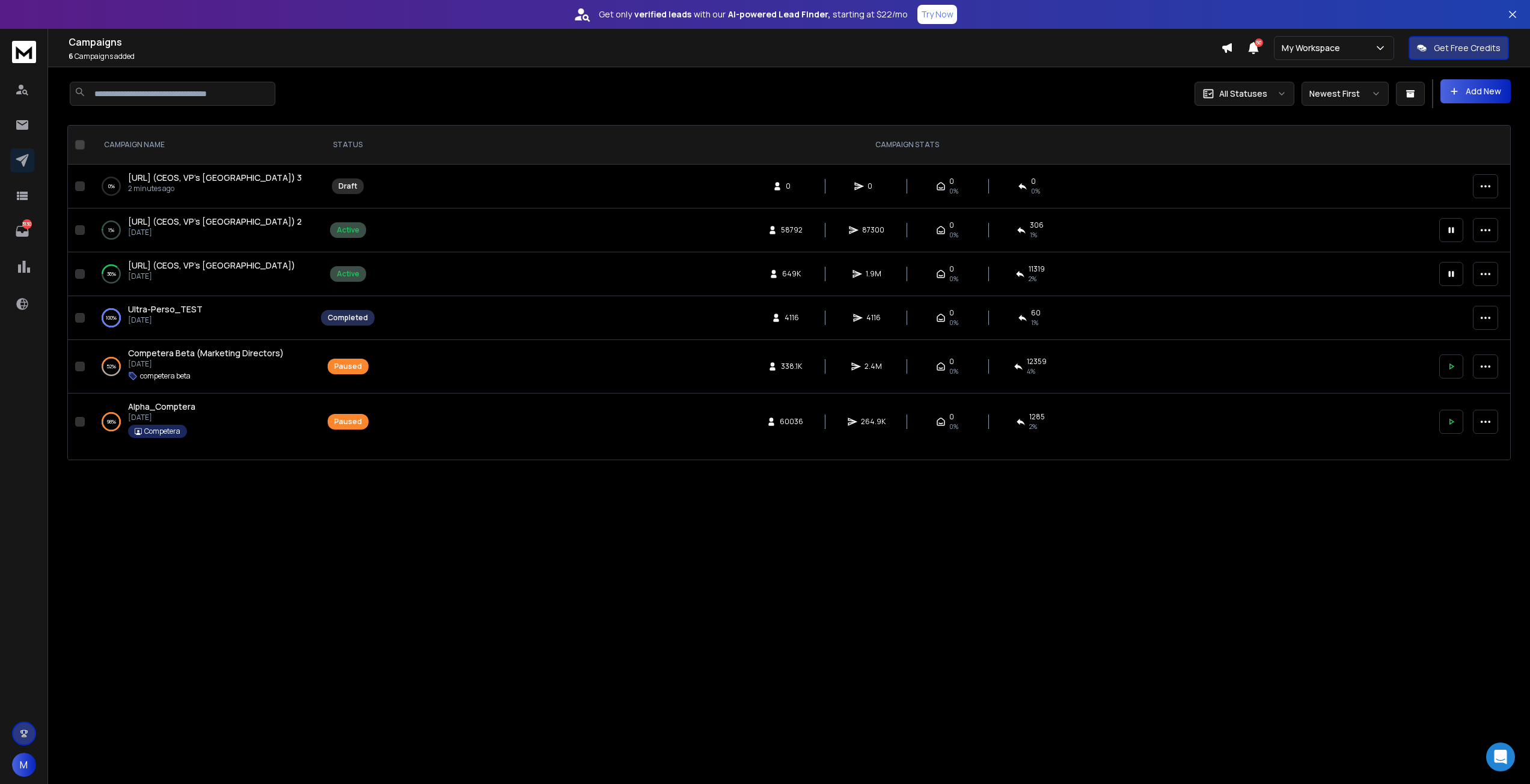
click at [180, 221] on span "[URL] (CEOS, VP's [GEOGRAPHIC_DATA]) 2" at bounding box center [215, 222] width 174 height 11
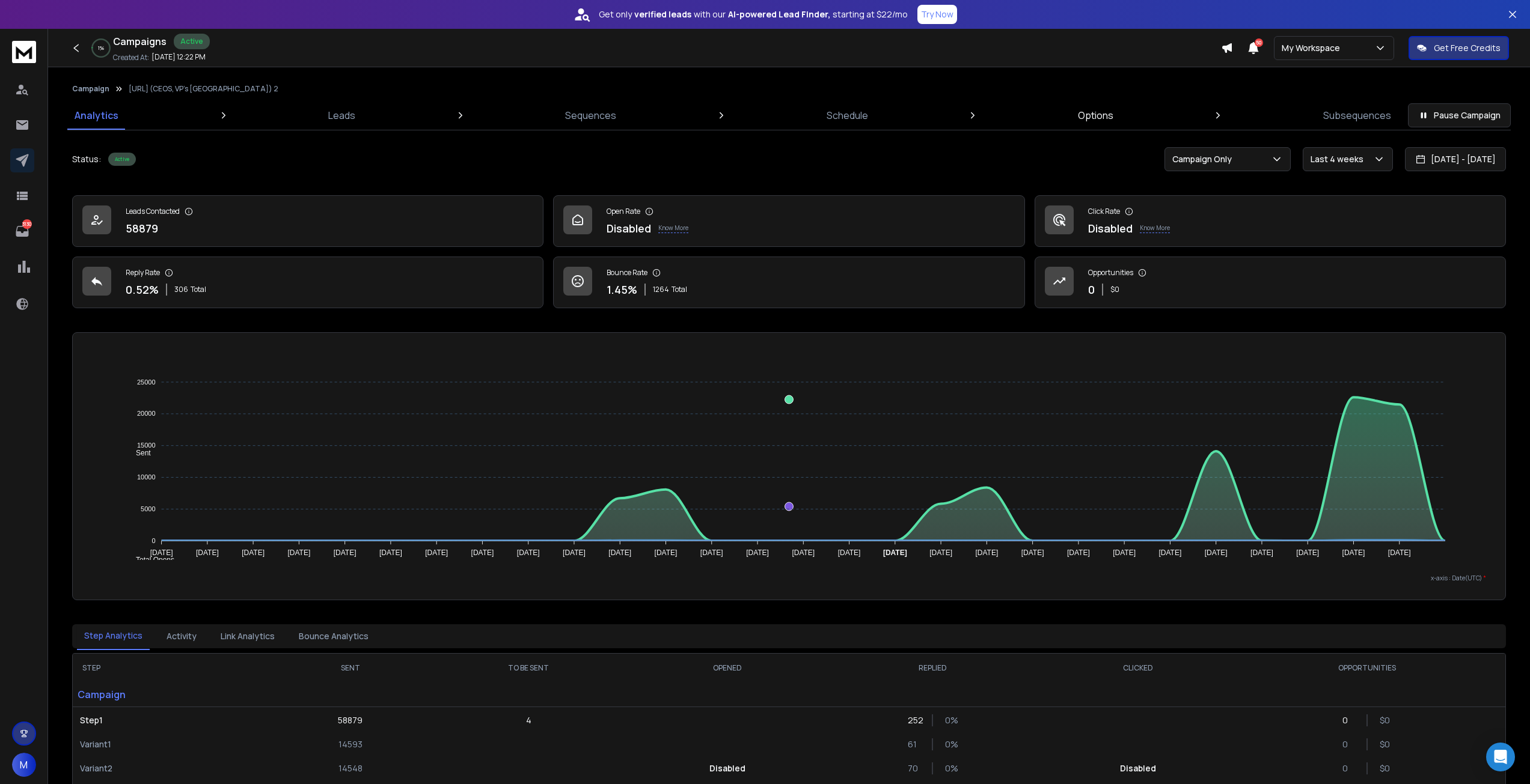
click at [1092, 118] on p "Options" at bounding box center [1096, 115] width 36 height 15
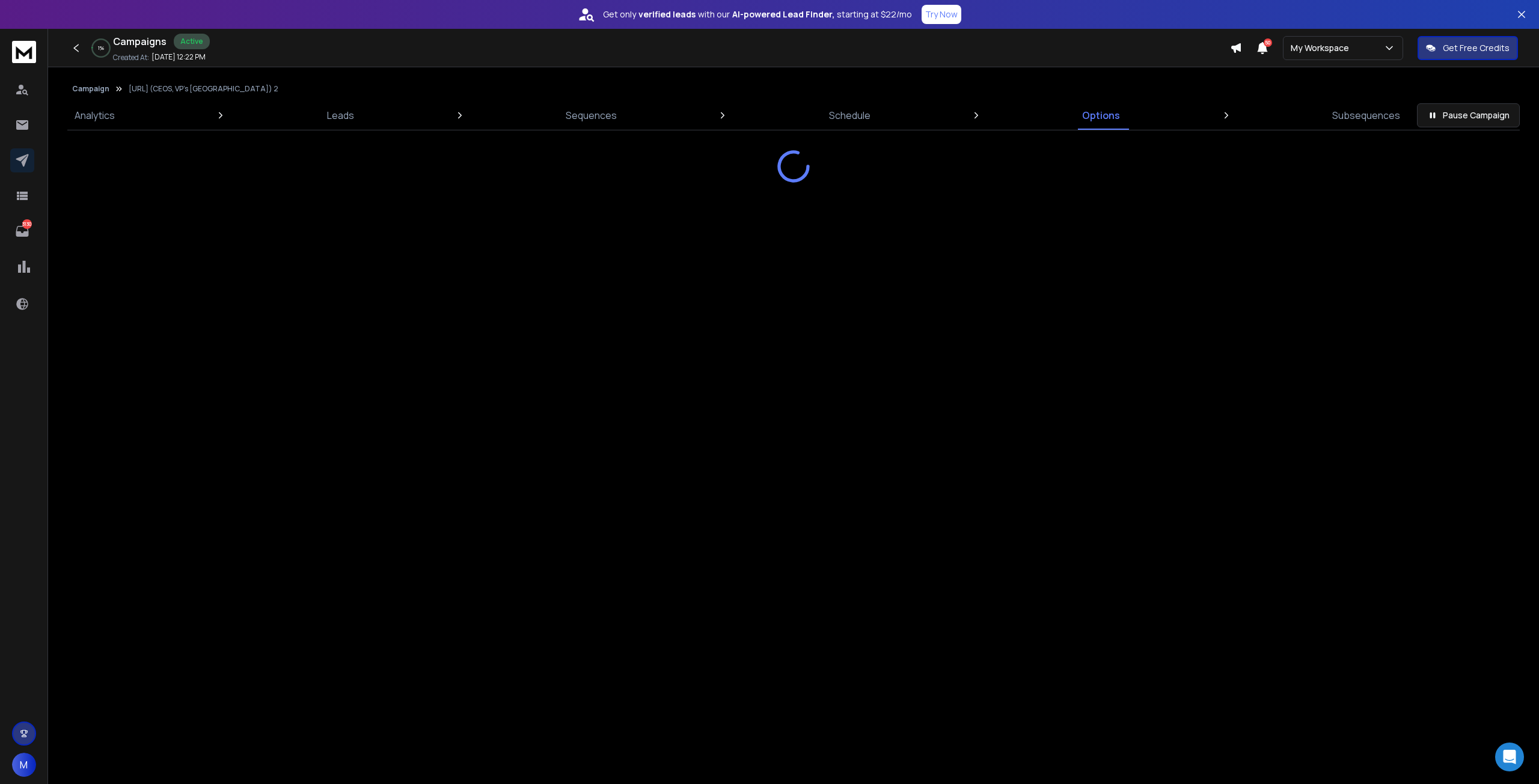
select select "**********"
select select "*"
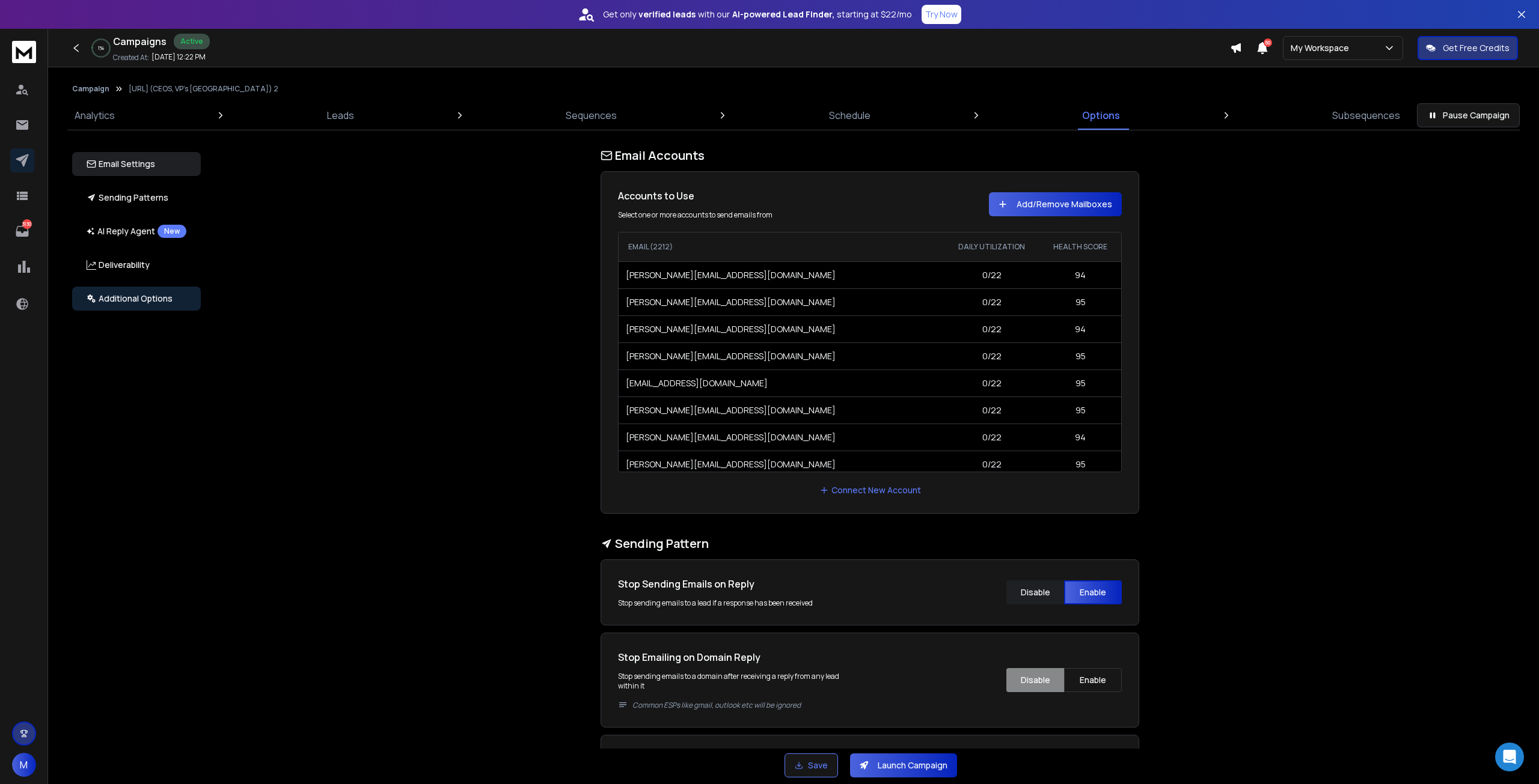
click at [121, 305] on button "Additional Options" at bounding box center [137, 299] width 128 height 24
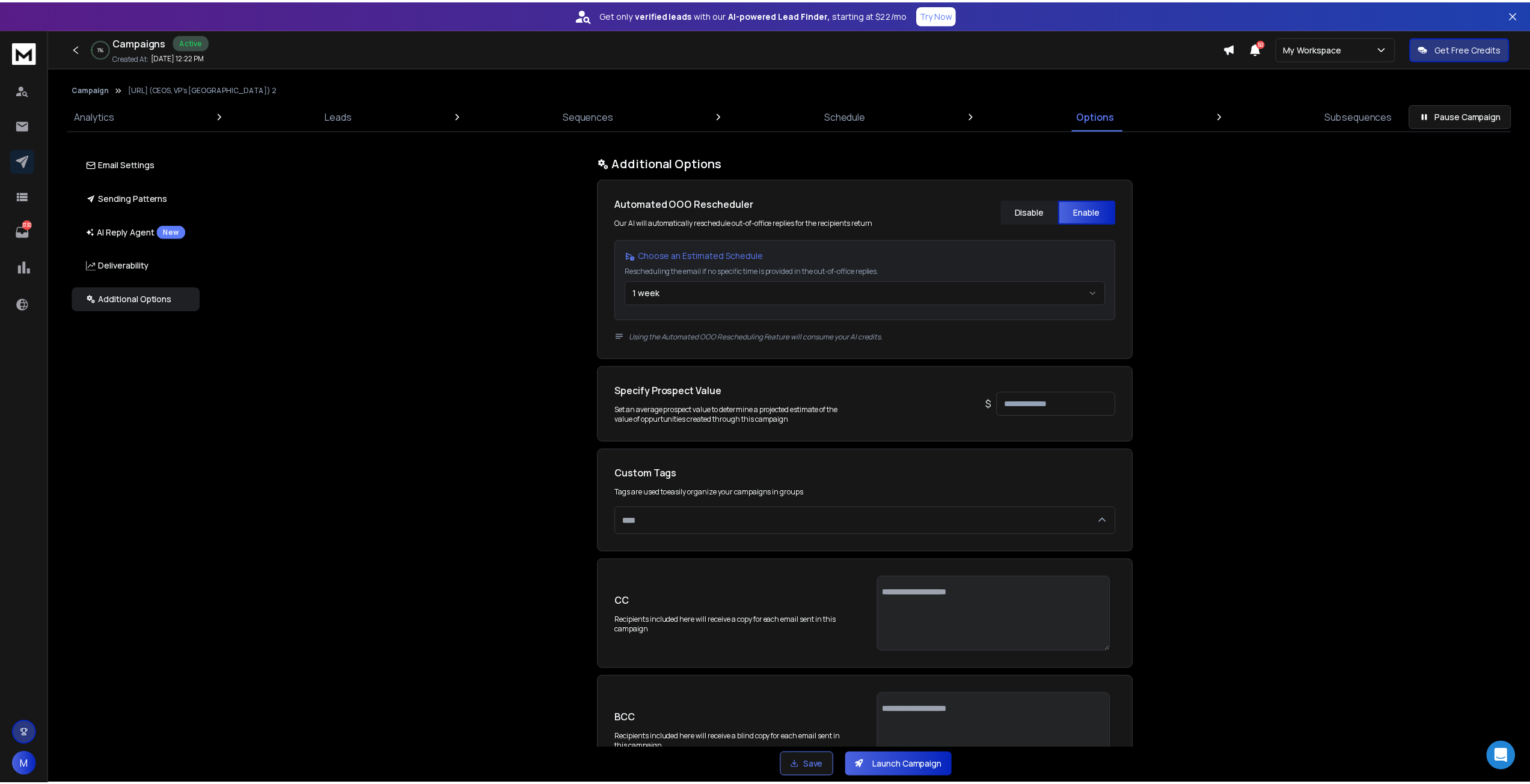
scroll to position [2149, 0]
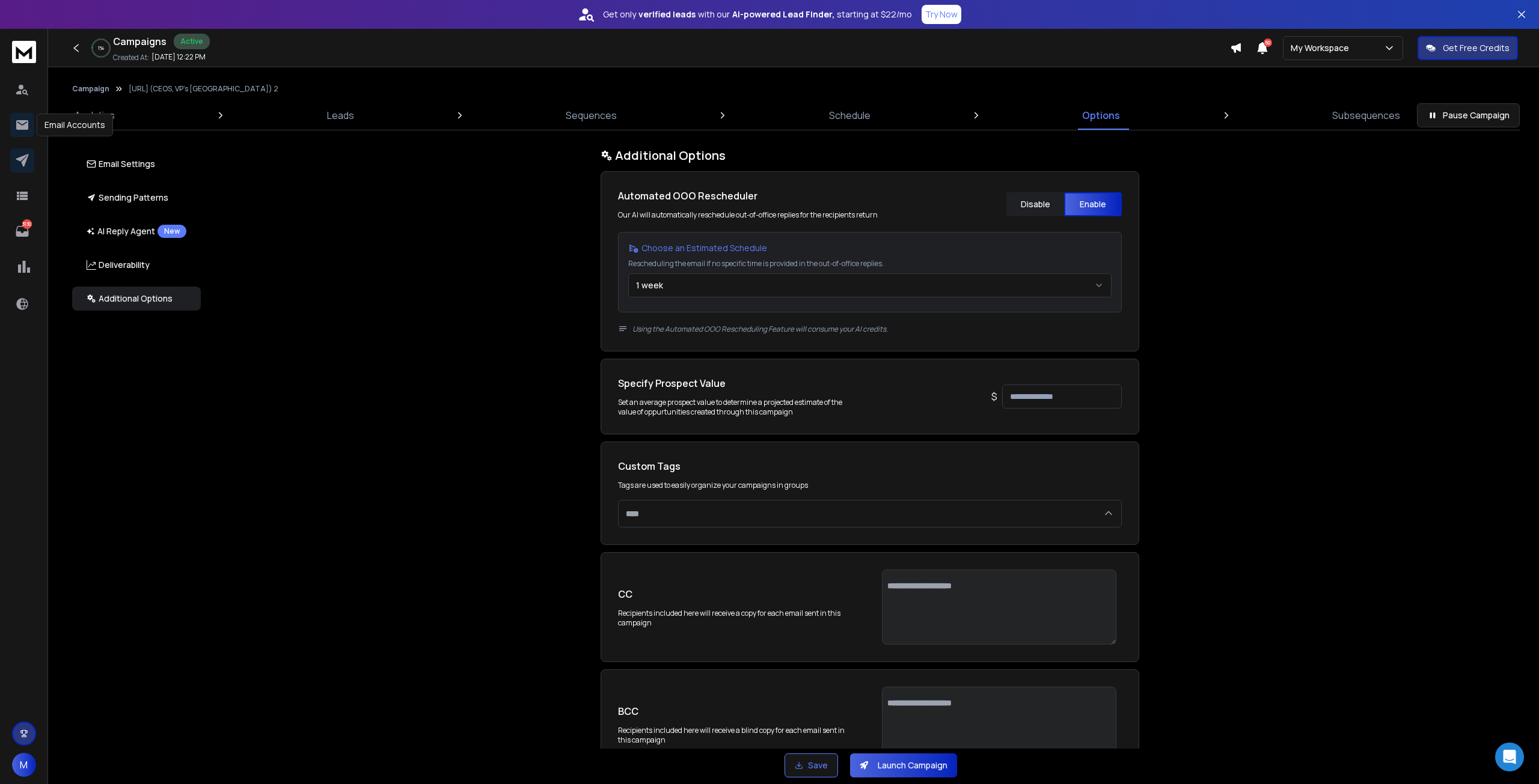
click at [29, 132] on link at bounding box center [23, 125] width 24 height 24
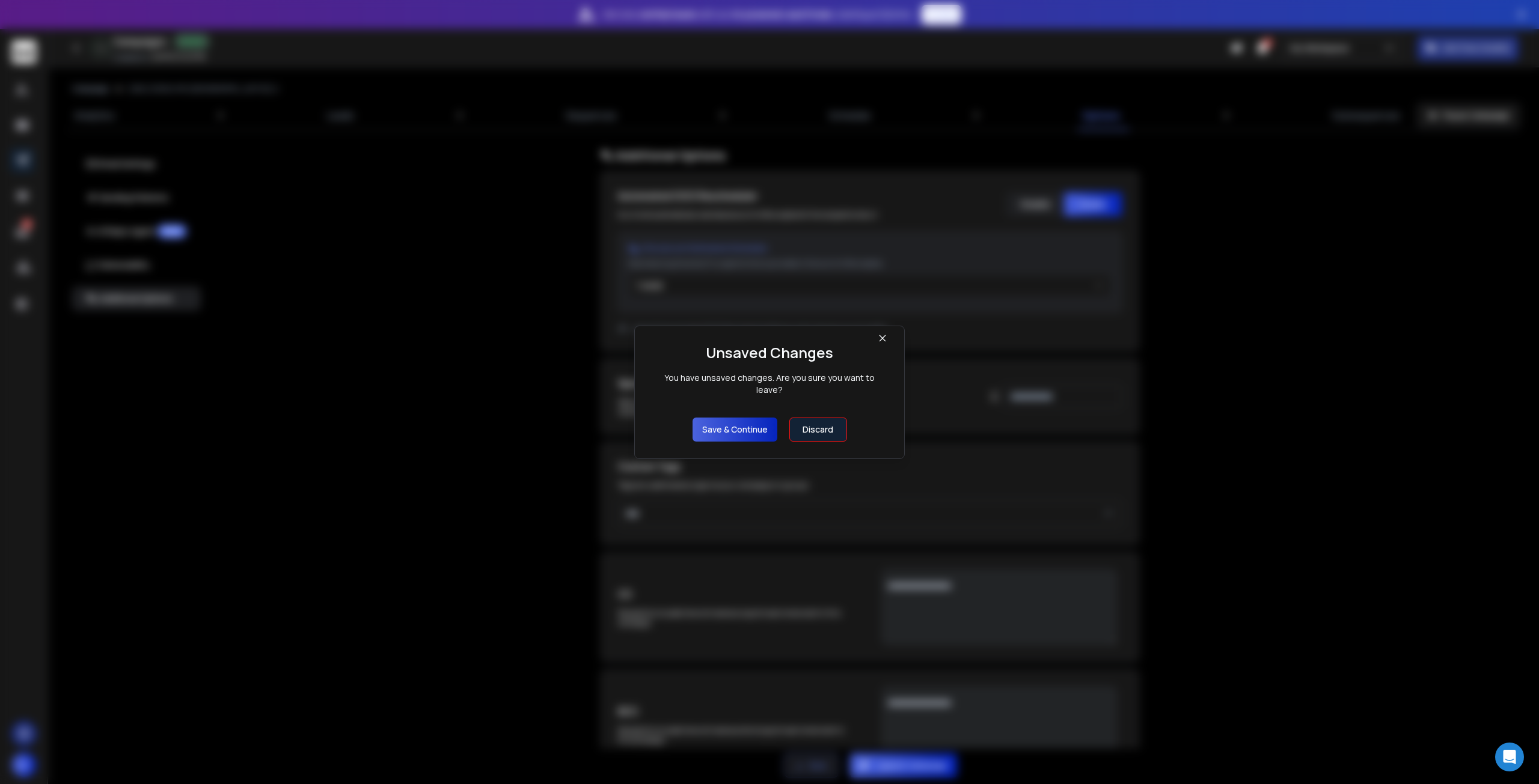
click at [817, 426] on button "Discard" at bounding box center [817, 430] width 58 height 24
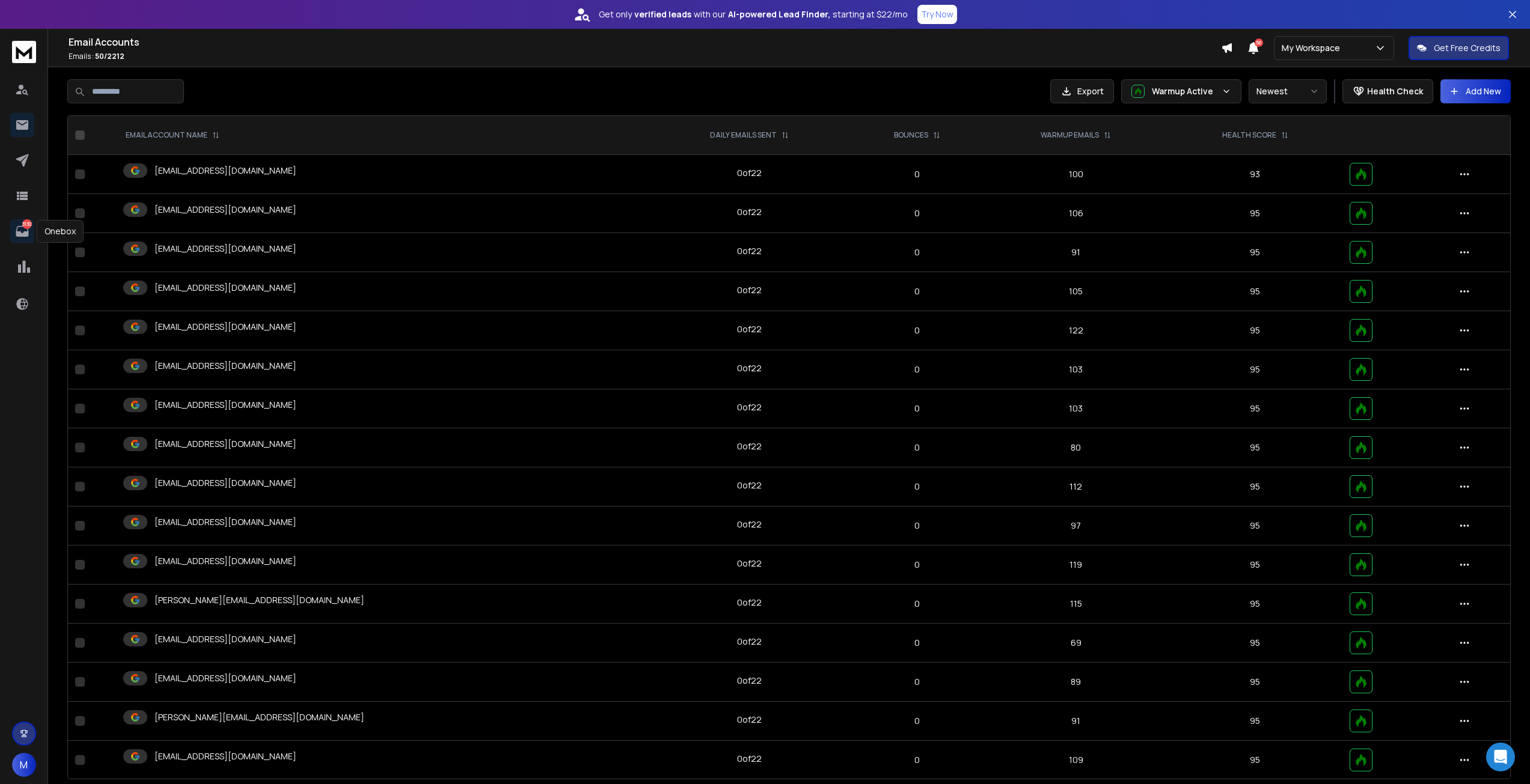
click at [24, 232] on icon at bounding box center [22, 231] width 13 height 11
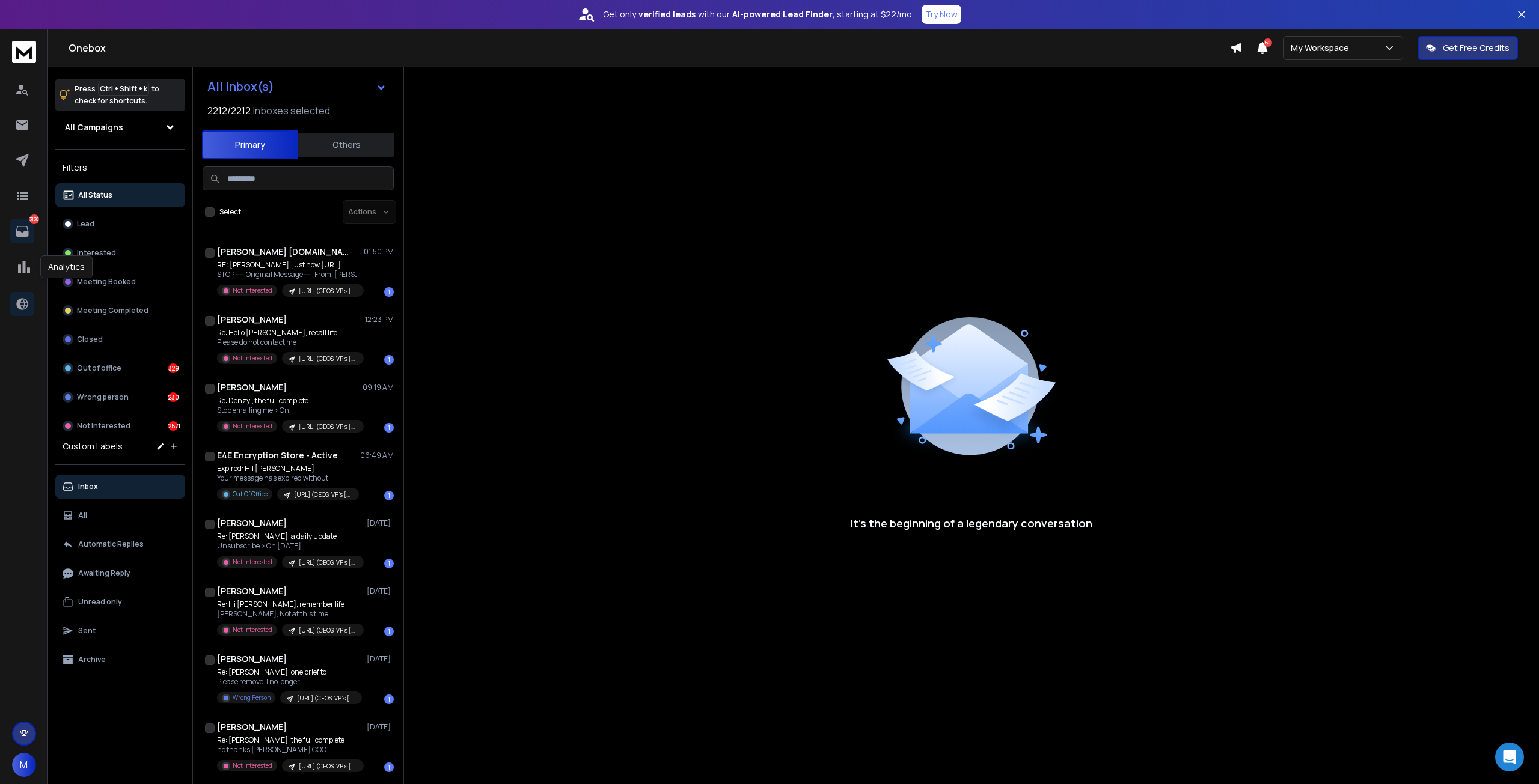
click at [33, 305] on link at bounding box center [23, 305] width 24 height 24
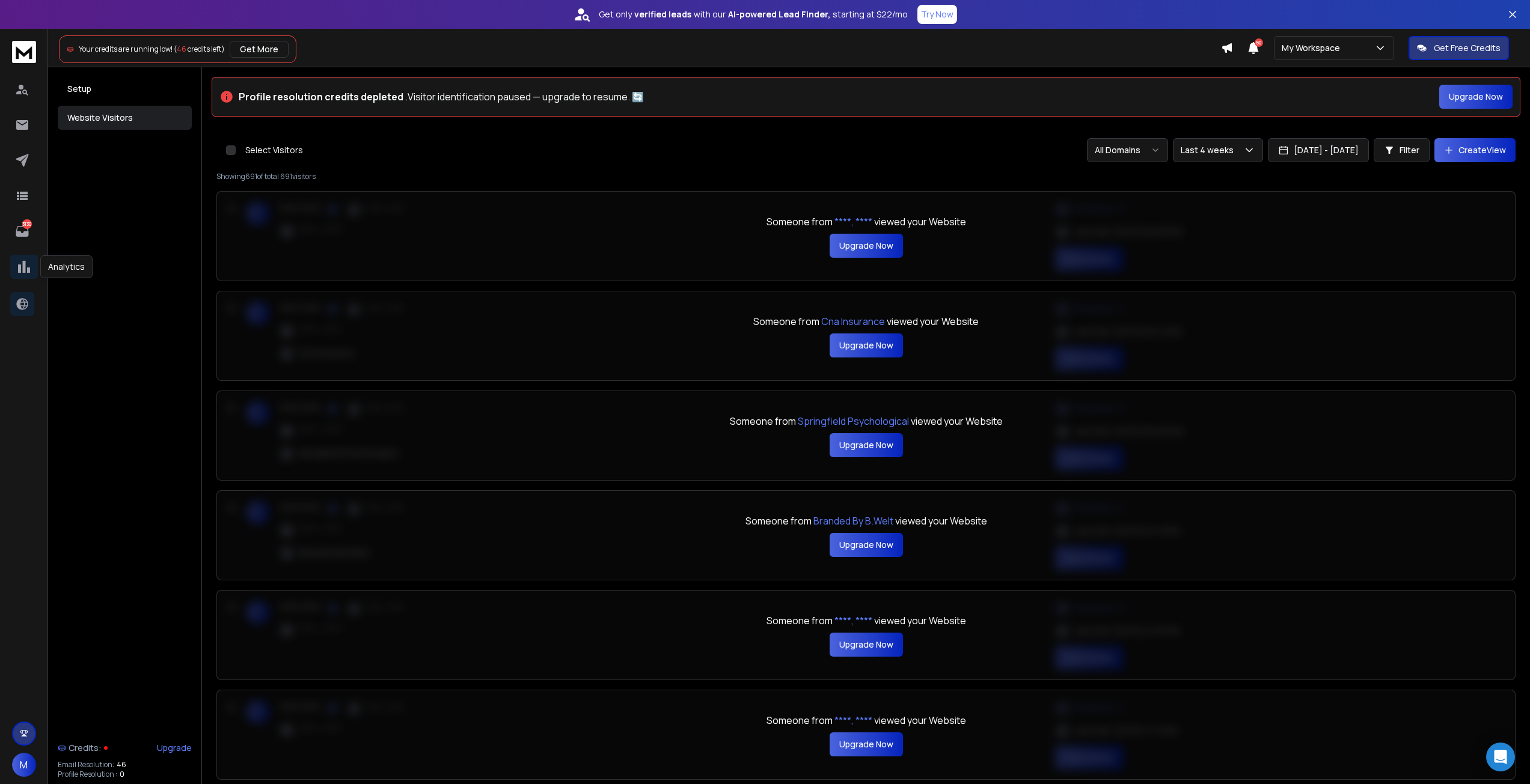
click at [31, 271] on icon at bounding box center [24, 266] width 18 height 18
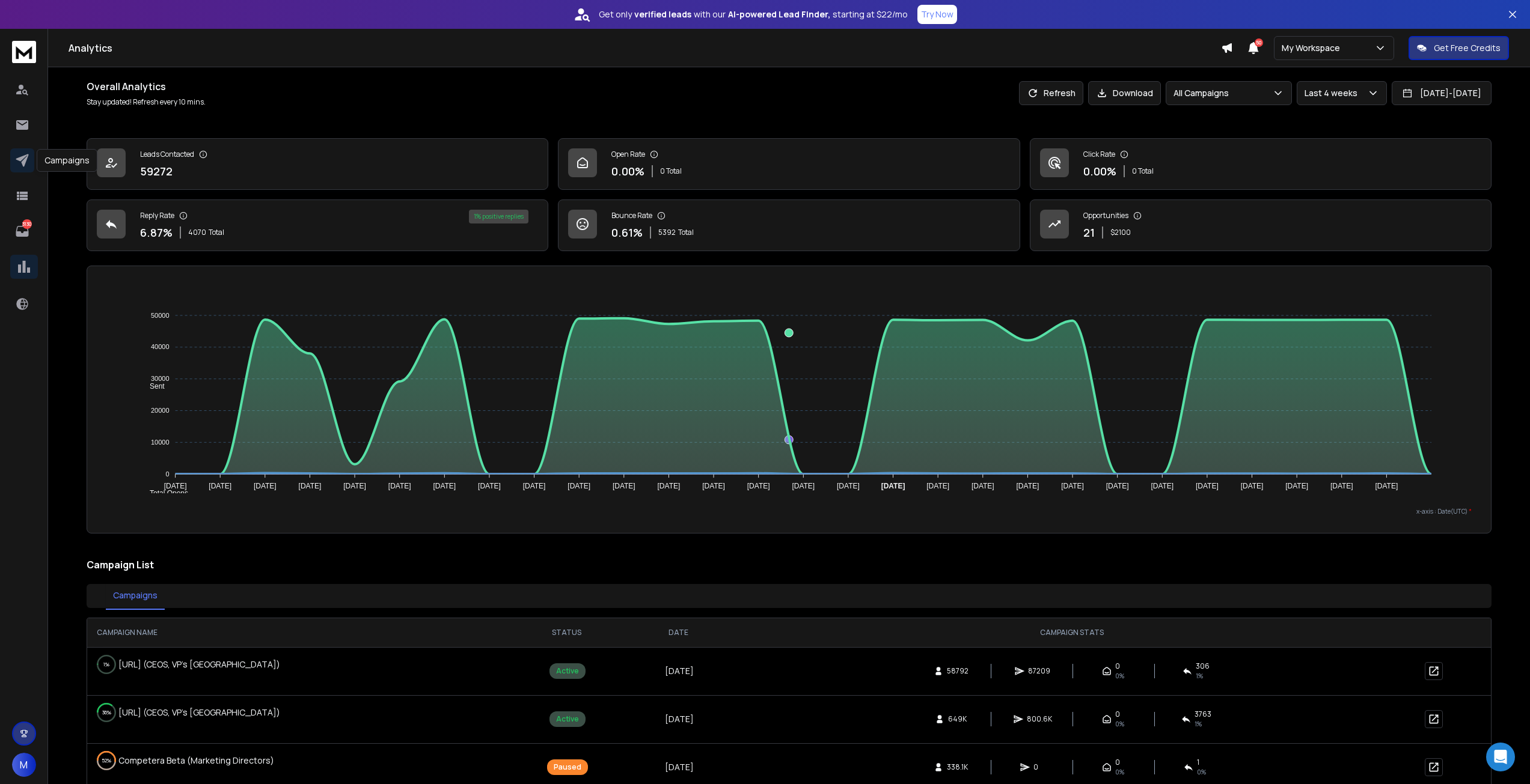
click at [25, 163] on icon at bounding box center [22, 161] width 15 height 15
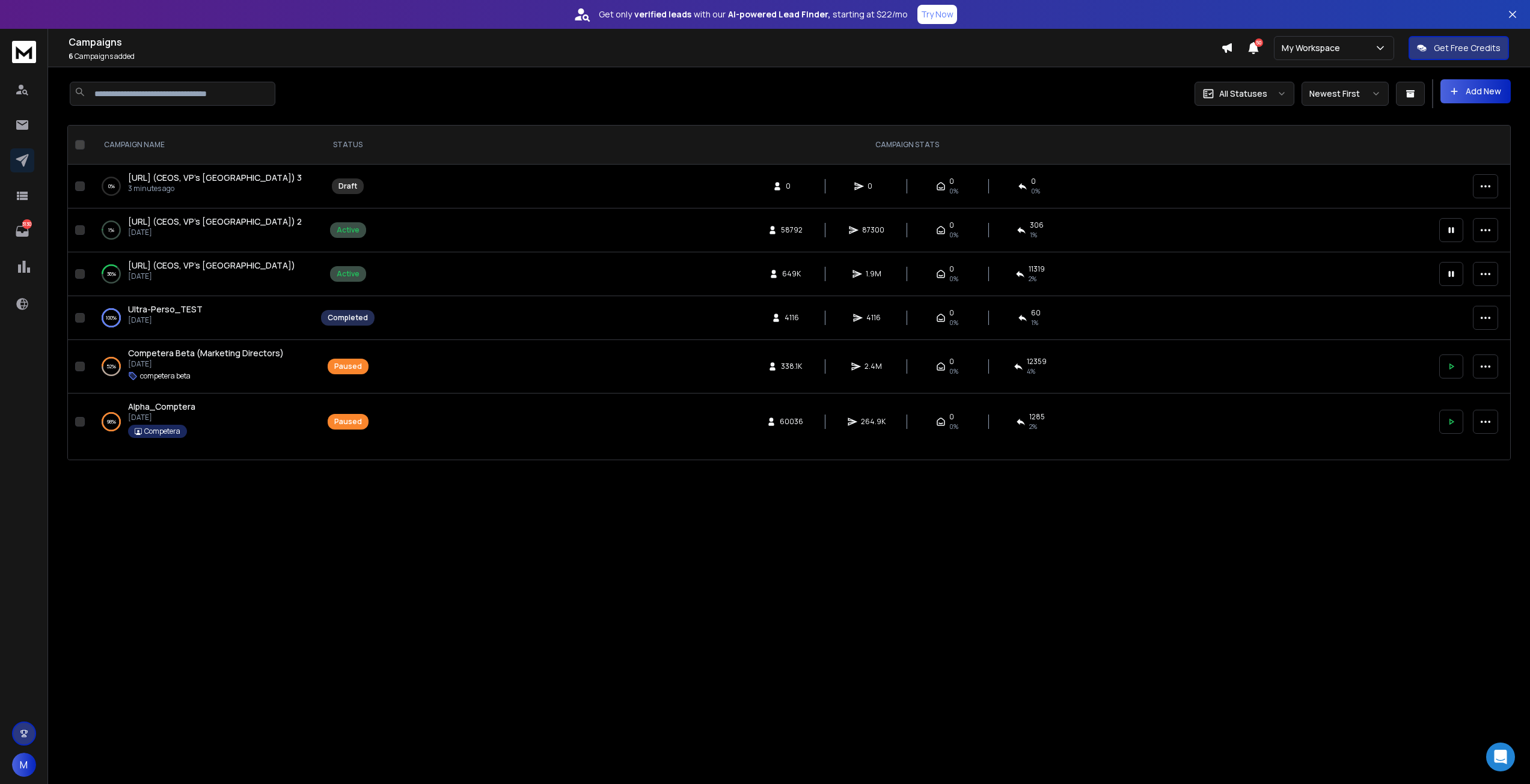
click at [691, 531] on div "Campaigns 6 Campaigns Added All Statuses Newest First Add New CAMPAIGN NAME STA…" at bounding box center [789, 471] width 1443 height 784
click at [445, 225] on div "58792 87300 0 0% 306 1 %" at bounding box center [907, 231] width 1036 height 19
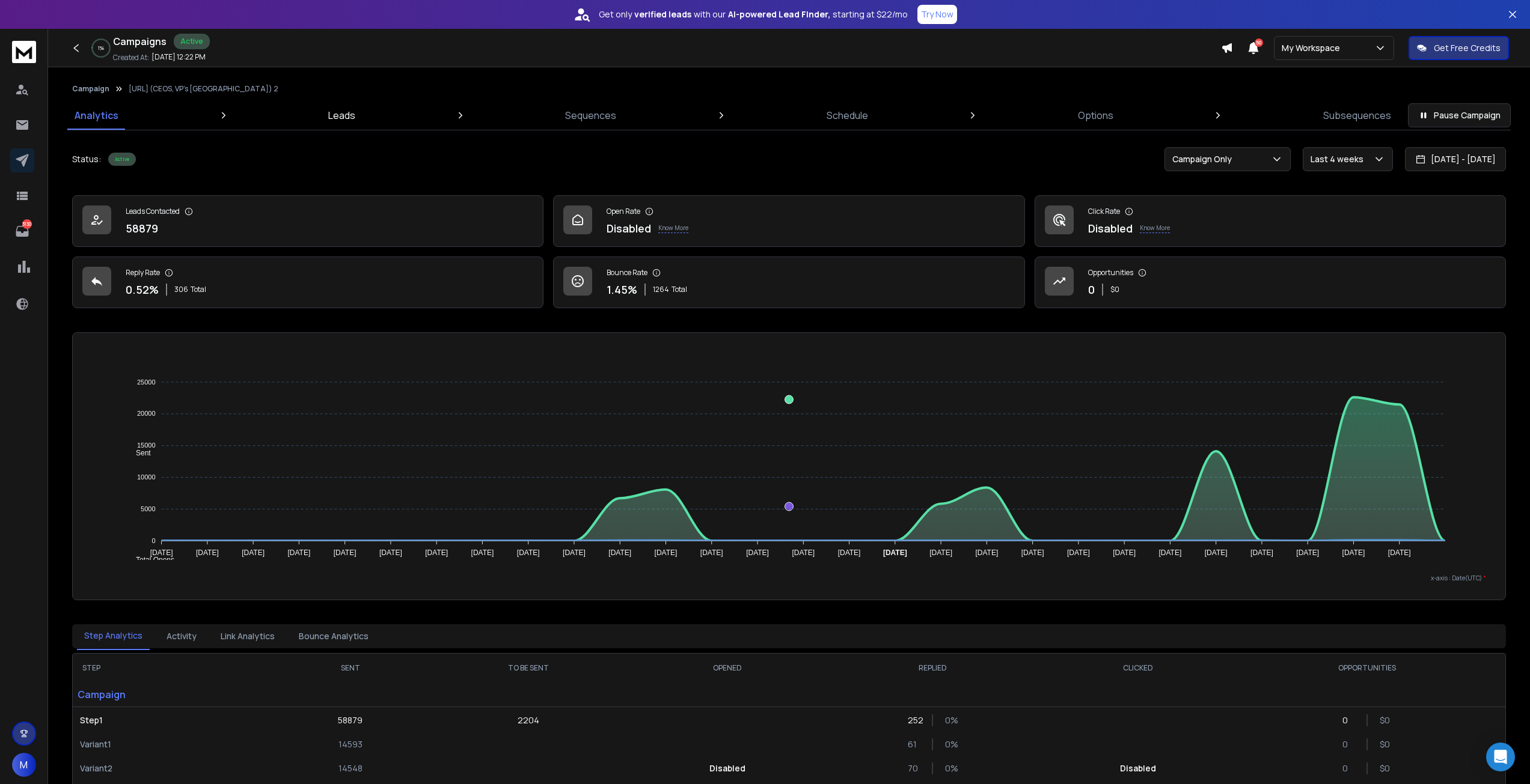
click at [355, 112] on p "Leads" at bounding box center [341, 115] width 27 height 15
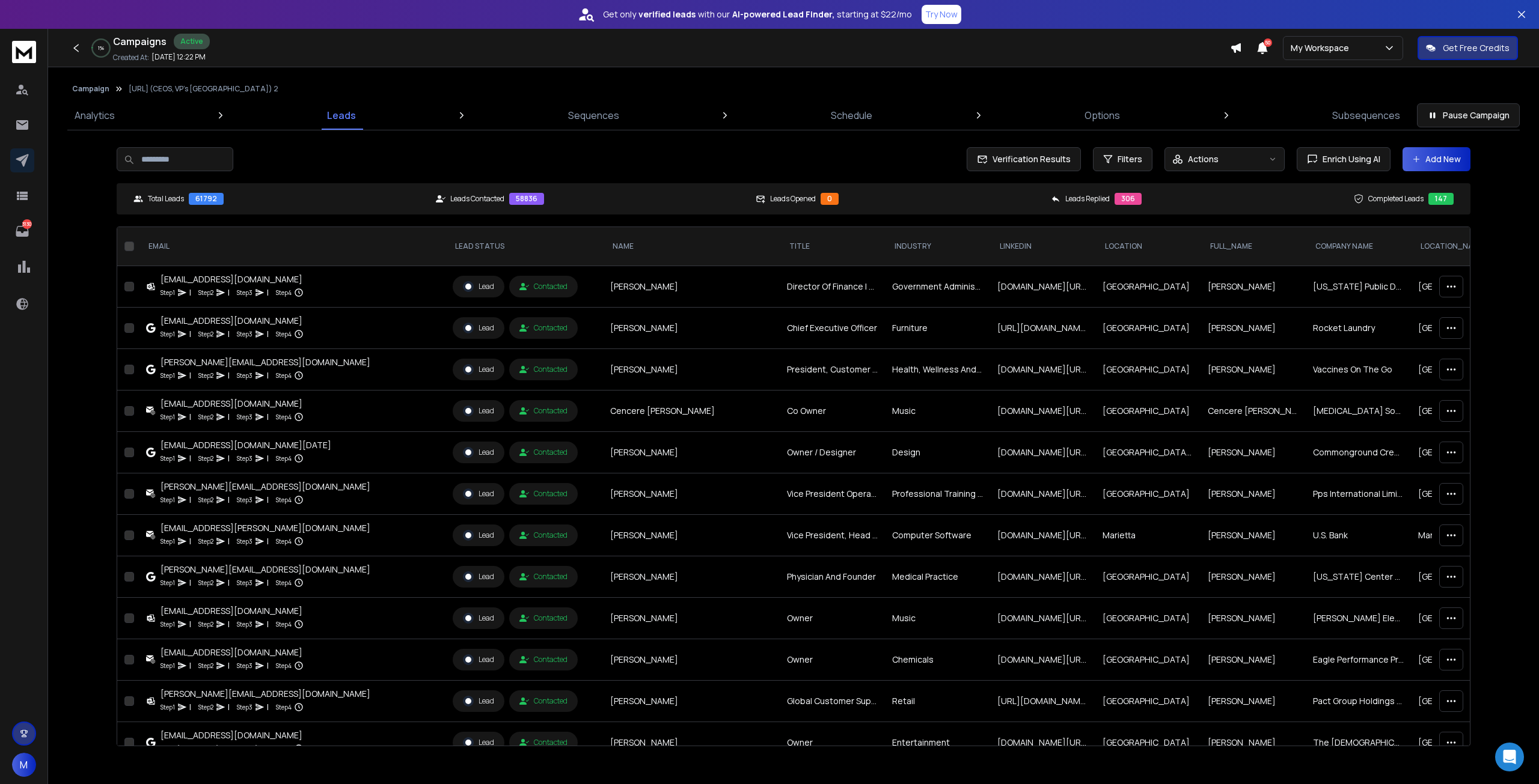
click at [523, 197] on div "58836" at bounding box center [527, 198] width 35 height 12
click at [531, 175] on div "Verification Results Filters Actions Enrich Using AI Add New Total Leads 61792 …" at bounding box center [794, 440] width 1355 height 587
click at [214, 198] on div "61792" at bounding box center [206, 198] width 35 height 12
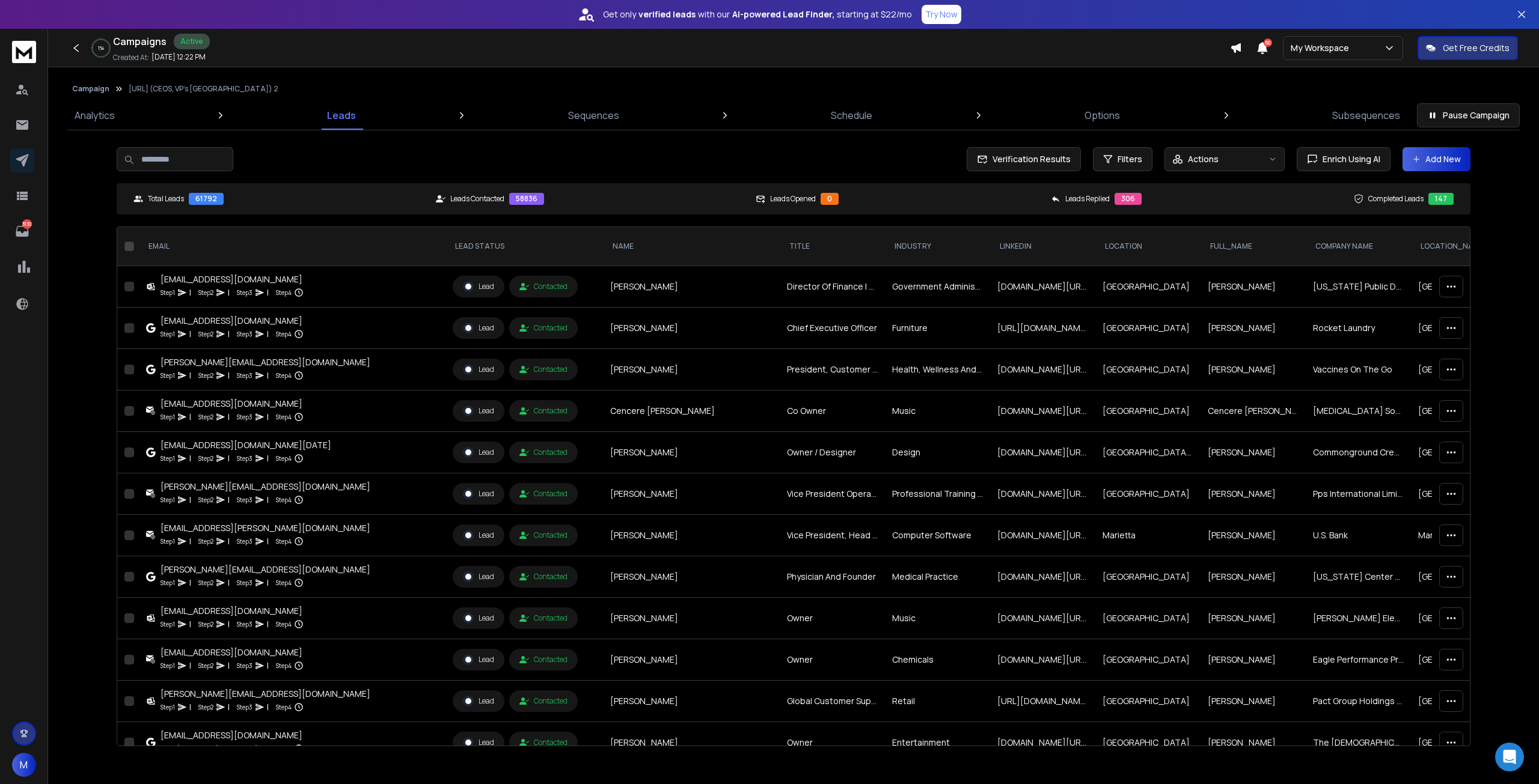
click at [306, 175] on div "Verification Results Filters Actions Enrich Using AI Add New Total Leads 61792 …" at bounding box center [794, 440] width 1355 height 587
click at [319, 170] on div "Verification Results Filters Actions Enrich Using AI Add New" at bounding box center [794, 159] width 1355 height 24
click at [24, 123] on icon at bounding box center [22, 125] width 12 height 10
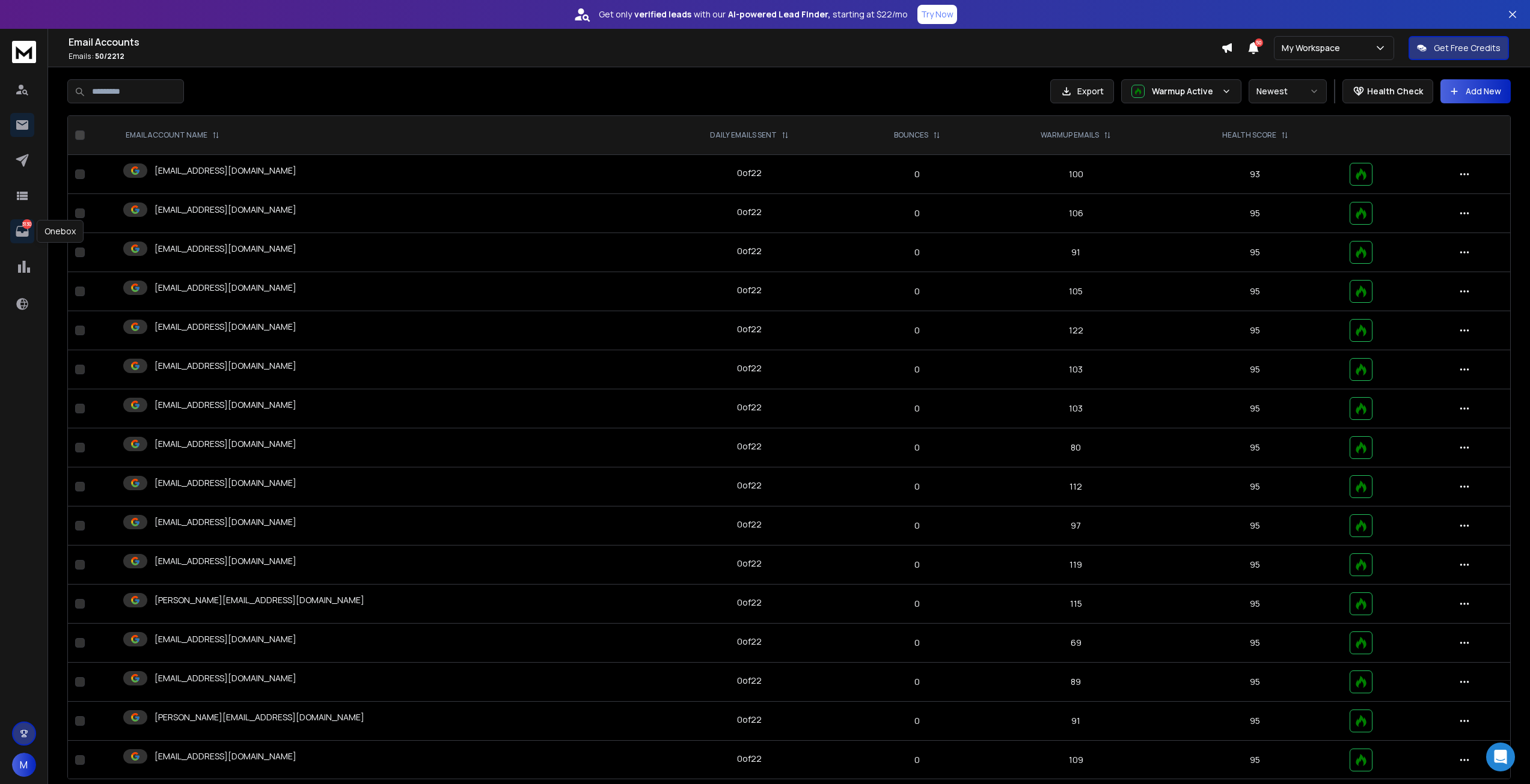
click at [28, 232] on icon at bounding box center [22, 231] width 13 height 11
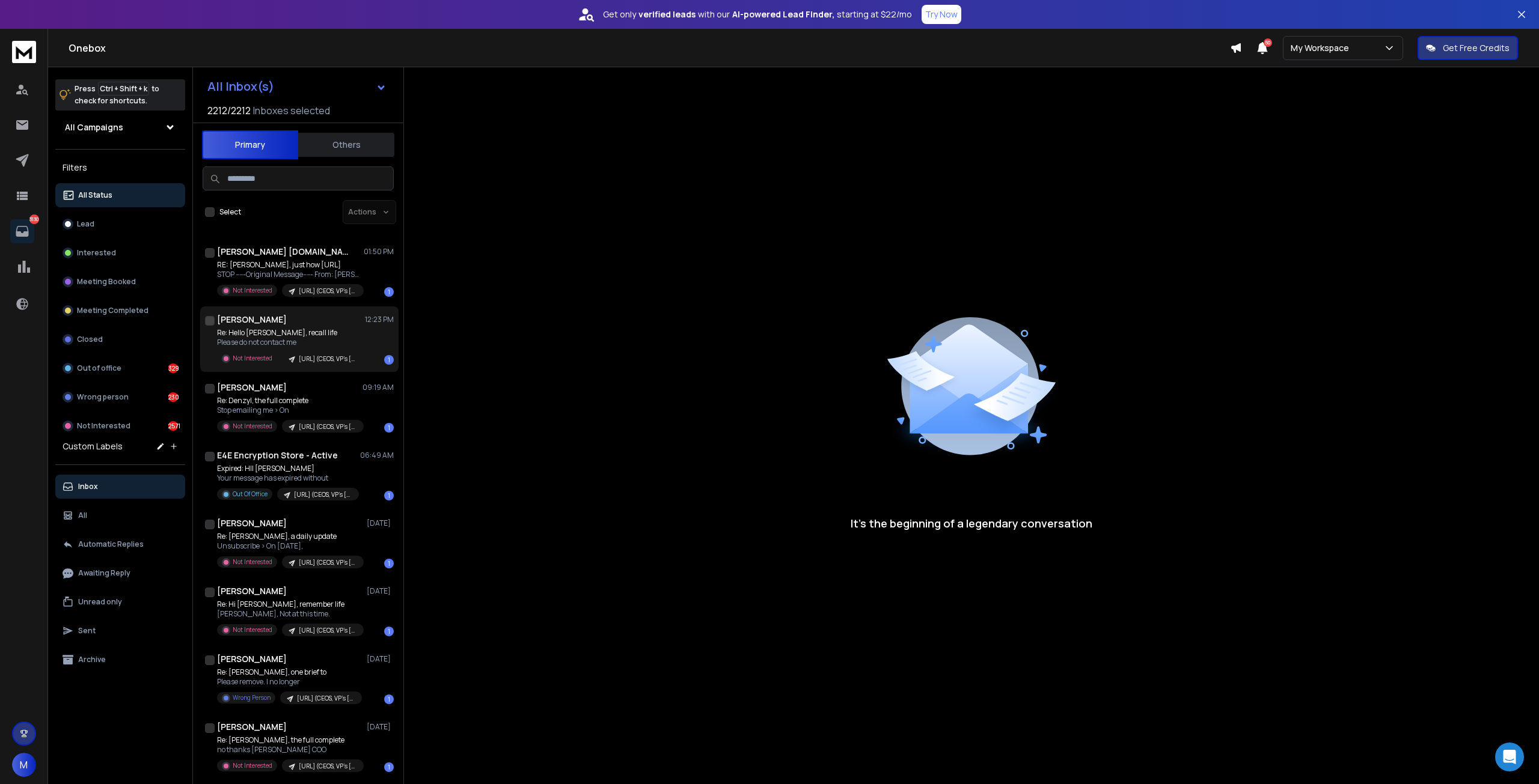
click at [271, 335] on p "Re: Hello Randy, recall life" at bounding box center [289, 333] width 145 height 10
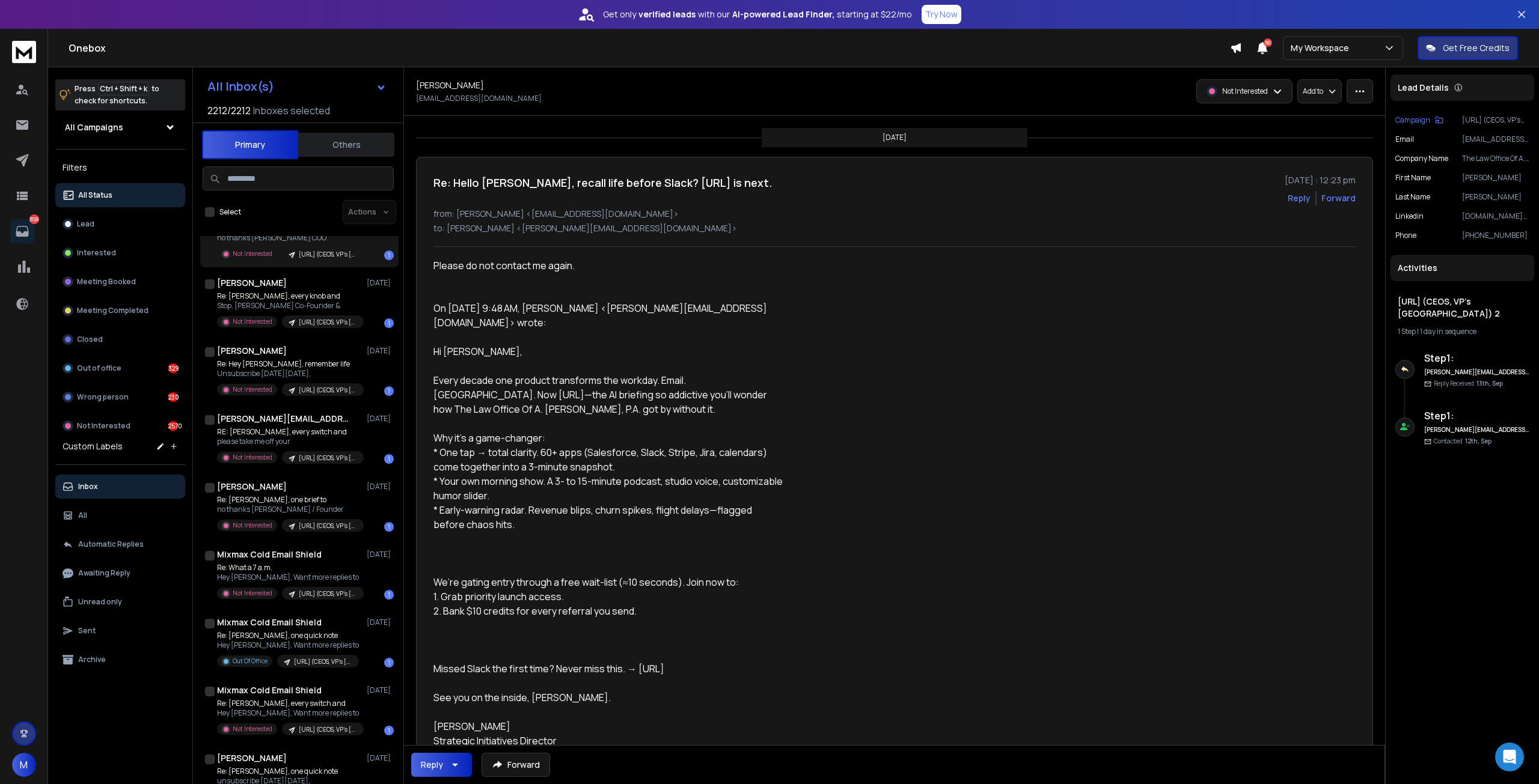
scroll to position [561, 0]
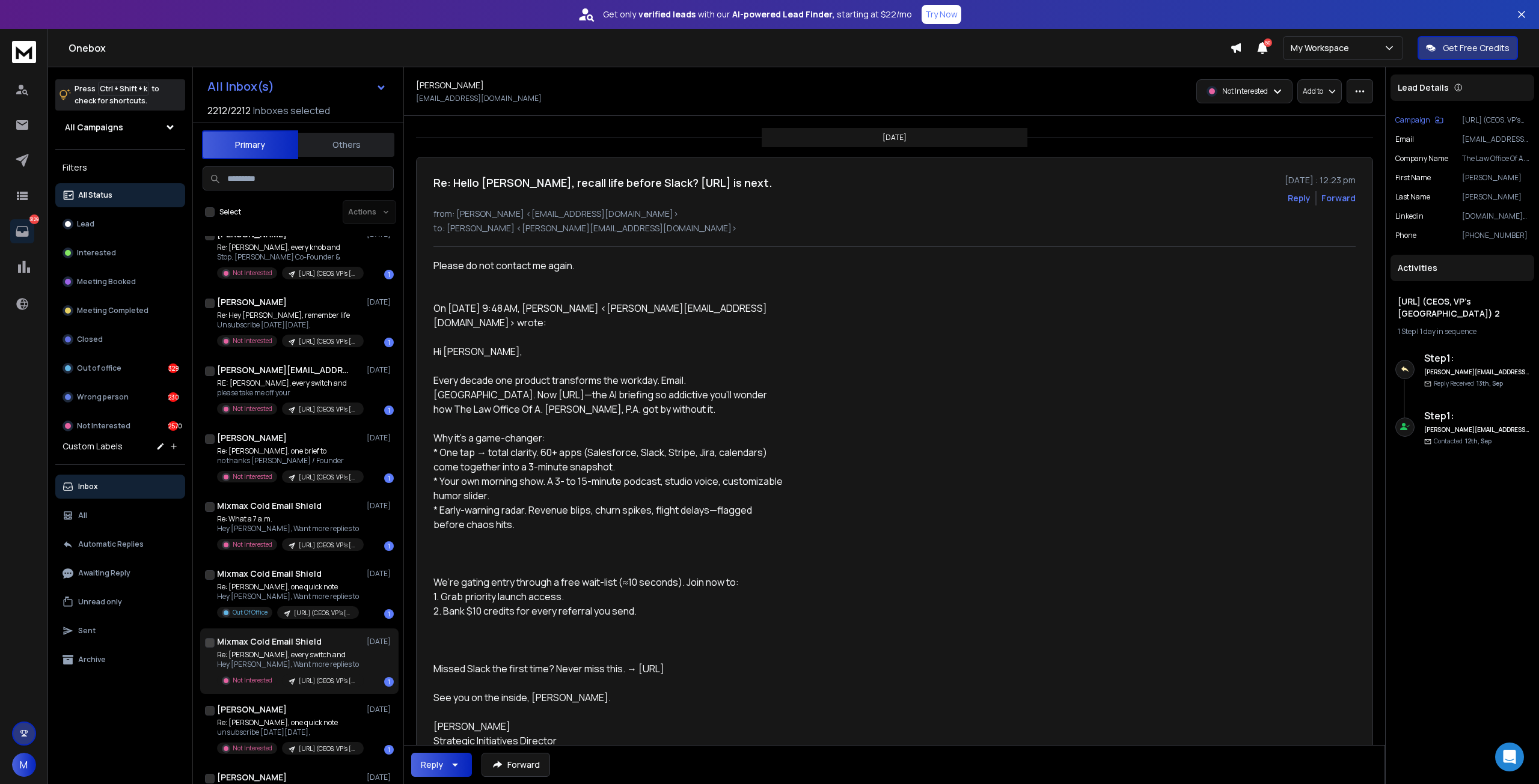
click at [325, 650] on div "Mixmax Cold Email Shield 12 Sep Re: Ali, every switch and Hey David, Want more …" at bounding box center [306, 661] width 177 height 51
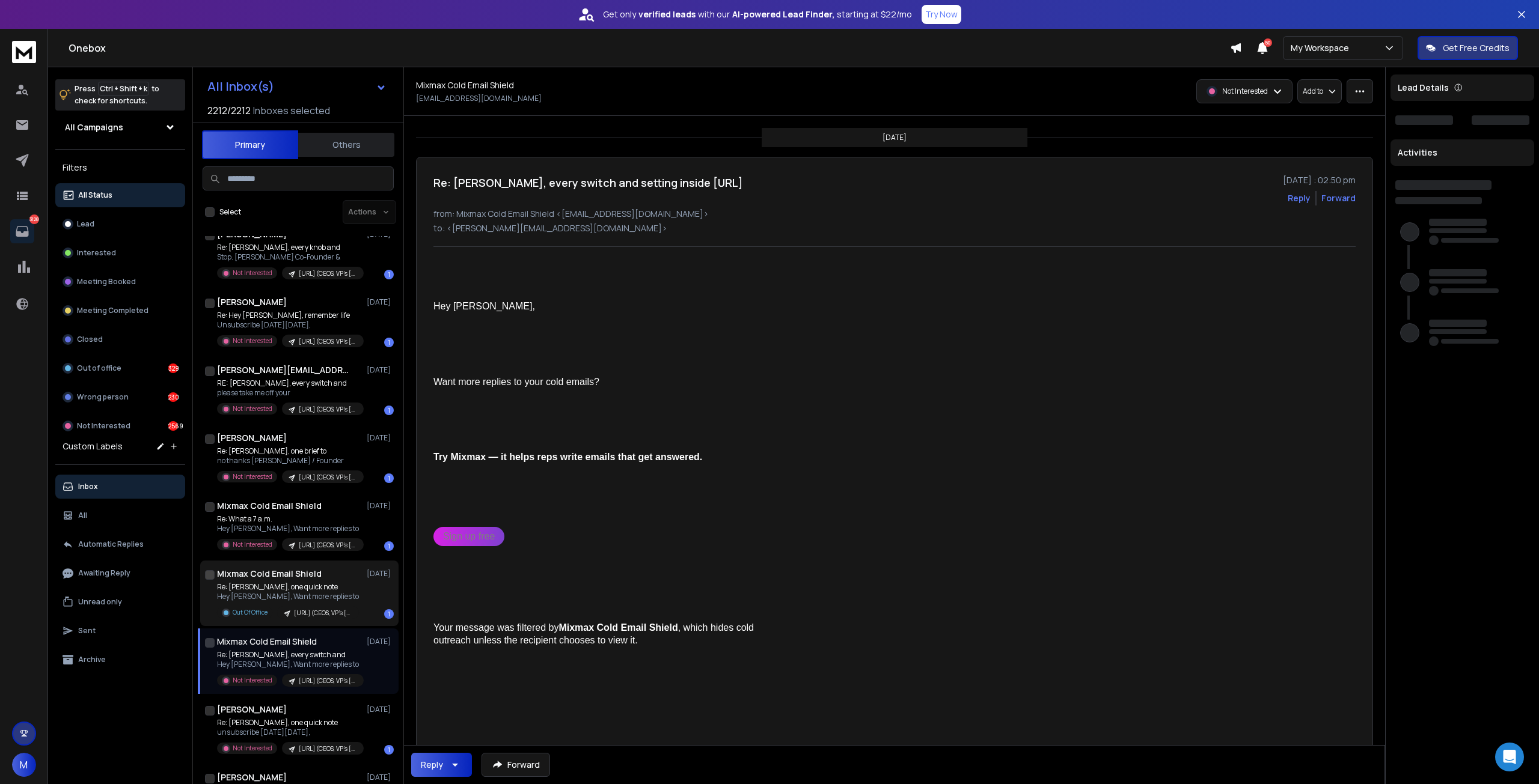
click at [314, 586] on p "Re: [PERSON_NAME], one quick note" at bounding box center [288, 587] width 142 height 10
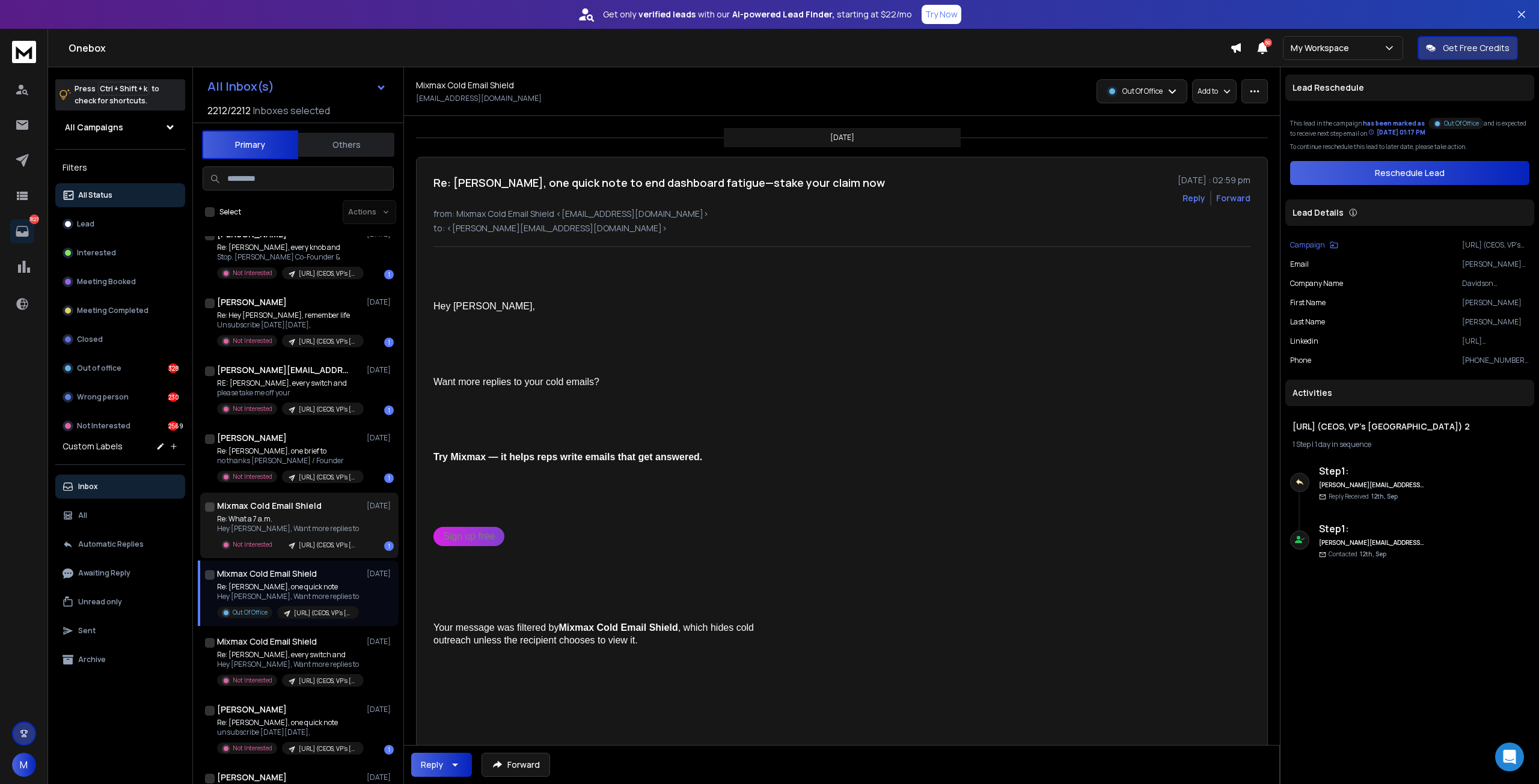
click at [327, 515] on p "Re: What a 7 a.m." at bounding box center [289, 519] width 145 height 10
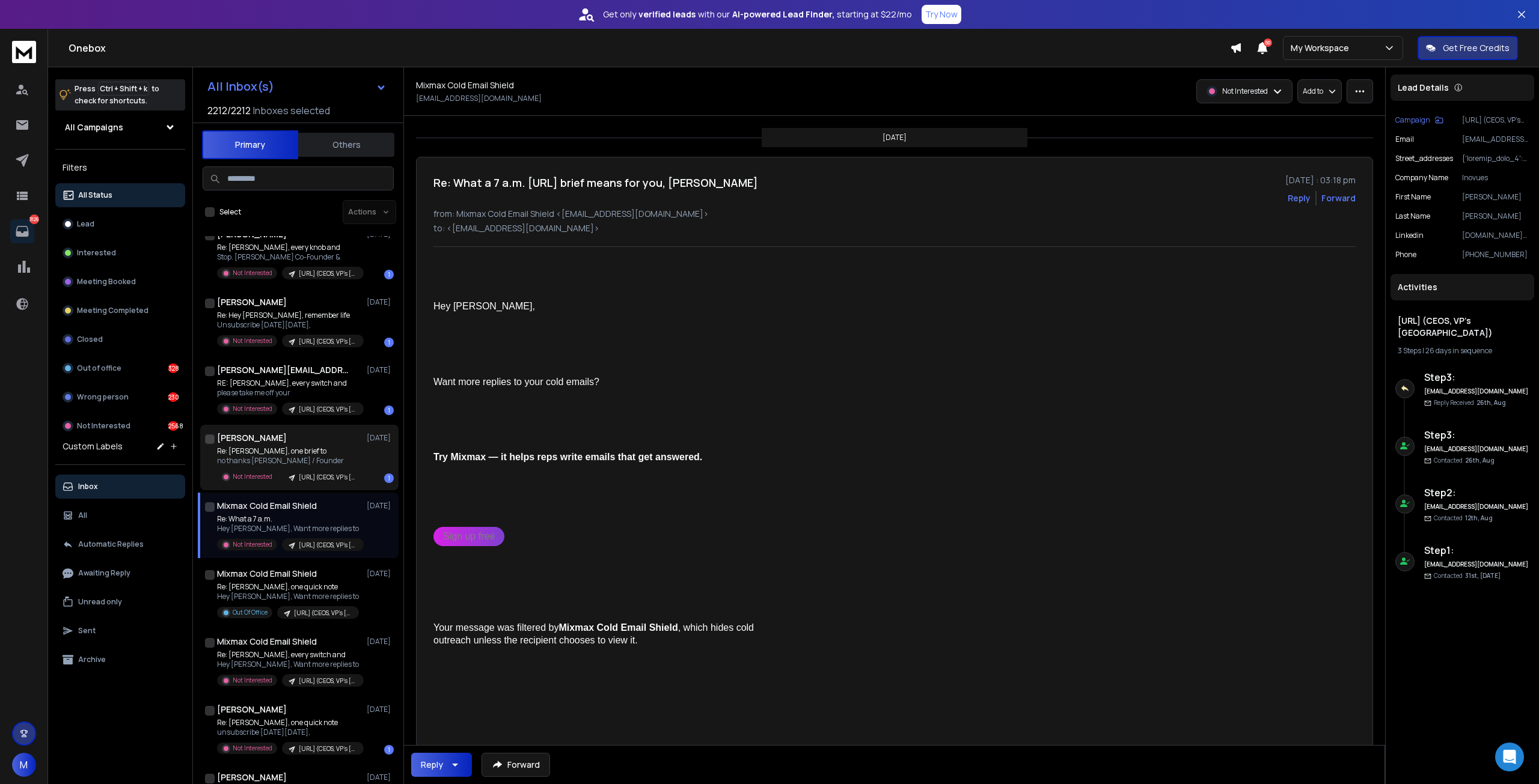
click at [319, 455] on p "Re: [PERSON_NAME], one brief to" at bounding box center [289, 452] width 145 height 10
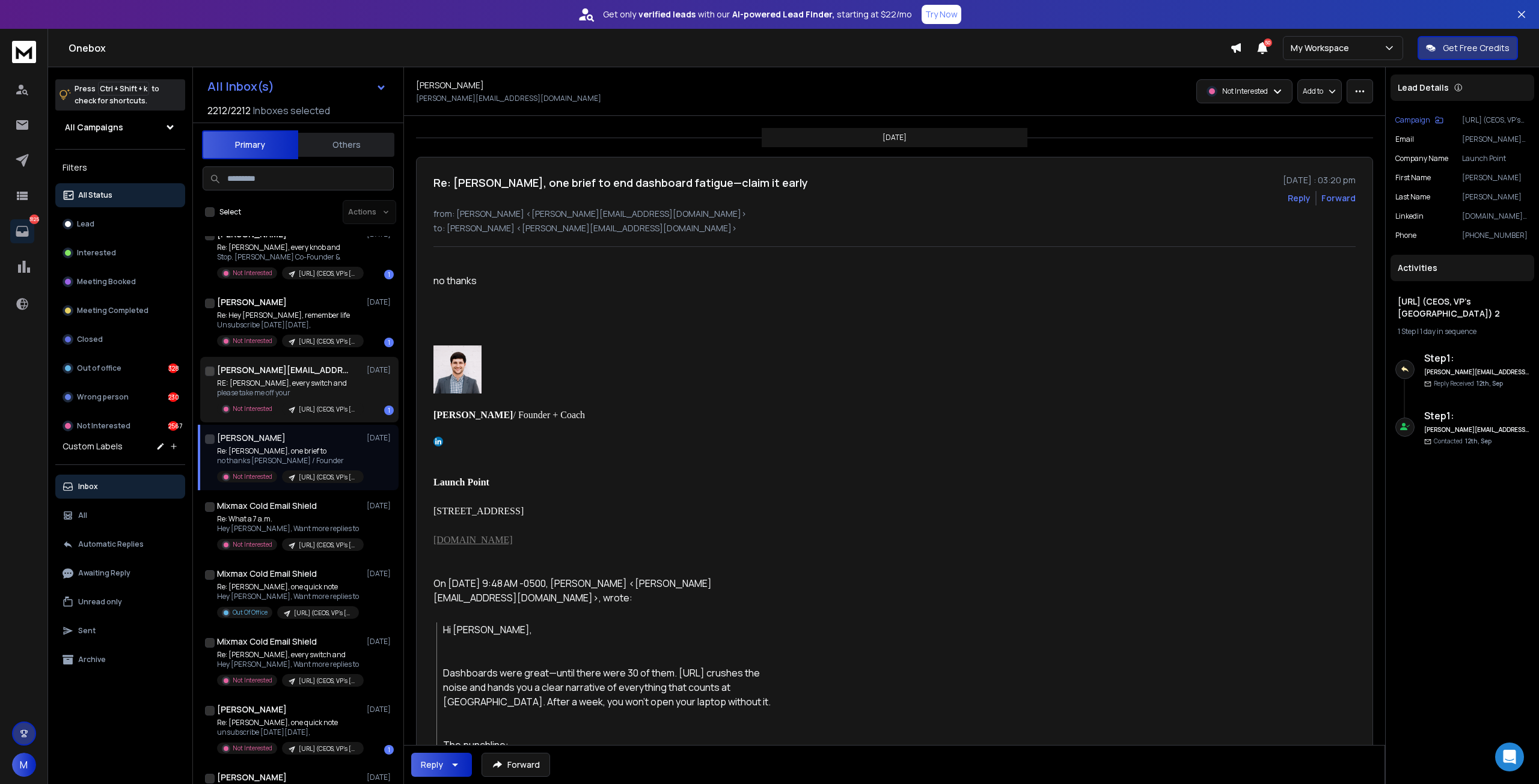
click at [332, 380] on p "RE: [PERSON_NAME], every switch and" at bounding box center [289, 383] width 145 height 10
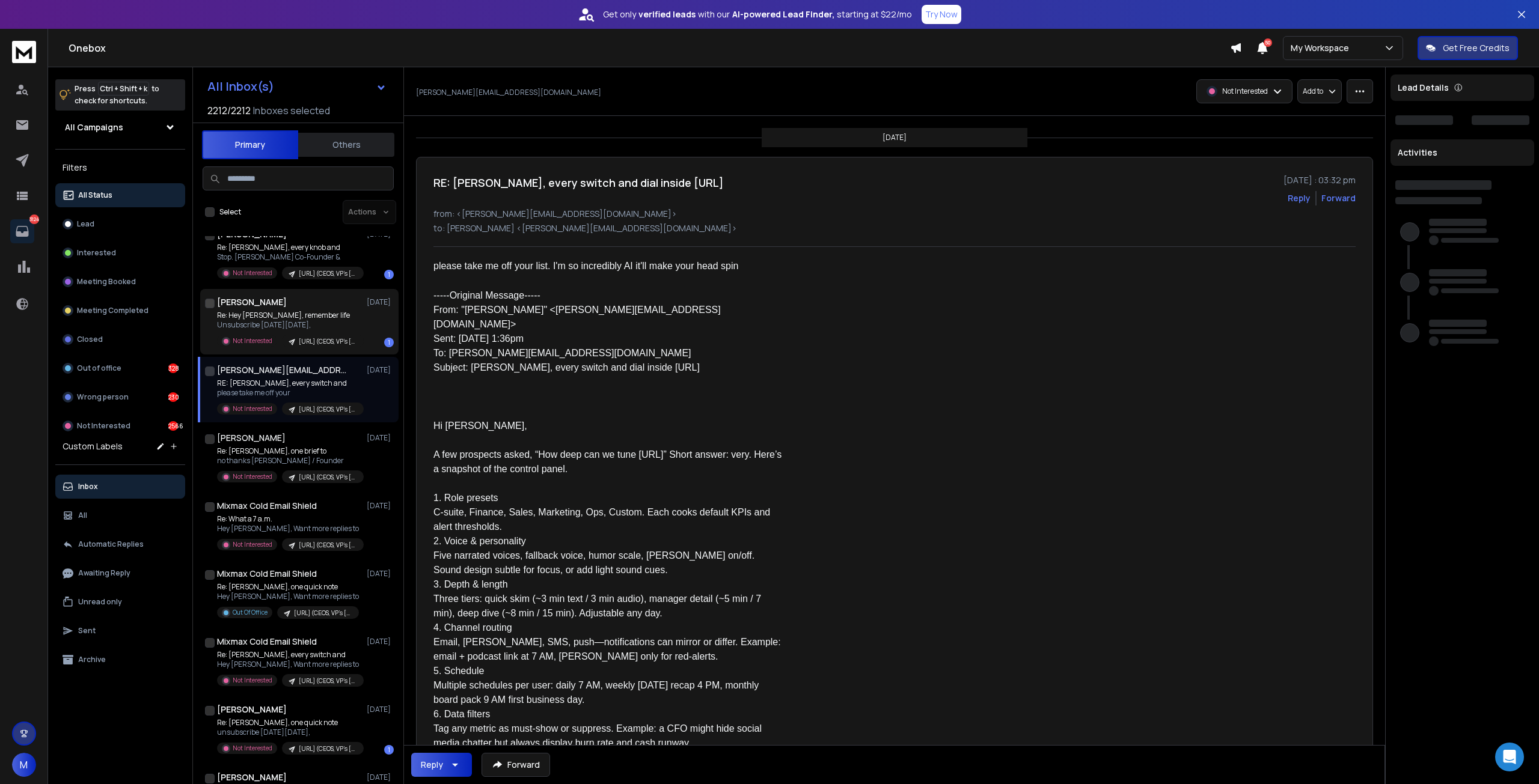
click at [320, 301] on div "Doug Wallace 12 Sep" at bounding box center [306, 302] width 177 height 12
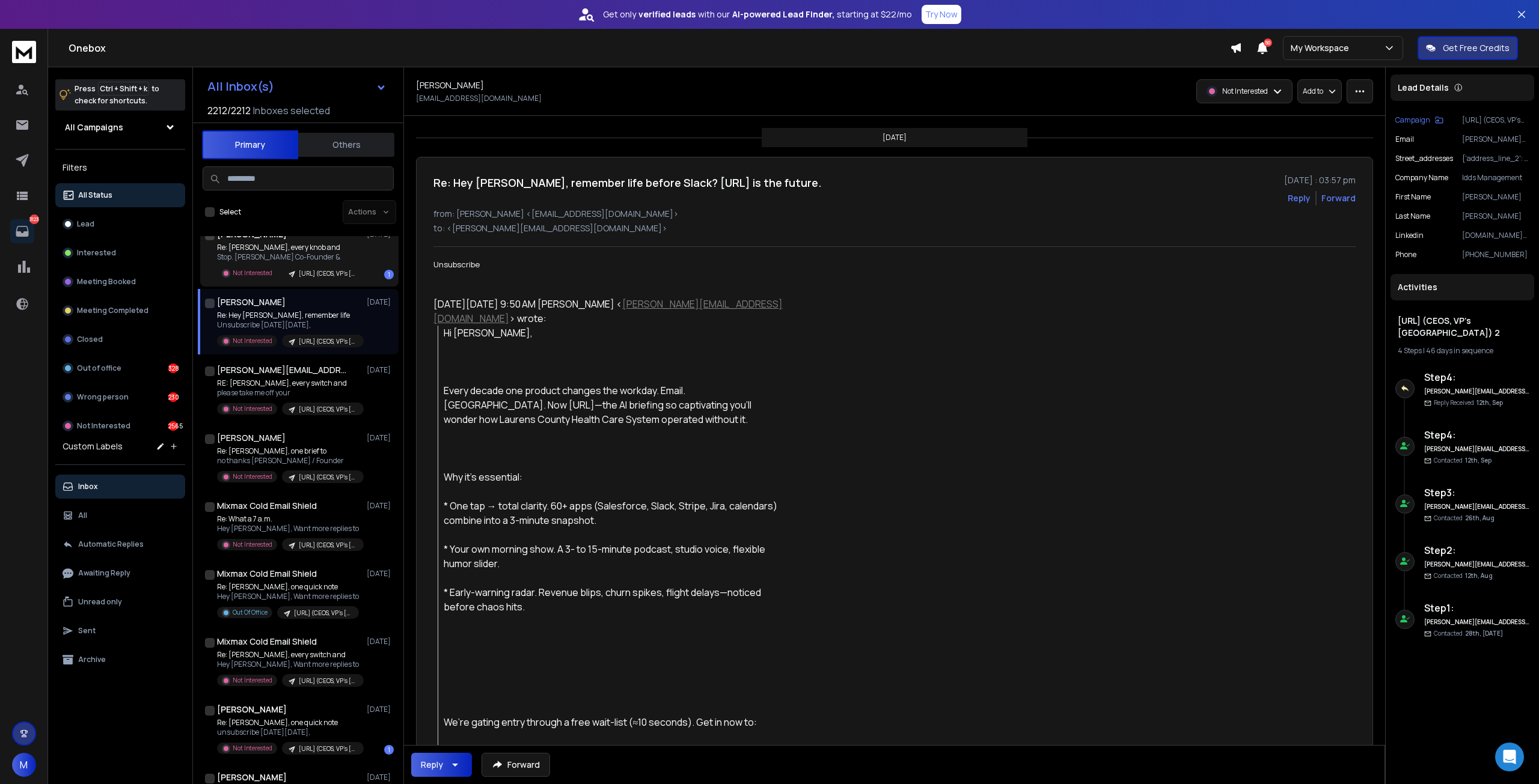
click at [314, 238] on div "Bobby Simpson 12 Sep" at bounding box center [306, 234] width 177 height 12
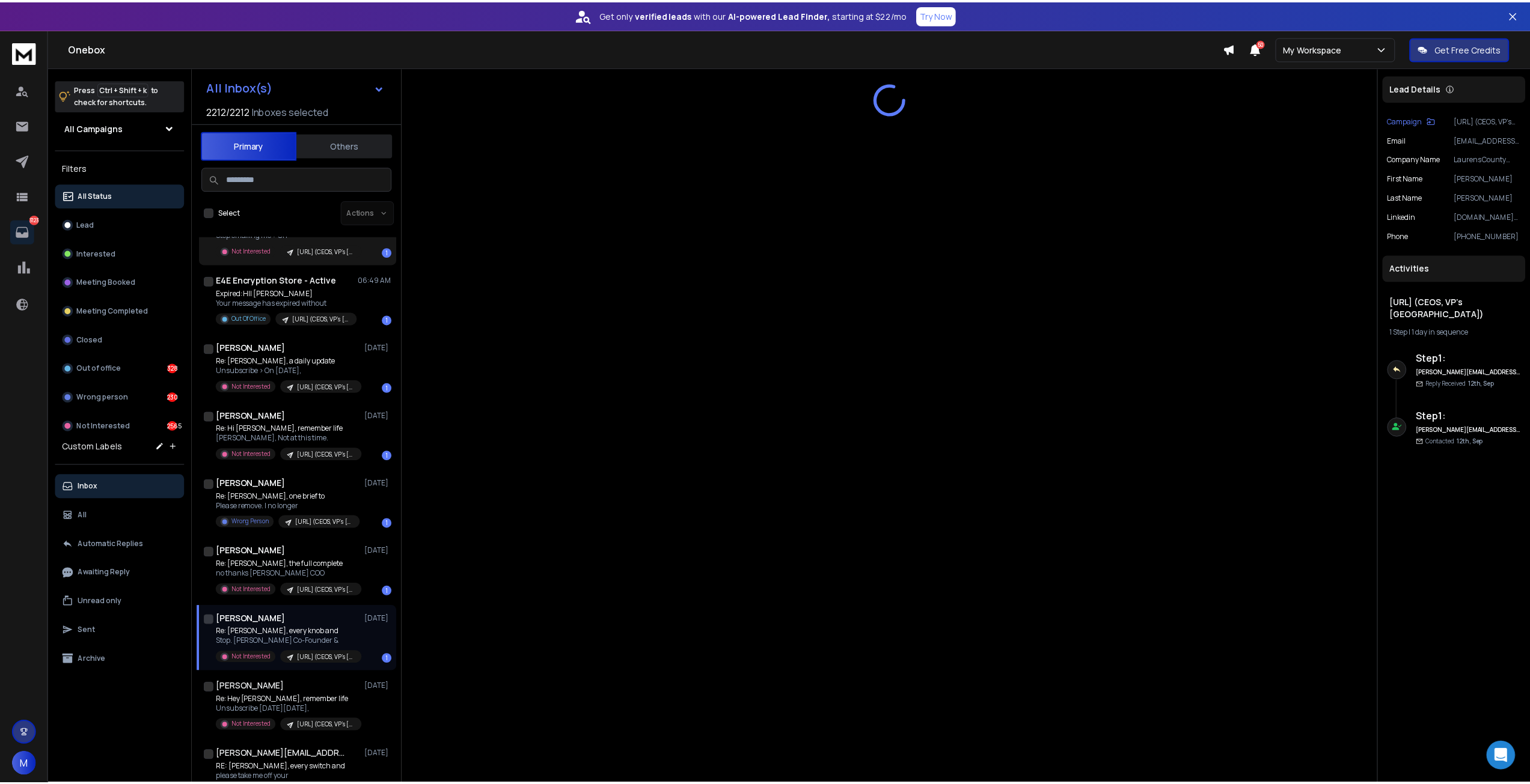
scroll to position [0, 0]
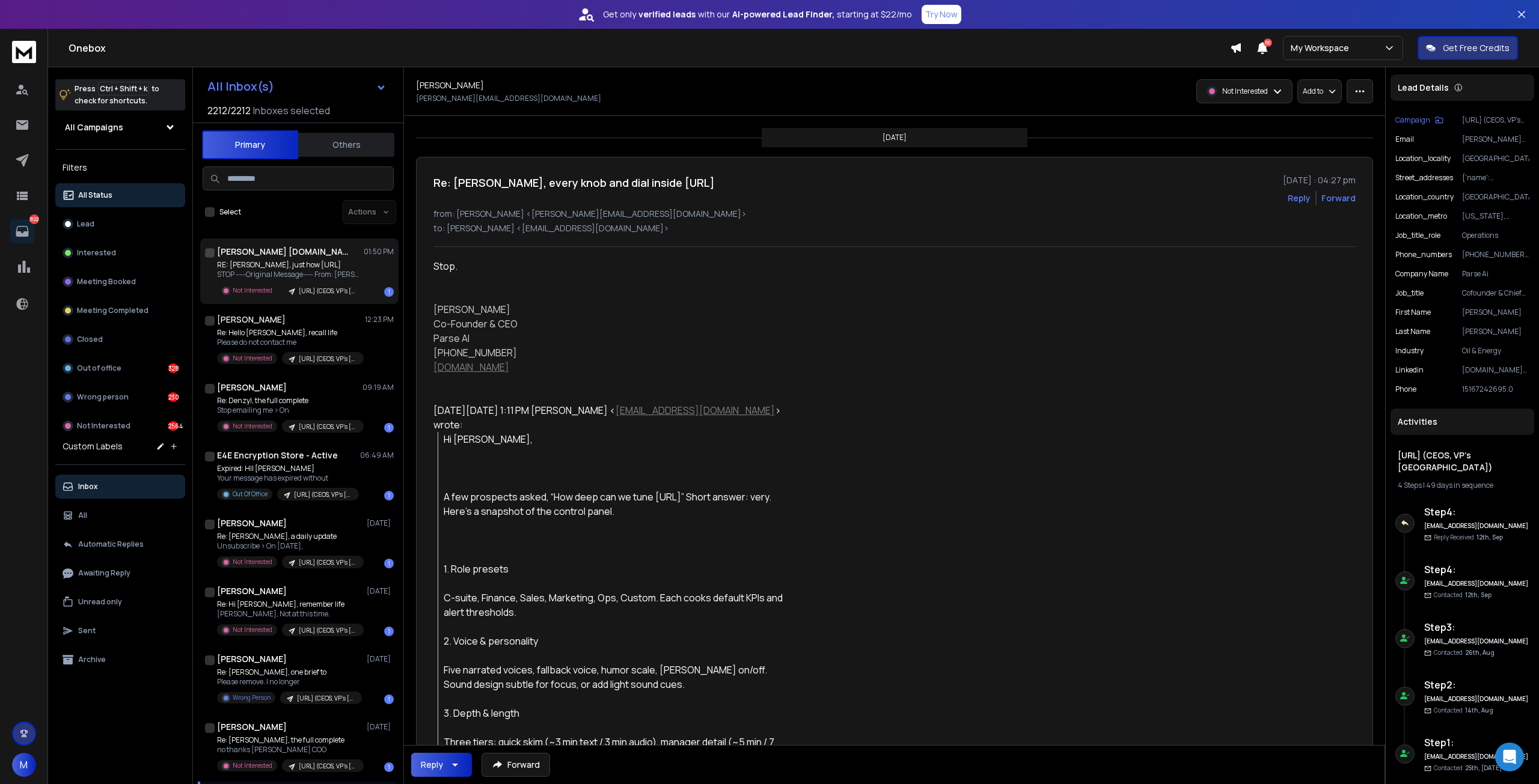
click at [299, 262] on p "RE: [PERSON_NAME], just how [URL]" at bounding box center [289, 265] width 145 height 10
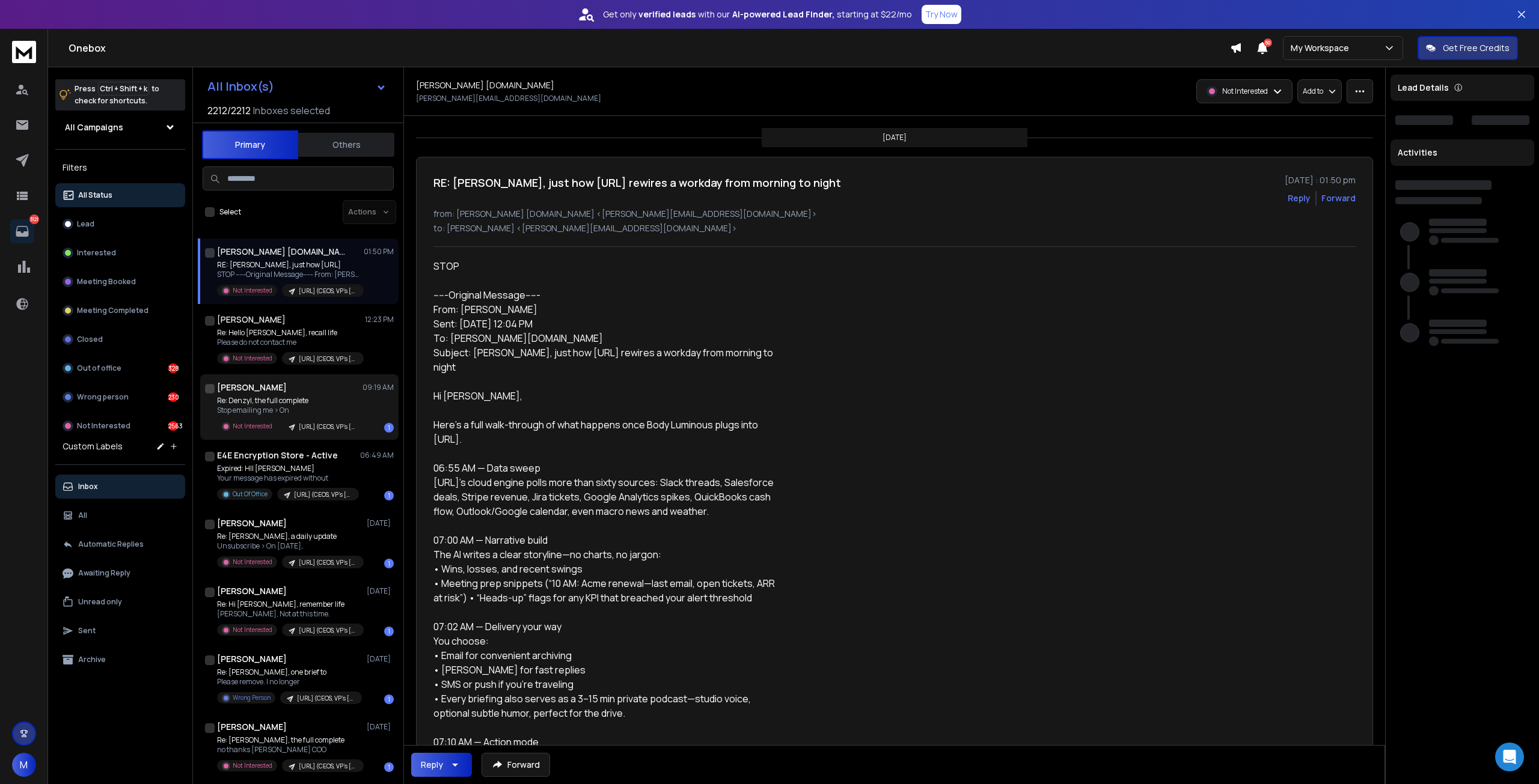
click at [288, 398] on p "Re: Denzyl, the full complete" at bounding box center [289, 401] width 145 height 10
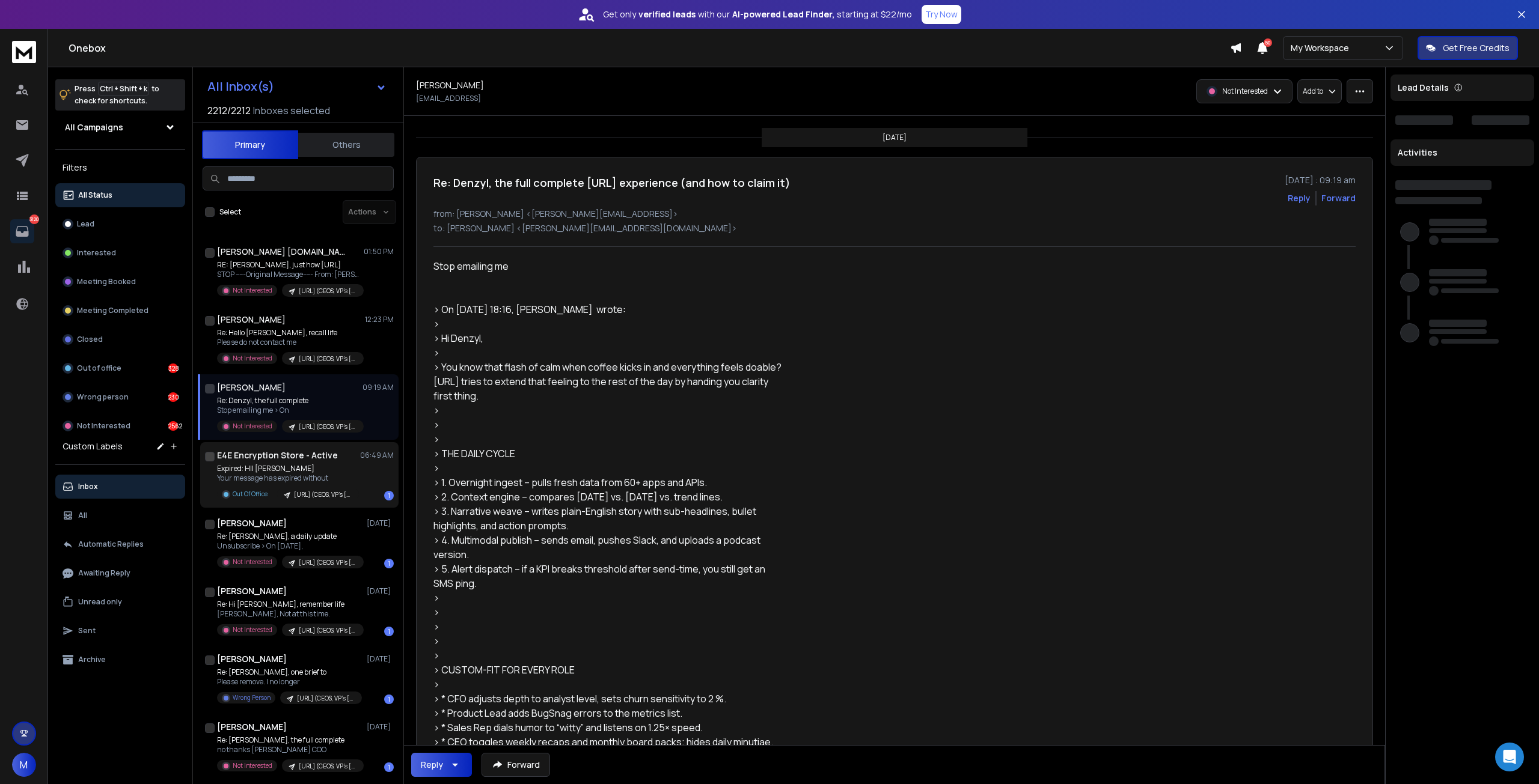
click at [283, 474] on p "Your message has expired without" at bounding box center [288, 479] width 142 height 10
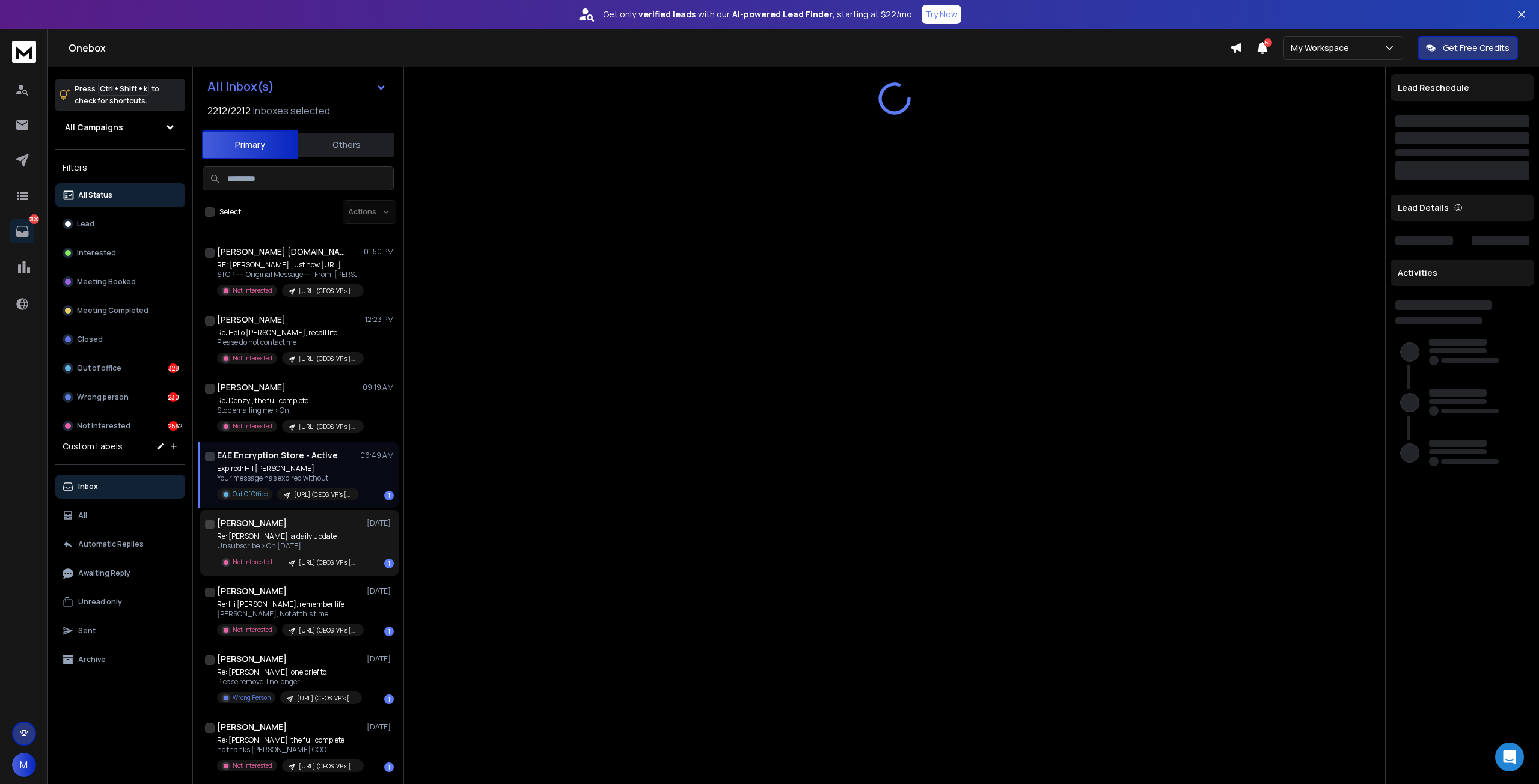
click at [303, 536] on p "Re: [PERSON_NAME], a daily update" at bounding box center [289, 537] width 145 height 10
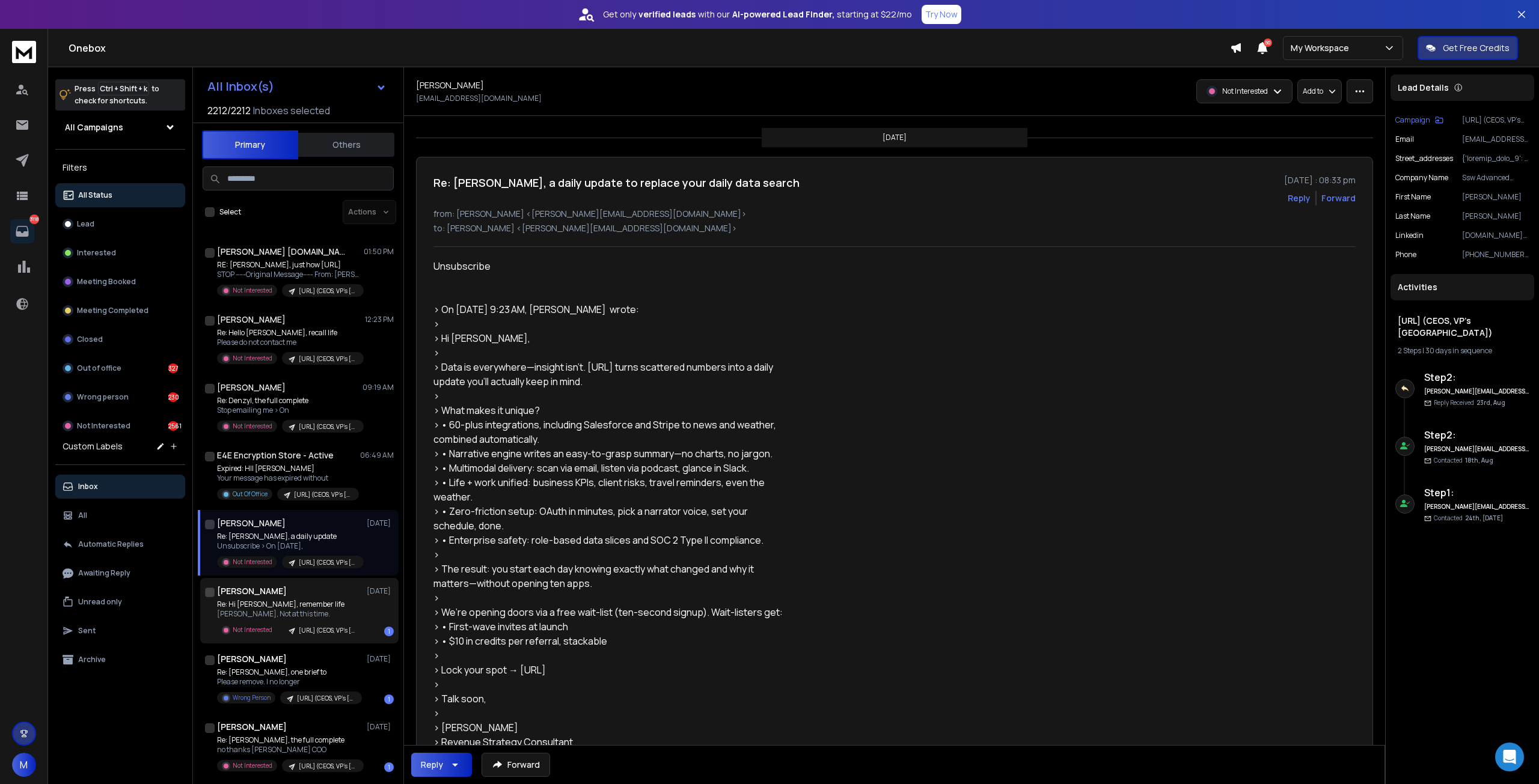
click at [298, 602] on p "Re: Hi [PERSON_NAME], remember life" at bounding box center [289, 604] width 145 height 10
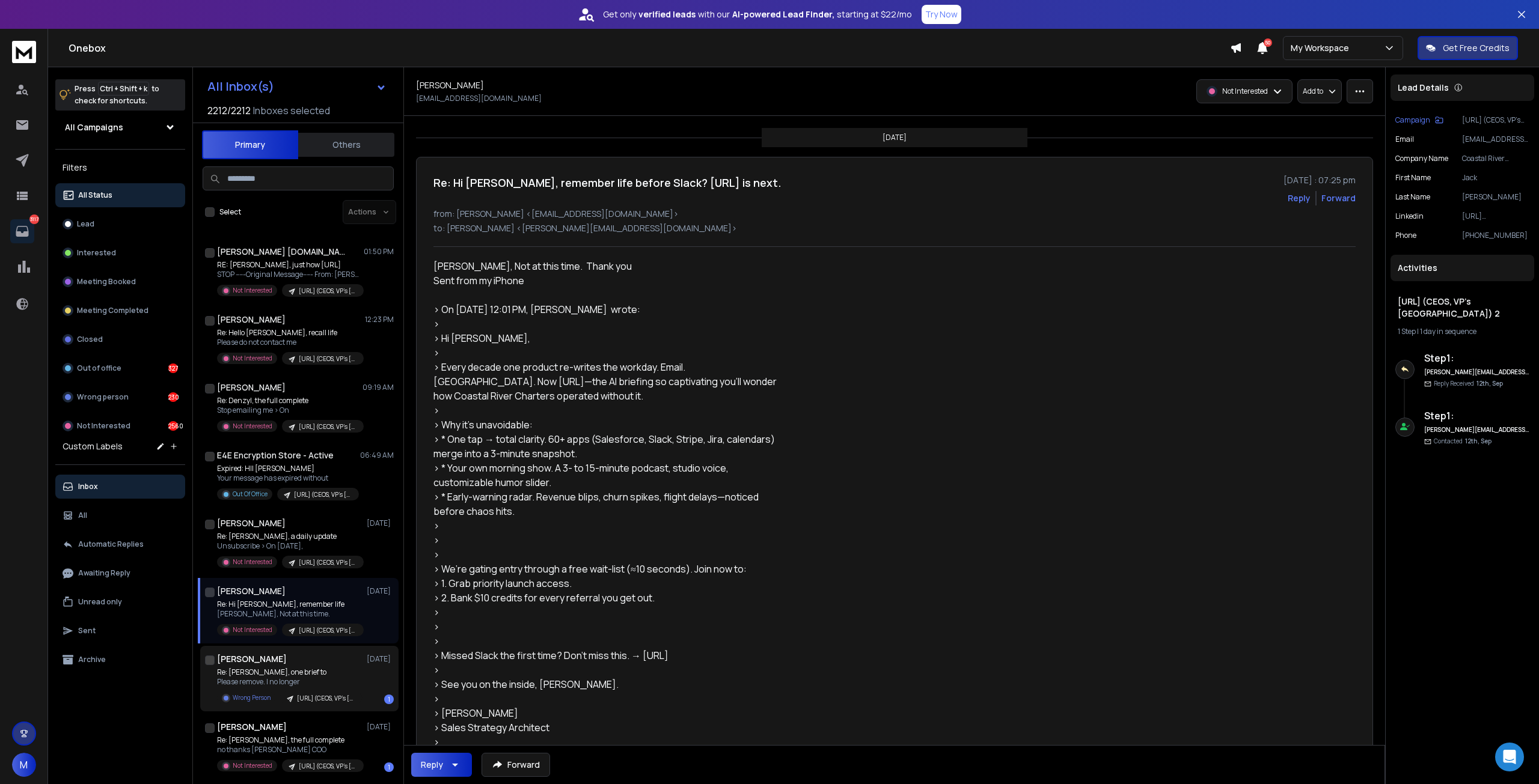
click at [309, 669] on p "Re: [PERSON_NAME], one brief to" at bounding box center [289, 673] width 145 height 10
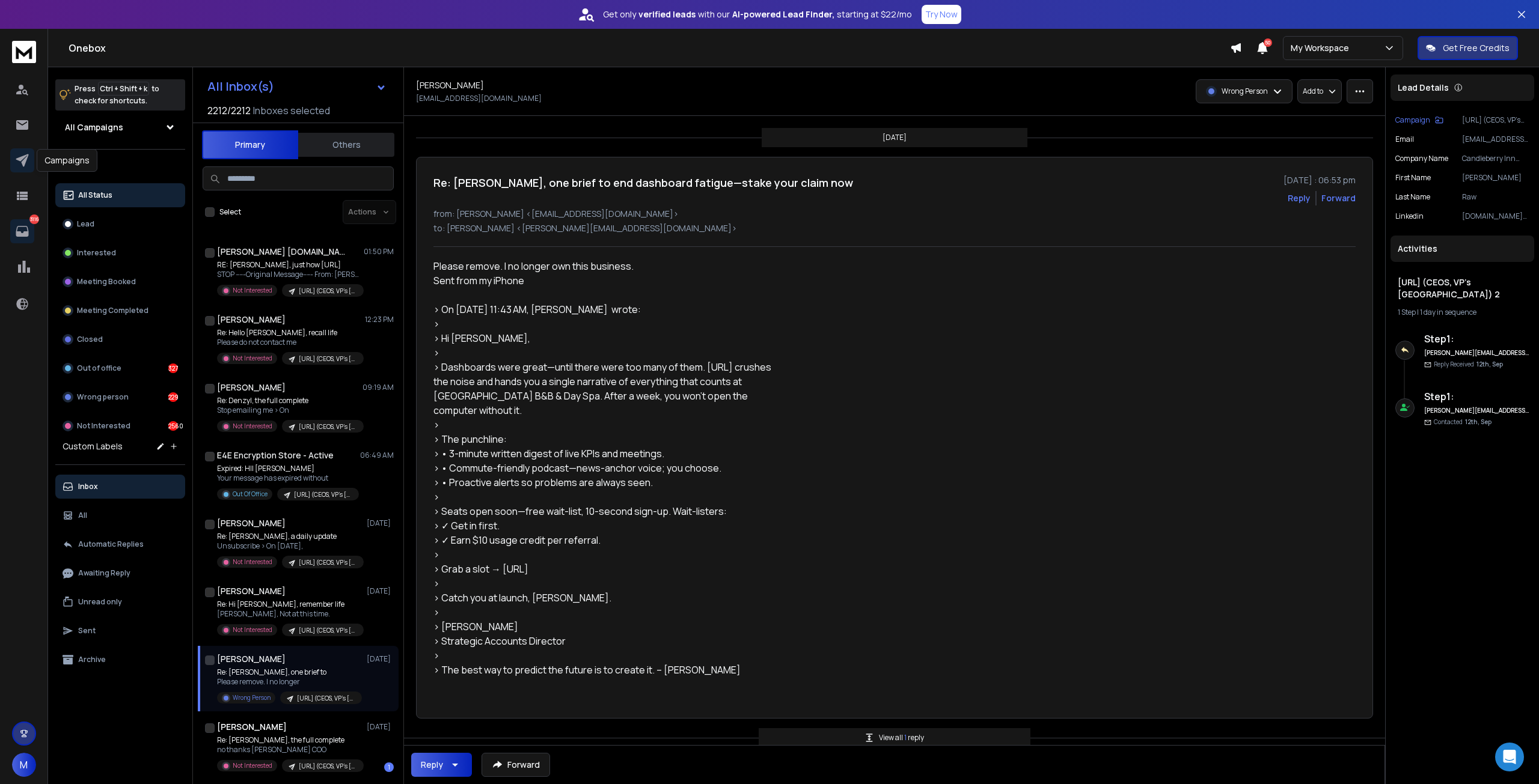
click at [28, 158] on icon at bounding box center [22, 161] width 15 height 15
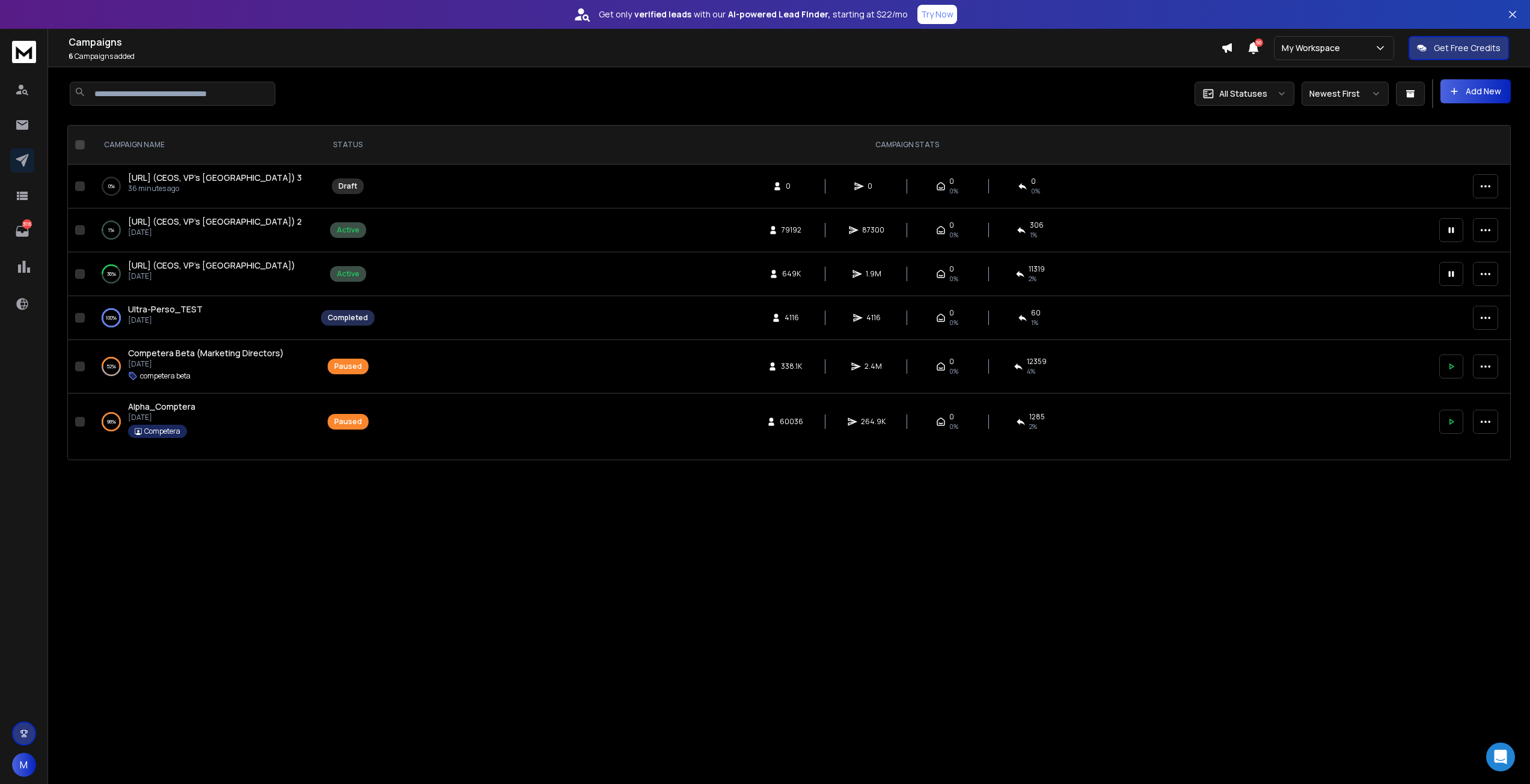
click at [750, 93] on div at bounding box center [428, 94] width 722 height 29
click at [764, 93] on div at bounding box center [428, 94] width 722 height 29
click at [219, 219] on span "[URL] (CEOS, VP's [GEOGRAPHIC_DATA]) 2" at bounding box center [215, 222] width 174 height 11
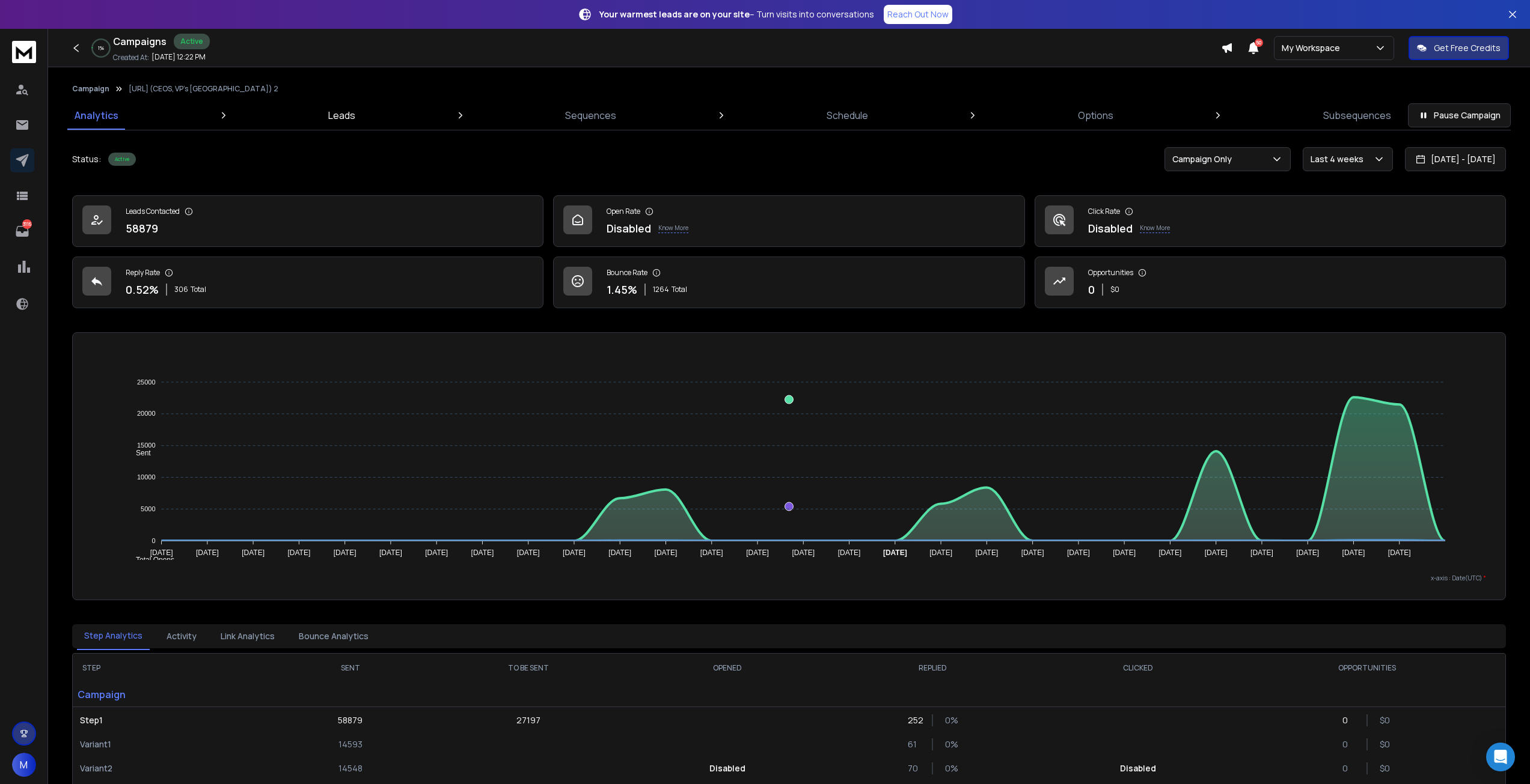
click at [352, 112] on p "Leads" at bounding box center [341, 115] width 27 height 15
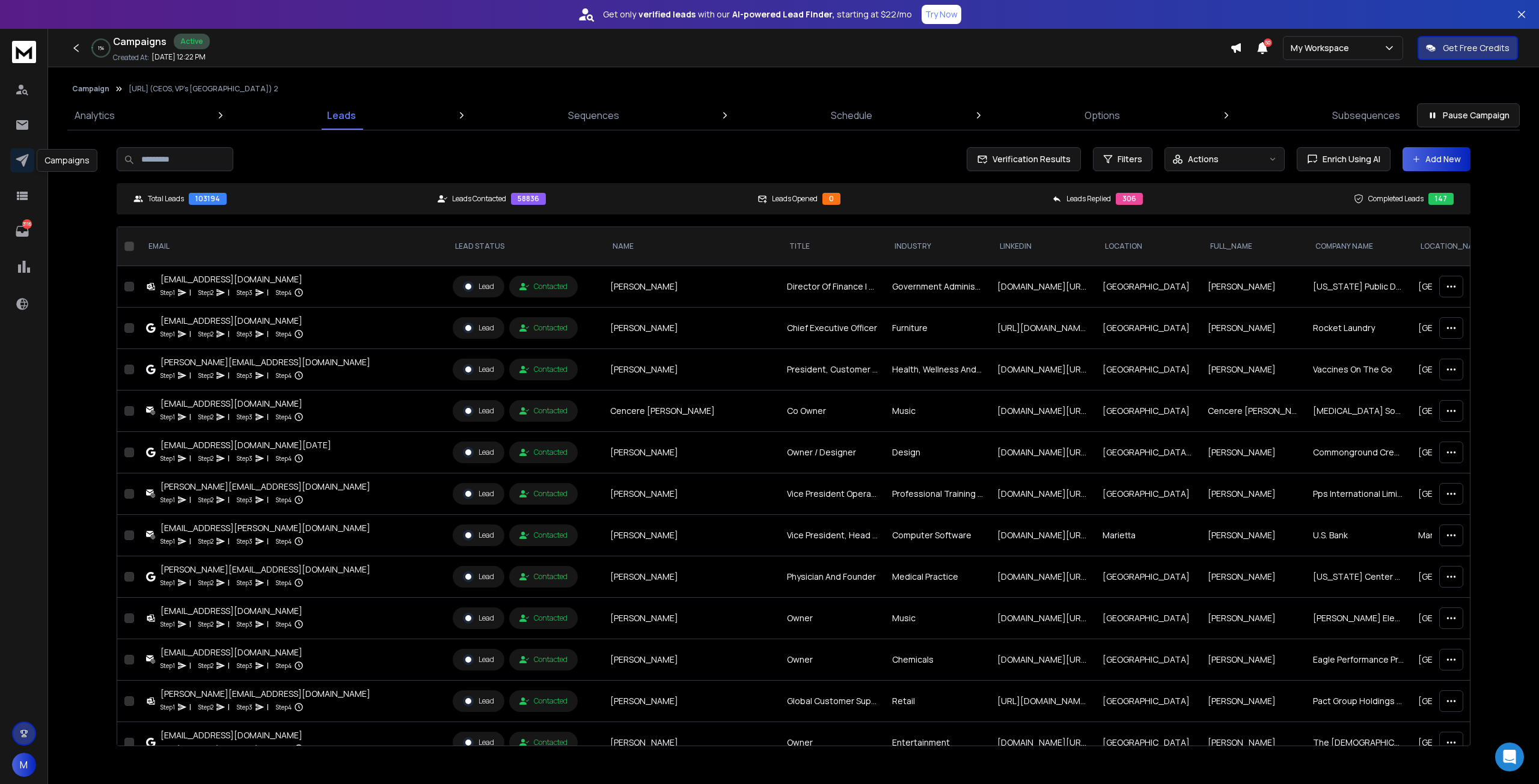
click at [28, 159] on icon at bounding box center [22, 161] width 15 height 15
